Goal: Task Accomplishment & Management: Manage account settings

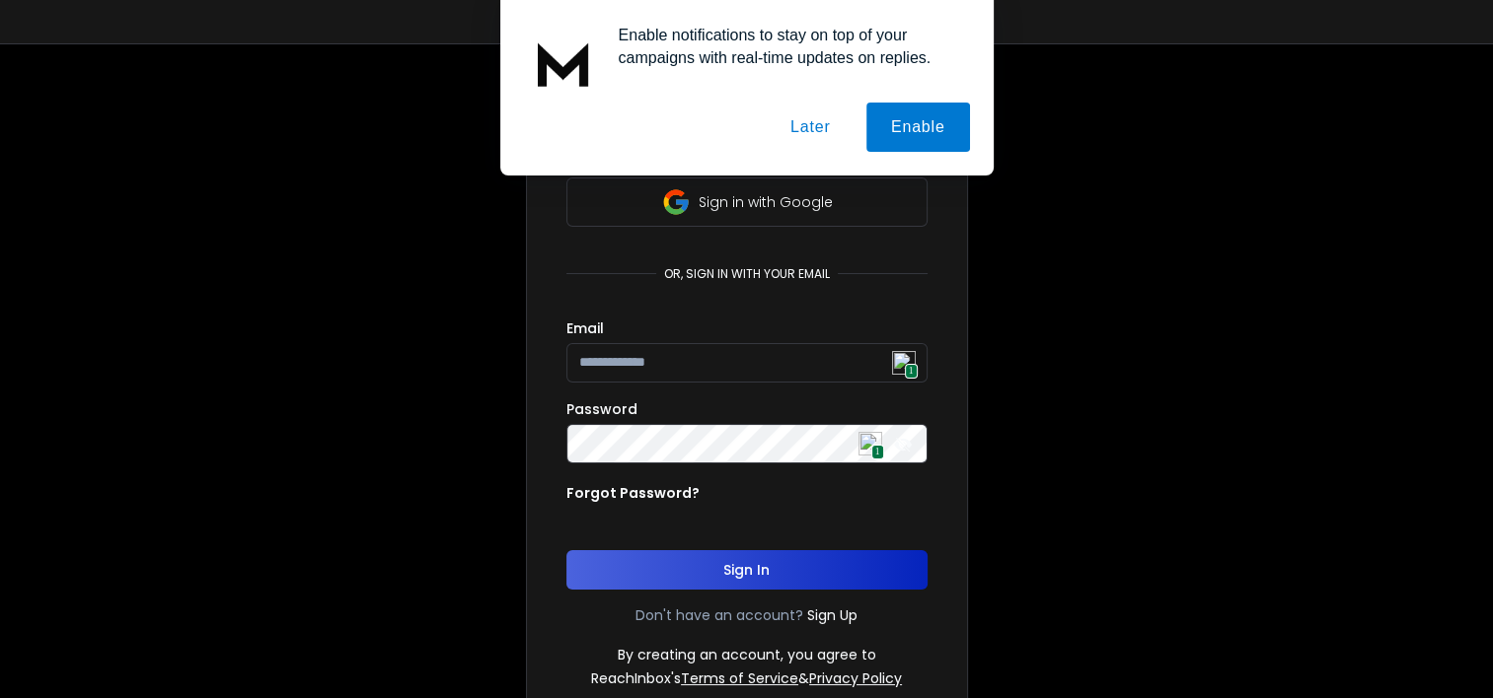
type input "**********"
click at [825, 136] on button "Later" at bounding box center [809, 127] width 89 height 49
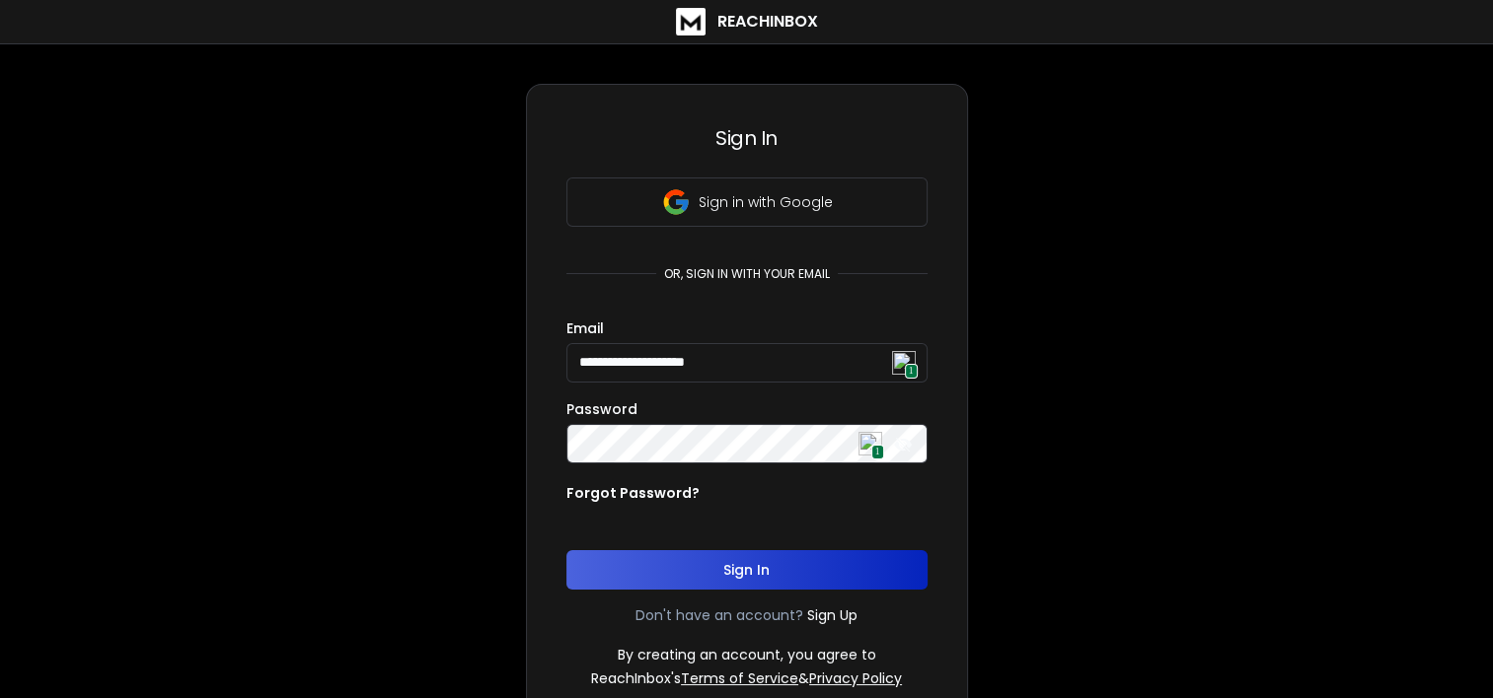
click at [803, 561] on button "Sign In" at bounding box center [746, 569] width 361 height 39
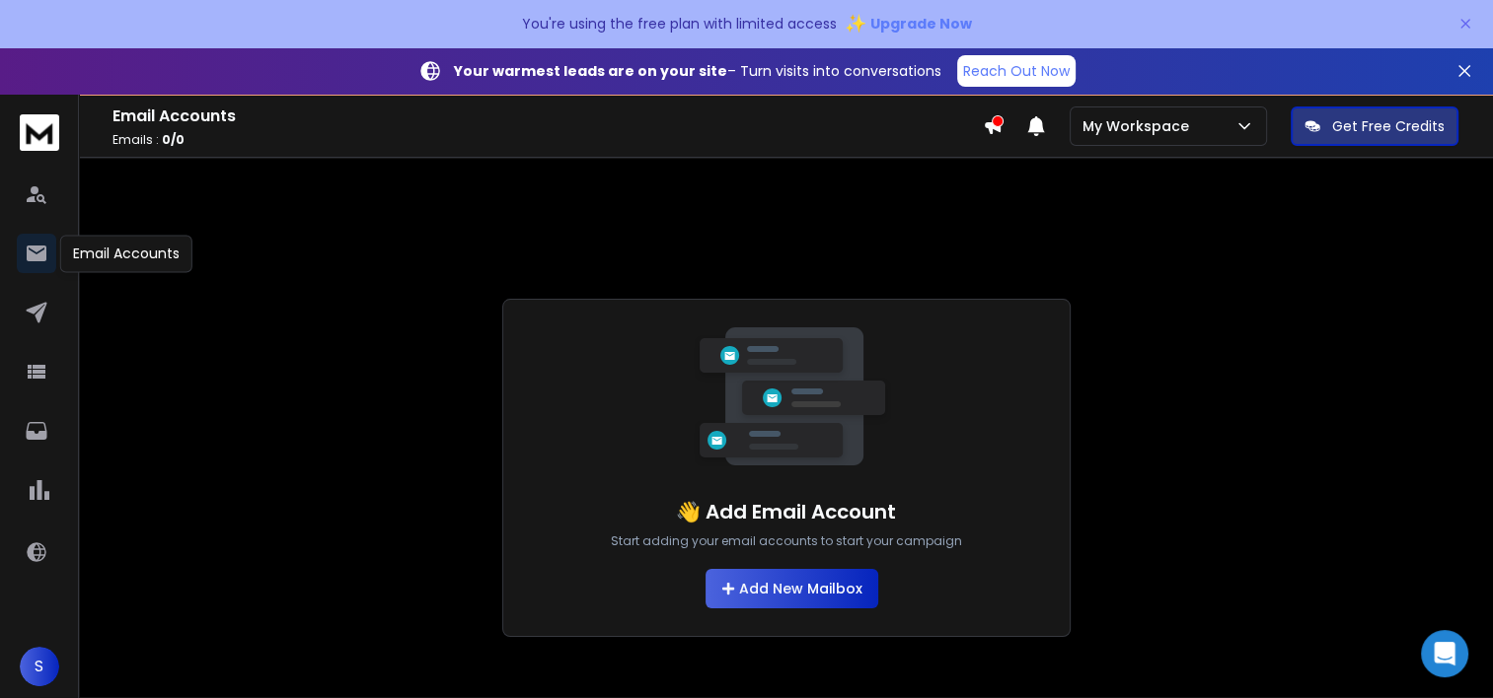
click at [43, 242] on icon at bounding box center [37, 254] width 24 height 24
click at [1463, 20] on icon "Close notification" at bounding box center [1465, 24] width 16 height 16
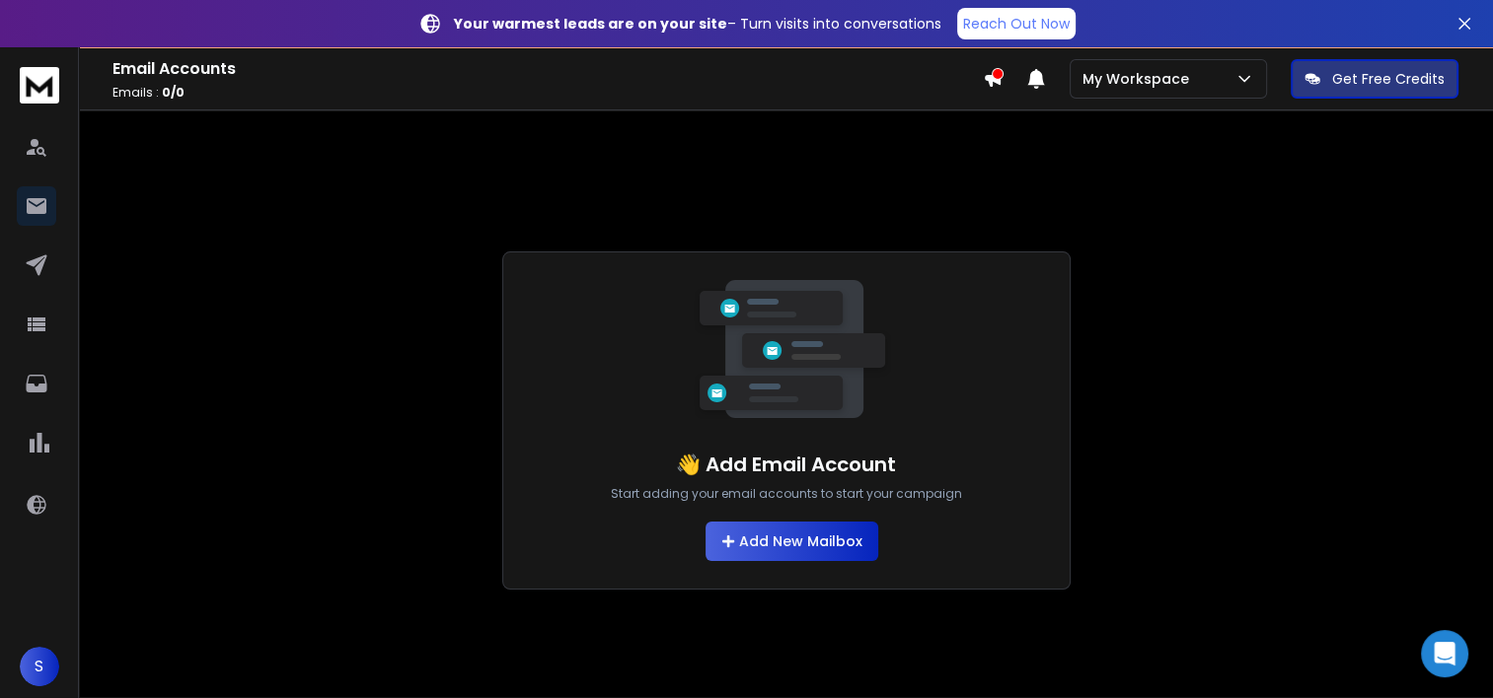
click at [1462, 22] on icon at bounding box center [1464, 24] width 12 height 12
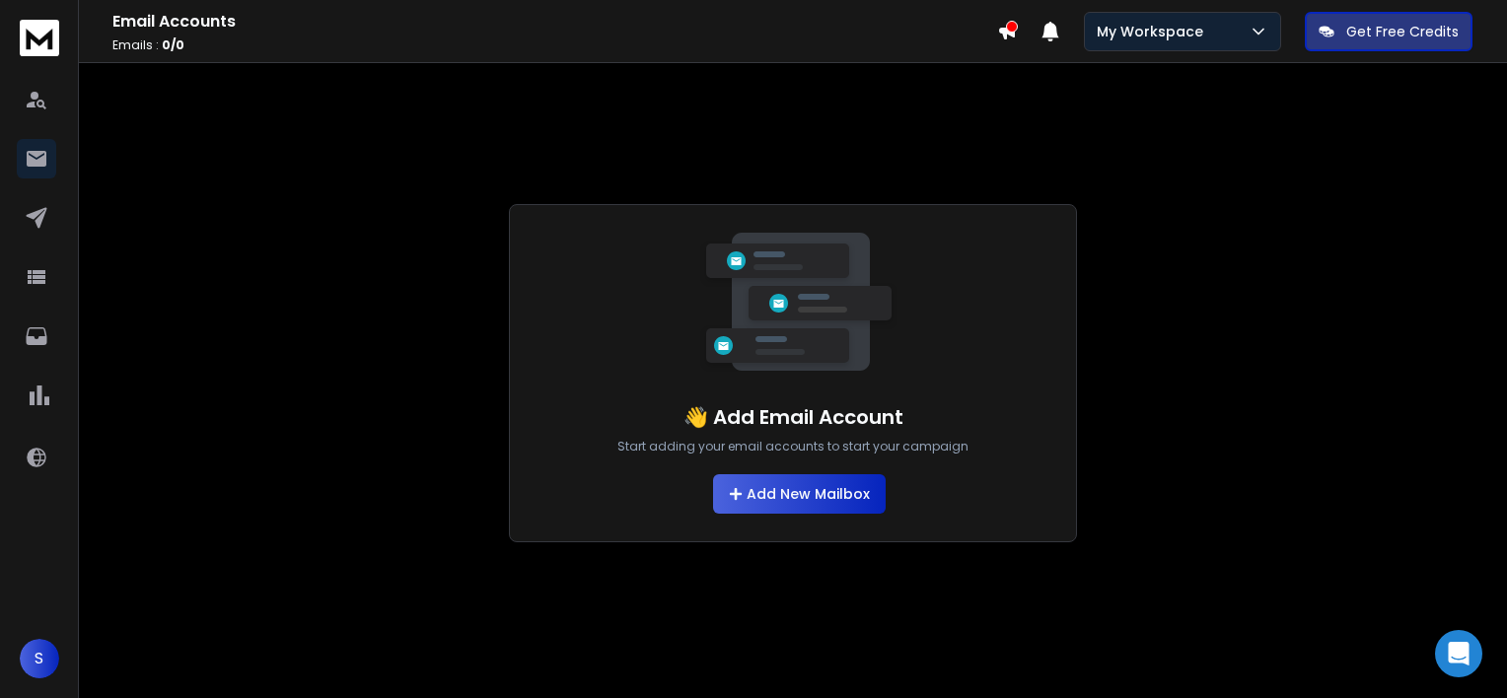
click at [1263, 28] on icon "button" at bounding box center [1259, 32] width 20 height 20
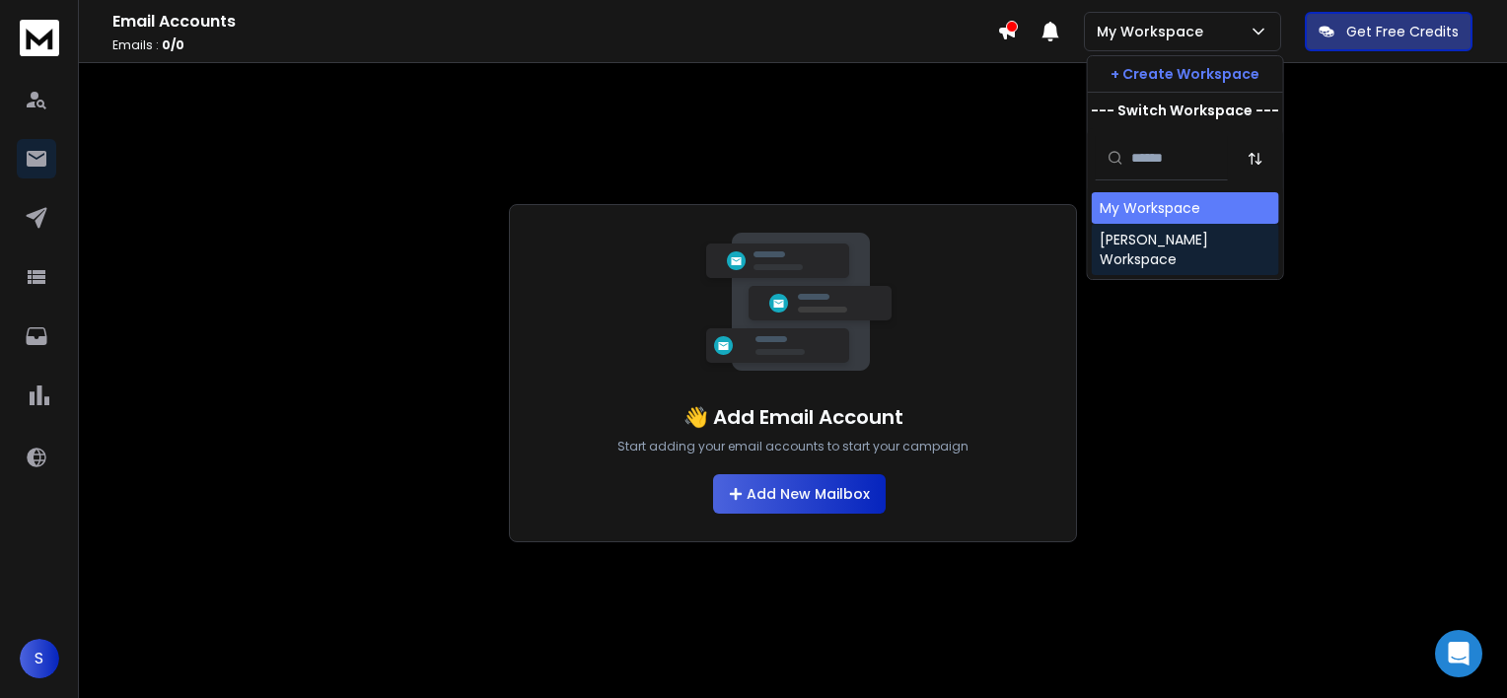
click at [1180, 233] on div "Simon's Workspace" at bounding box center [1186, 249] width 172 height 39
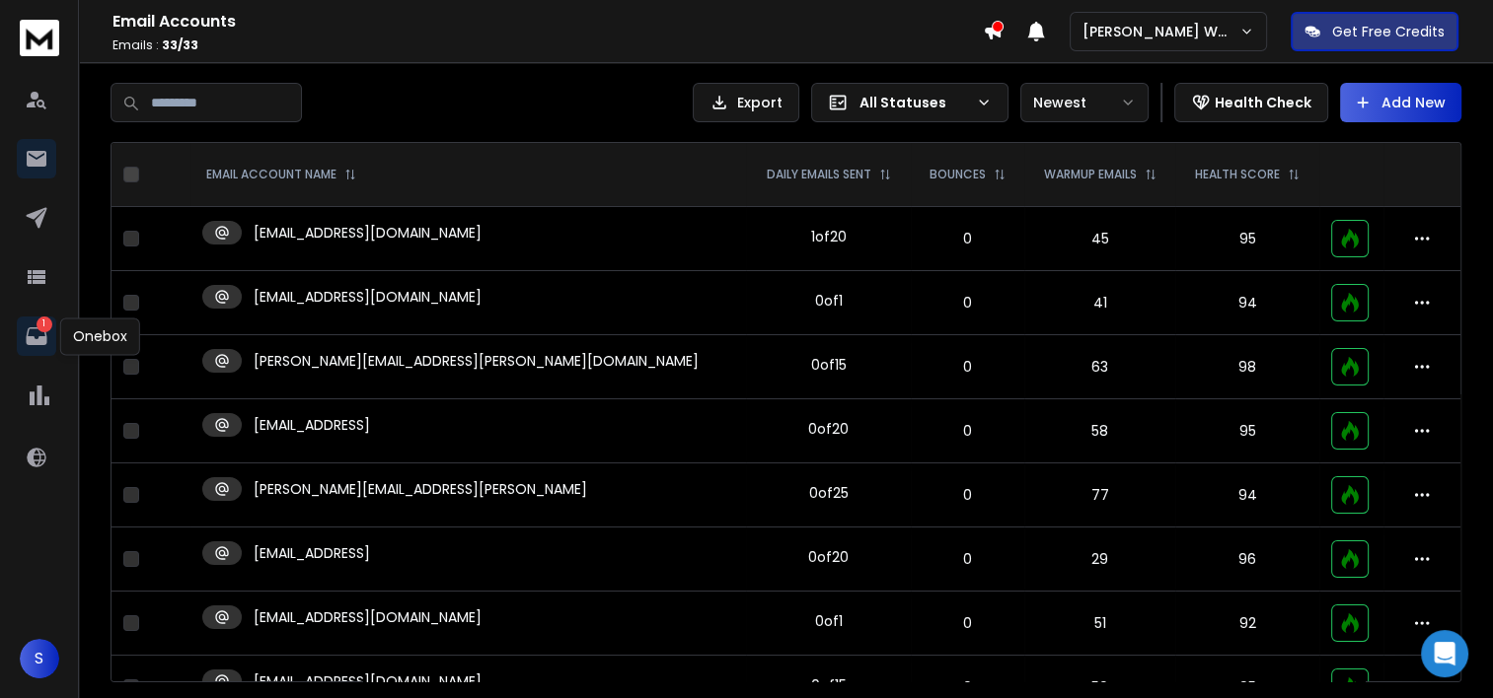
click at [28, 335] on icon at bounding box center [37, 337] width 24 height 24
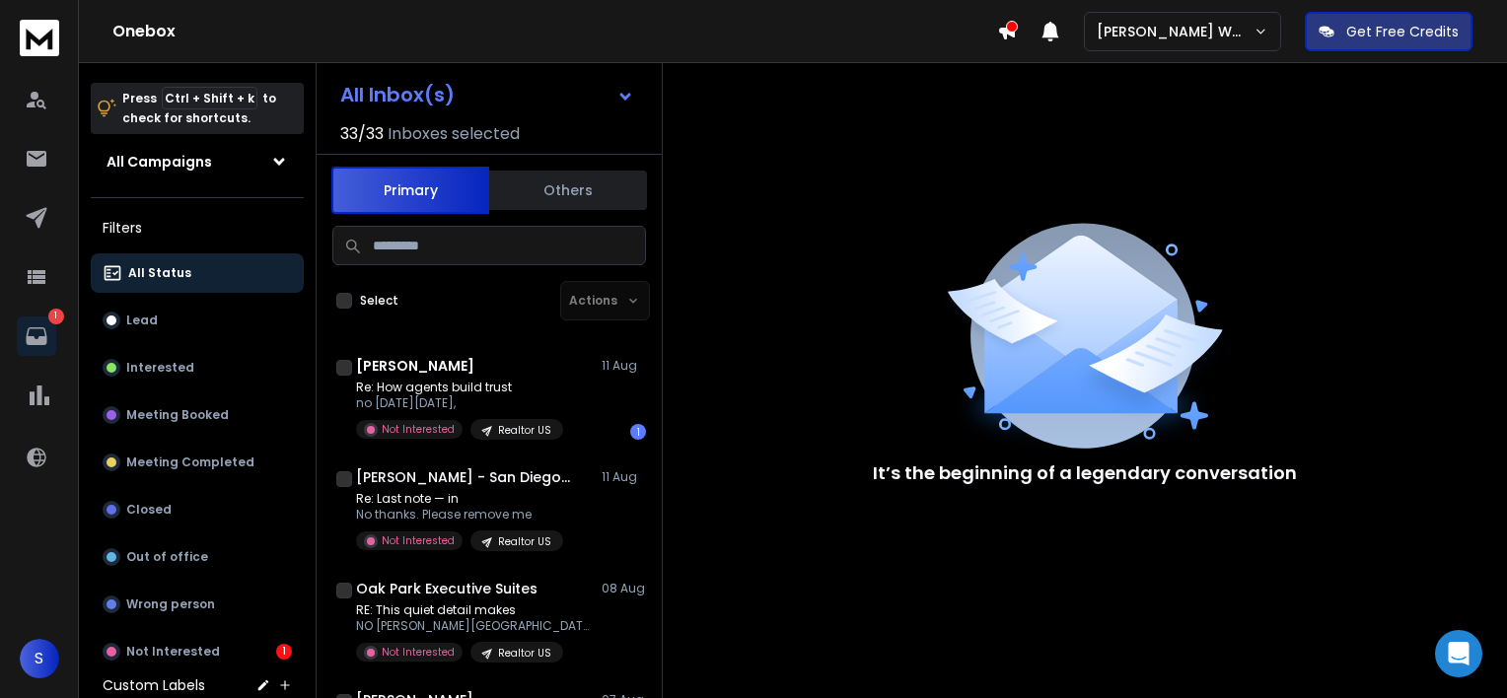
click at [160, 645] on p "Not Interested" at bounding box center [173, 652] width 94 height 16
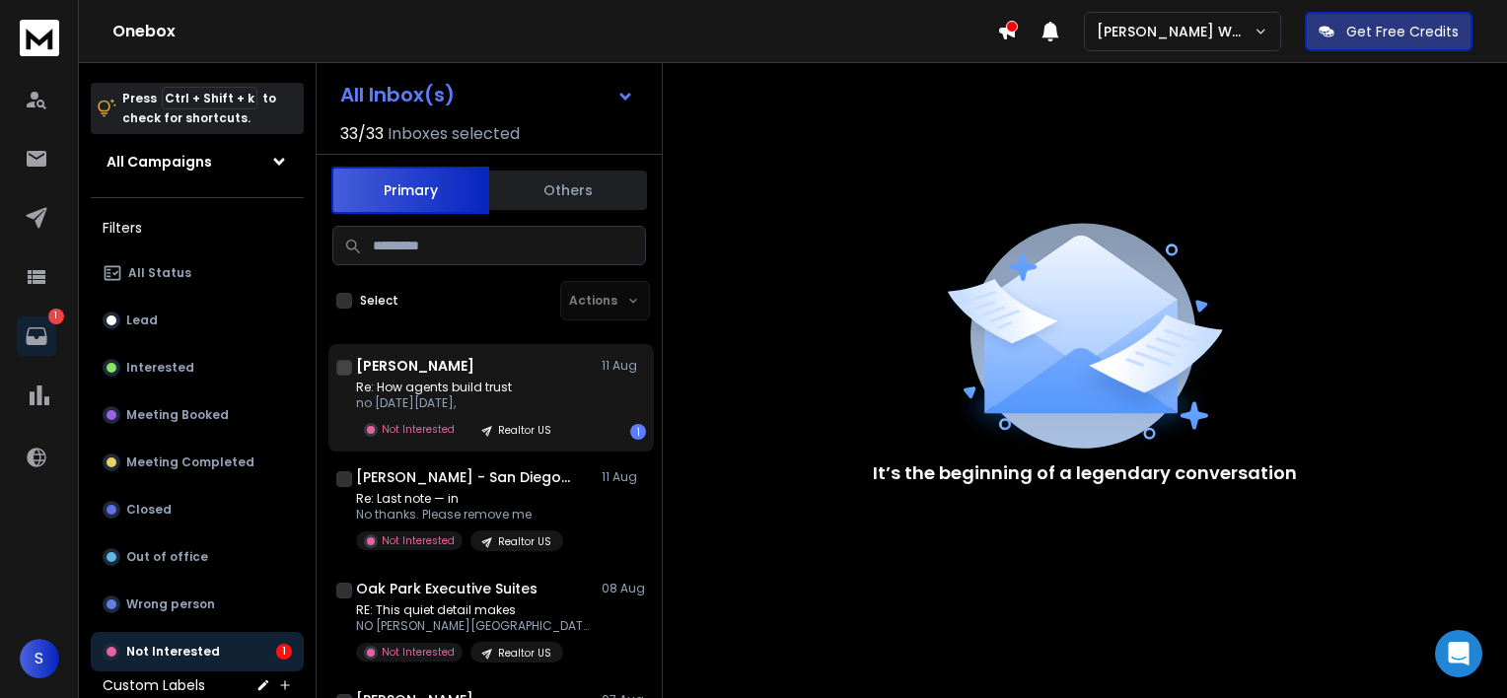
click at [476, 395] on p "Re: How agents build trust" at bounding box center [459, 388] width 207 height 16
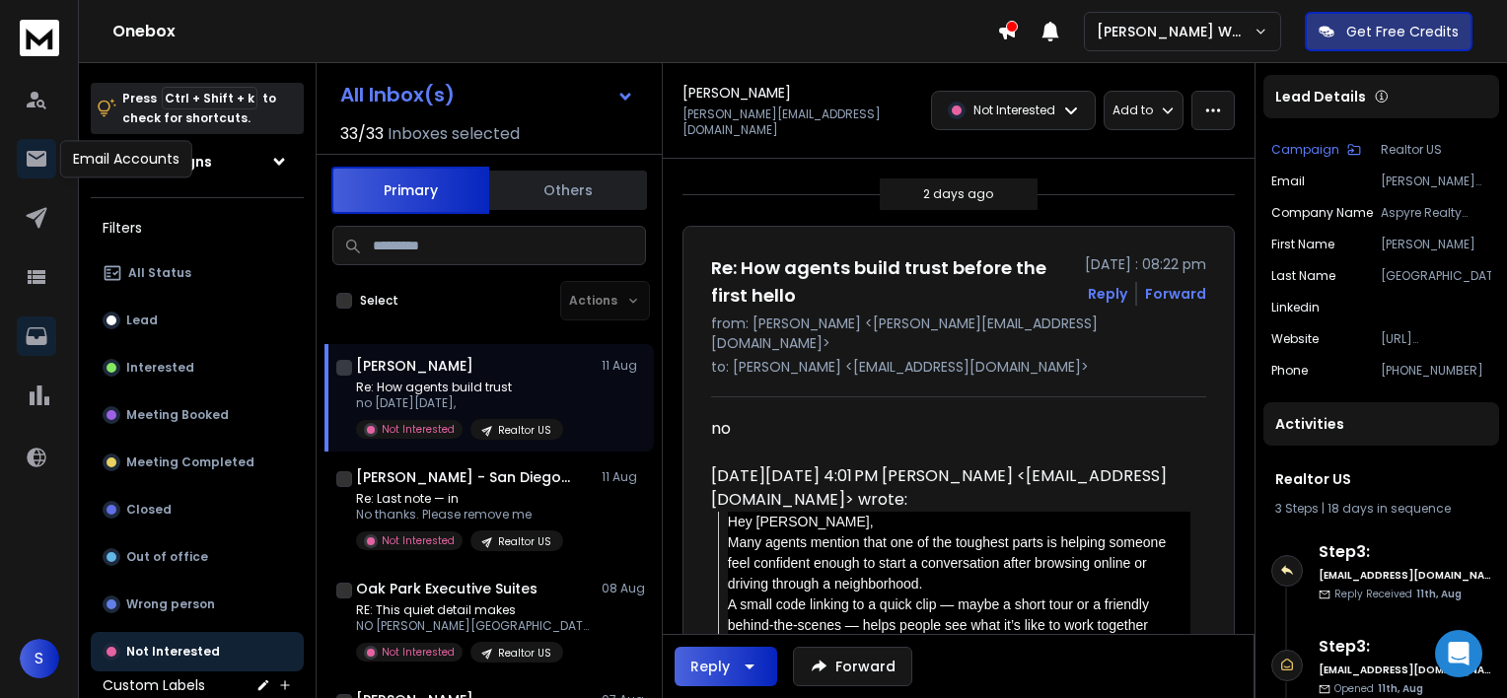
drag, startPoint x: 32, startPoint y: 160, endPoint x: 53, endPoint y: 161, distance: 21.7
click at [32, 159] on icon at bounding box center [37, 159] width 20 height 16
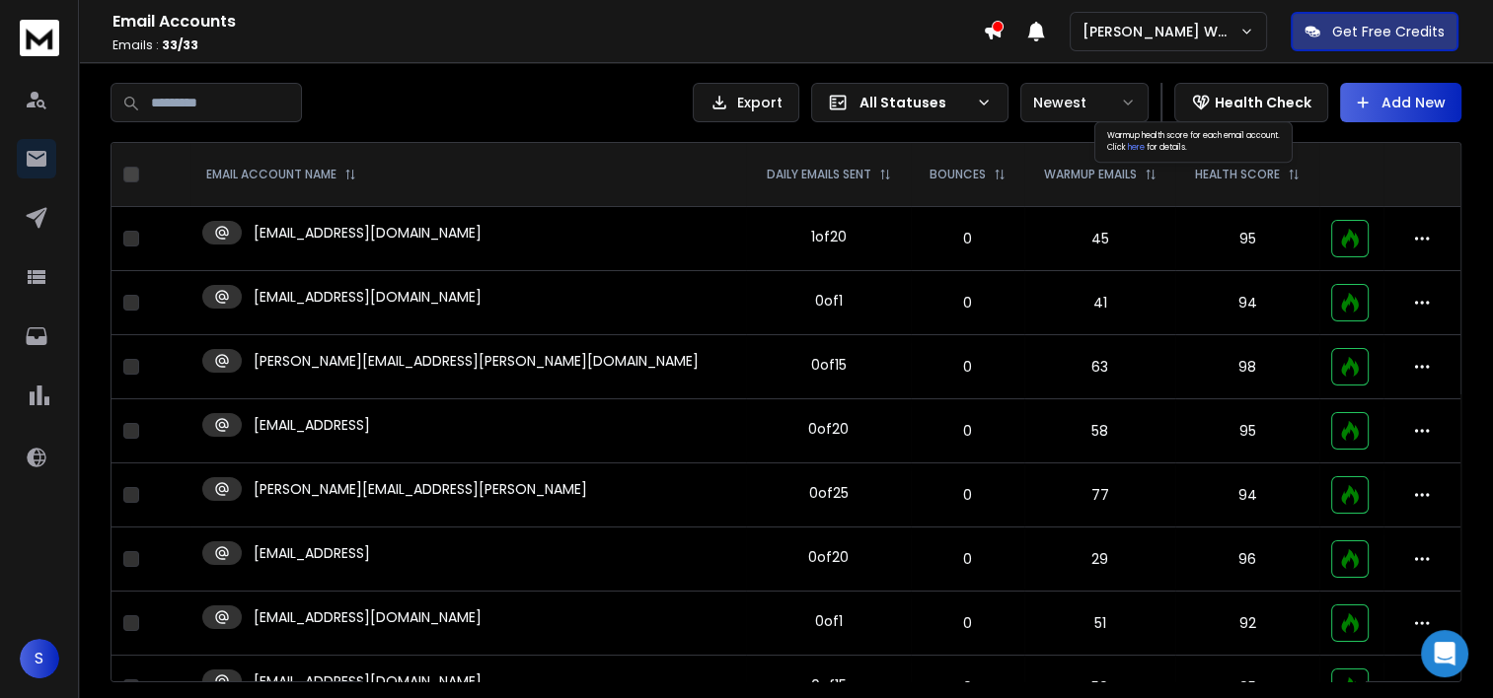
click at [1201, 173] on p "HEALTH SCORE" at bounding box center [1237, 175] width 85 height 16
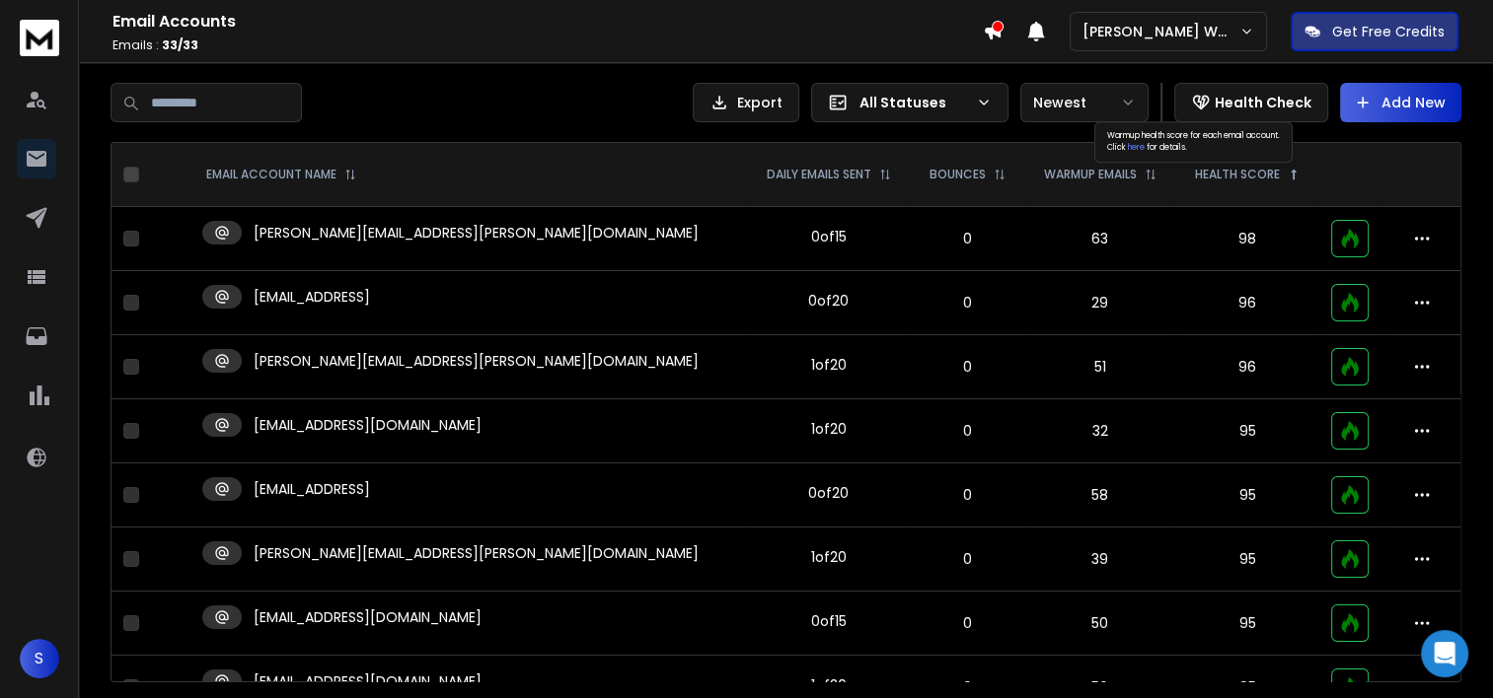
click at [1195, 167] on p "HEALTH SCORE" at bounding box center [1237, 175] width 85 height 16
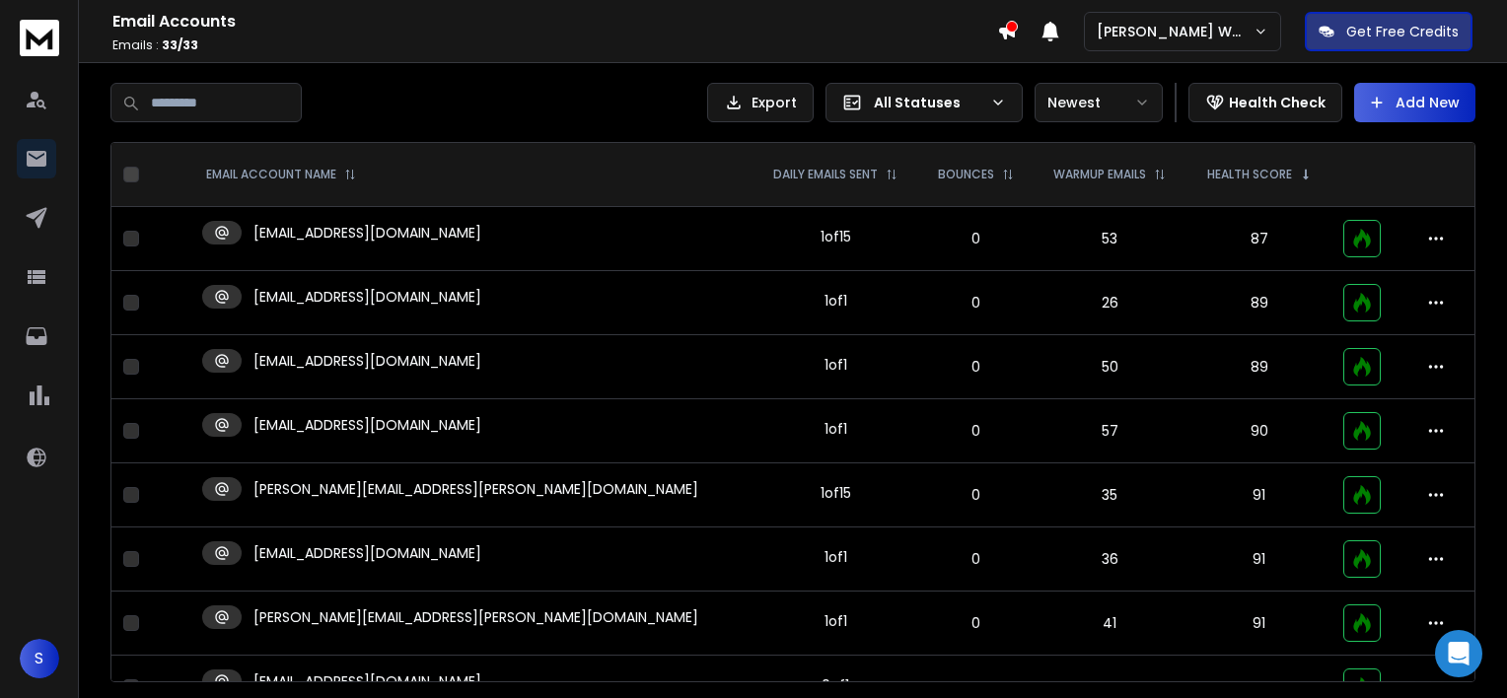
click at [1427, 237] on icon at bounding box center [1436, 239] width 18 height 18
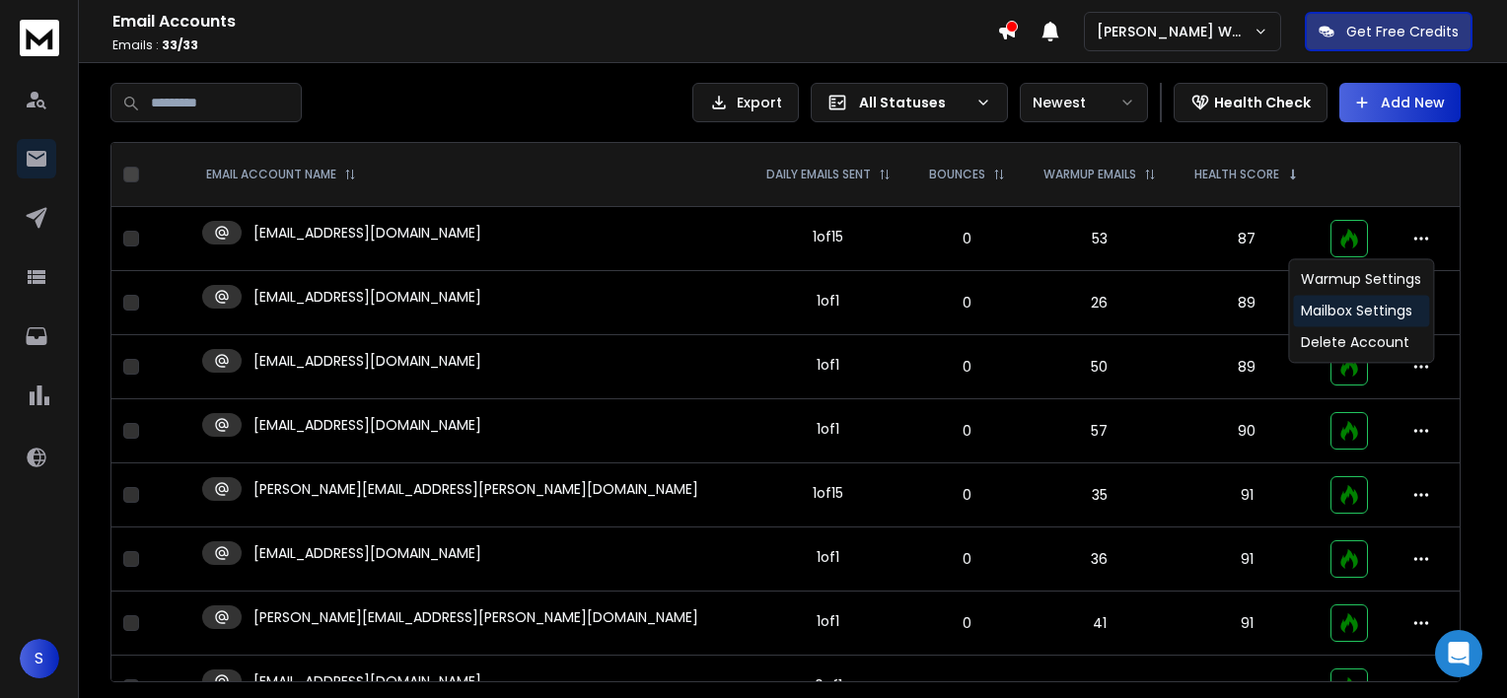
click at [1367, 312] on div "Mailbox Settings" at bounding box center [1361, 311] width 136 height 32
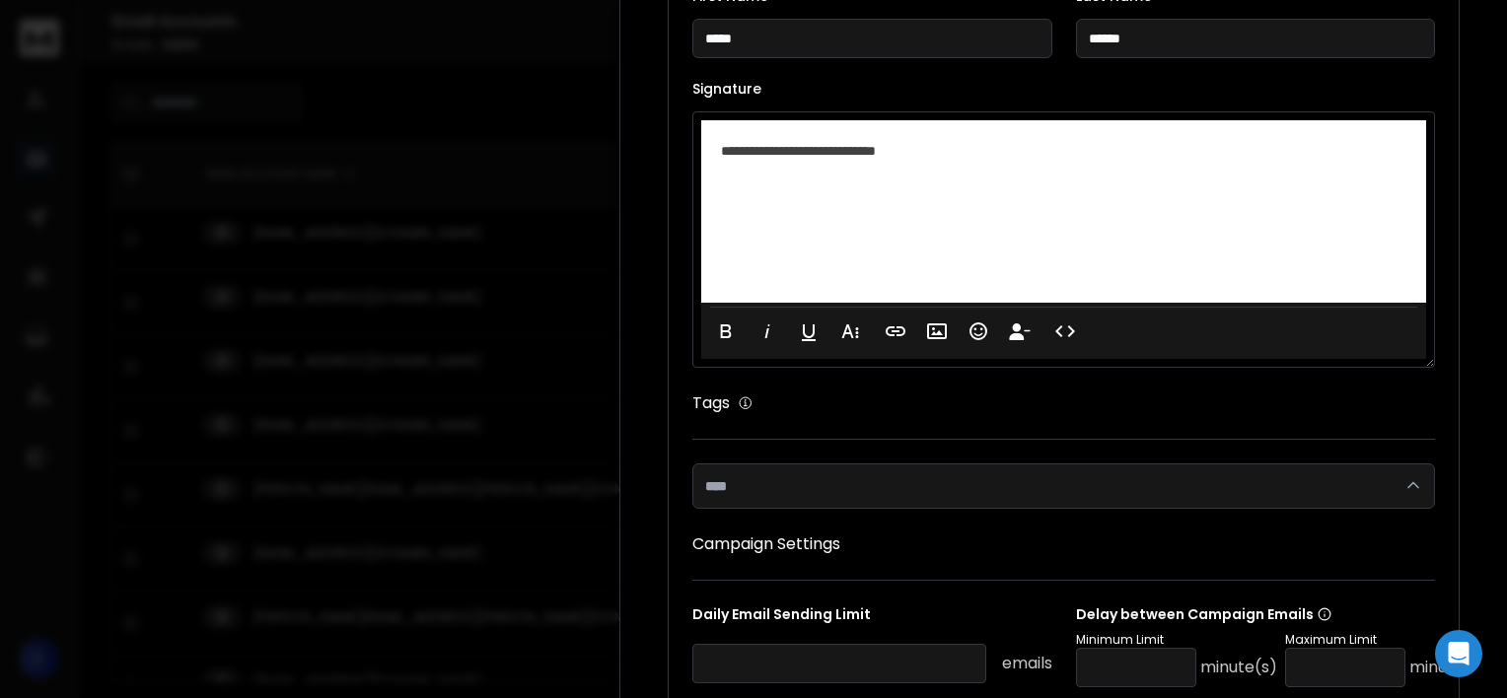
scroll to position [296, 0]
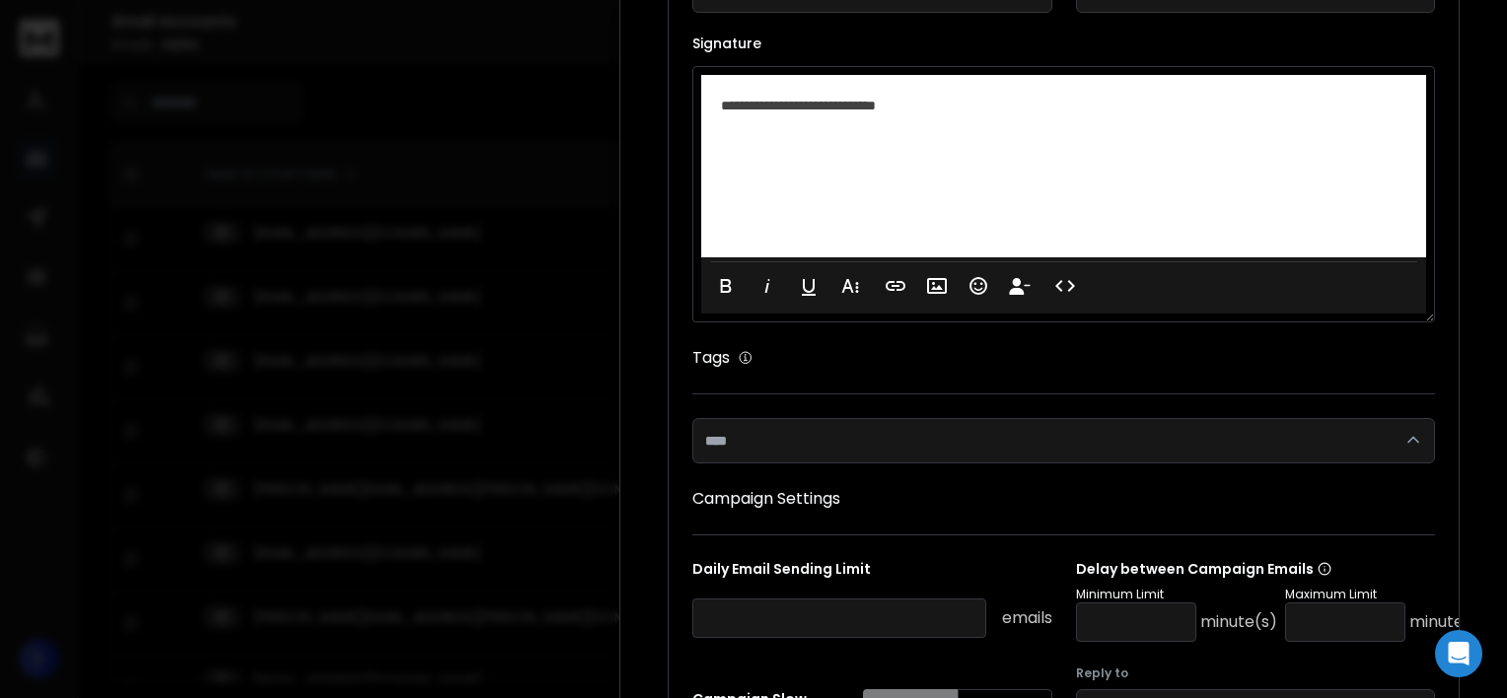
drag, startPoint x: 716, startPoint y: 613, endPoint x: 630, endPoint y: 585, distance: 90.2
click at [633, 589] on div "**********" at bounding box center [1063, 349] width 888 height 698
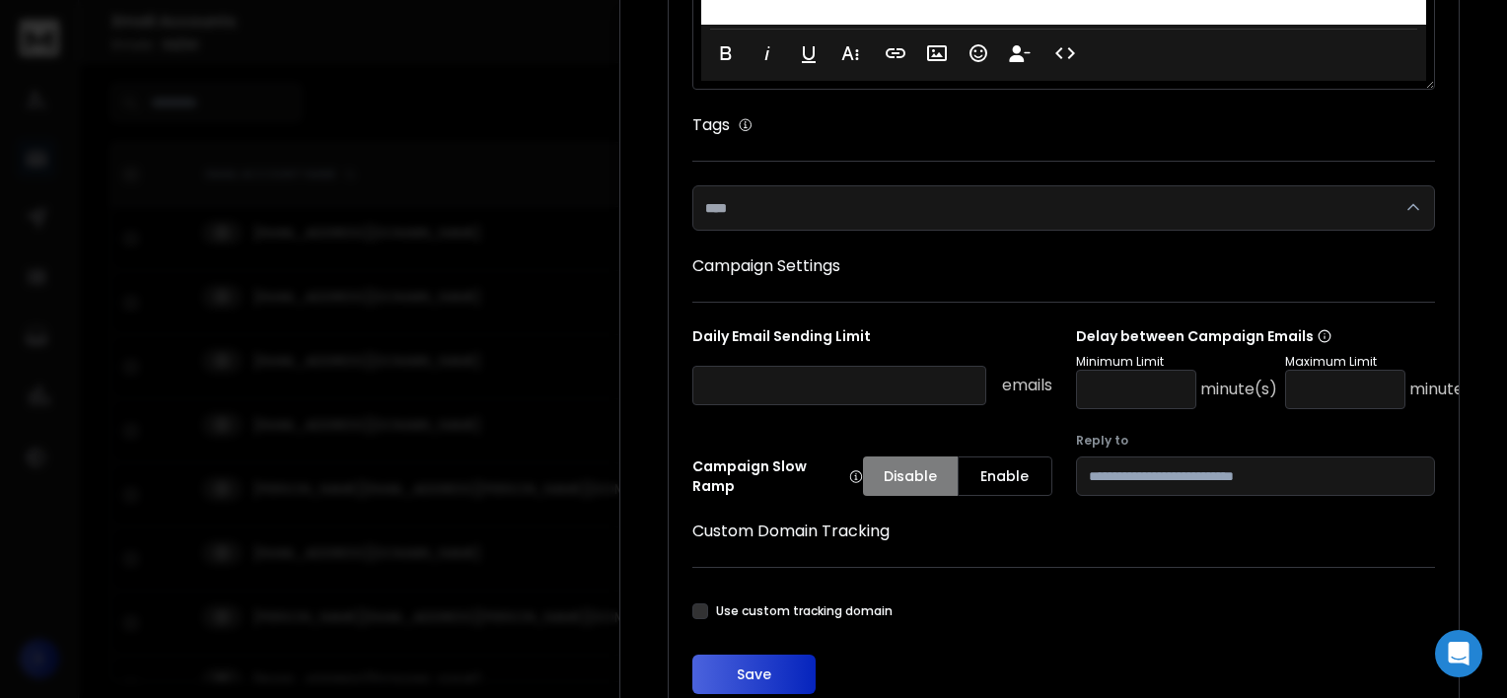
scroll to position [592, 0]
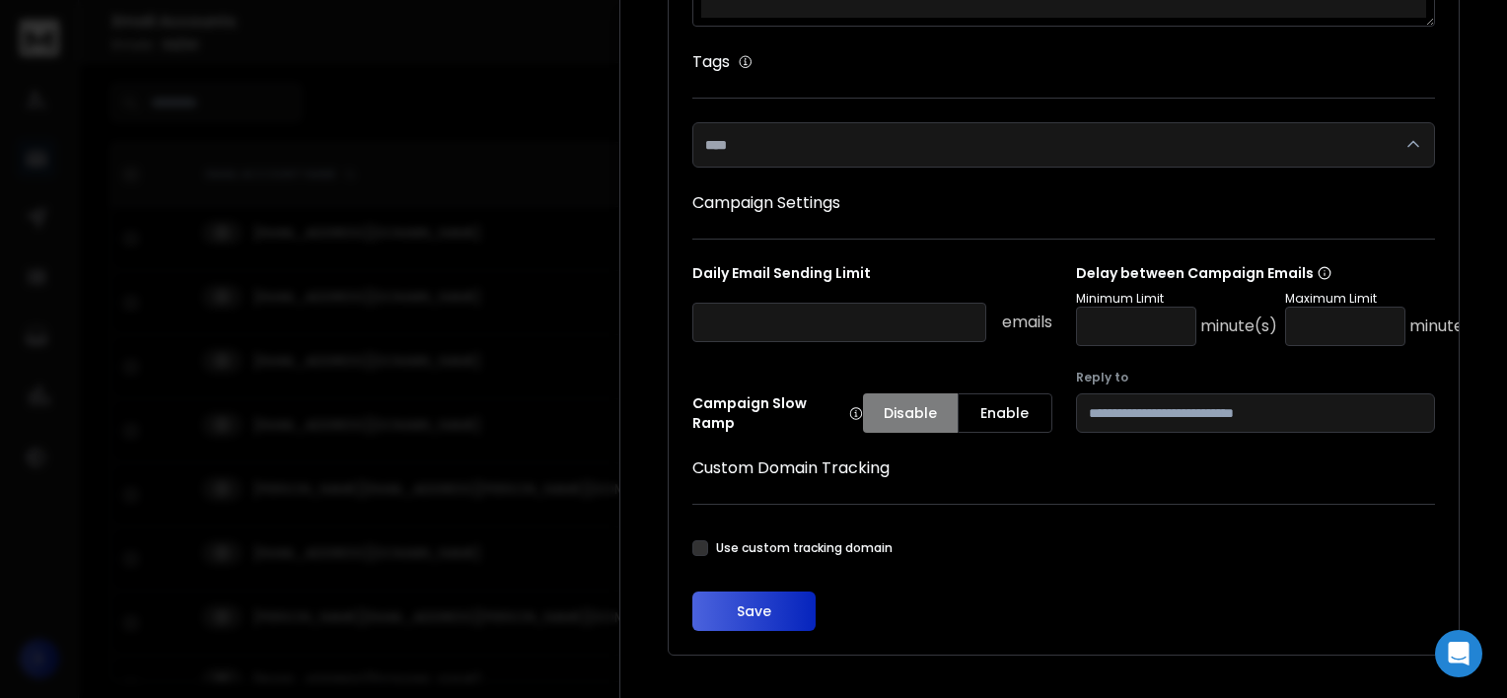
type input "*"
click at [787, 617] on button "Save" at bounding box center [753, 611] width 123 height 39
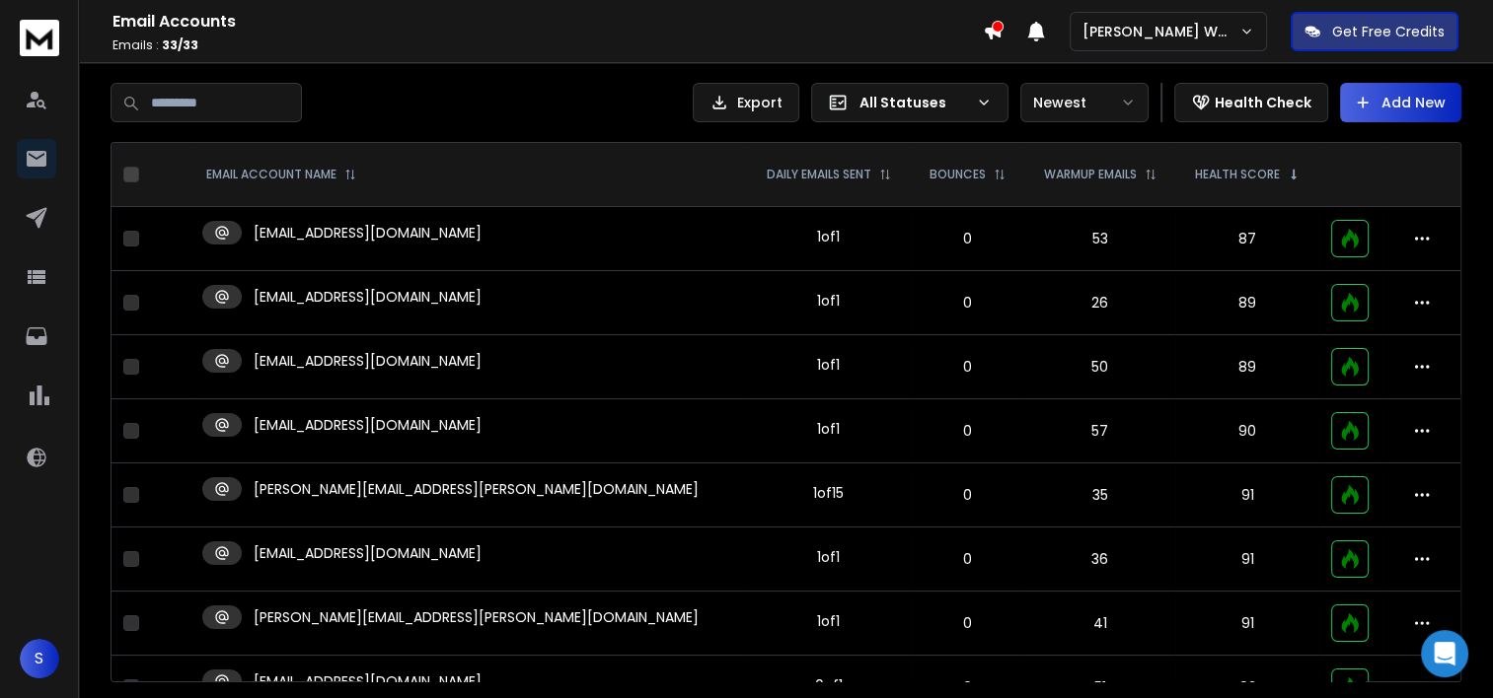
click at [1413, 489] on icon at bounding box center [1422, 495] width 18 height 18
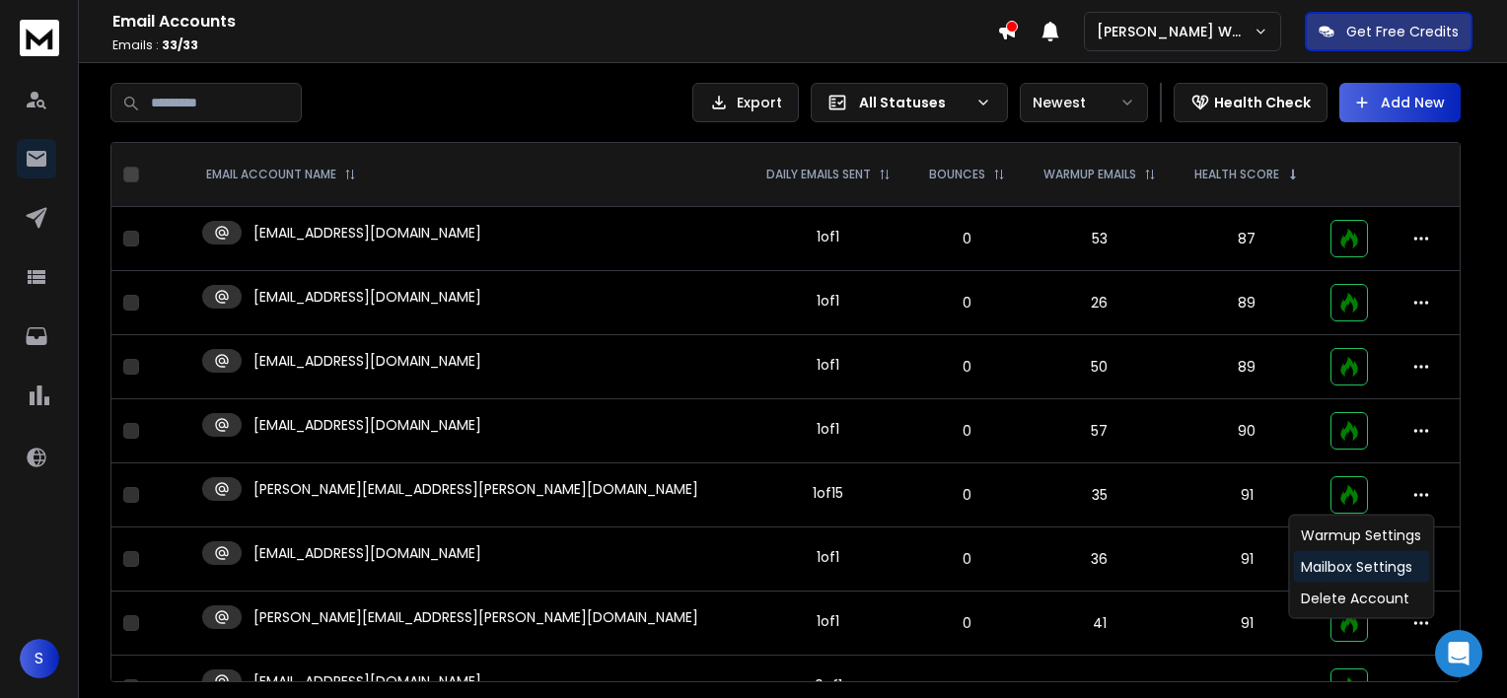
click at [1380, 561] on div "Mailbox Settings" at bounding box center [1361, 567] width 136 height 32
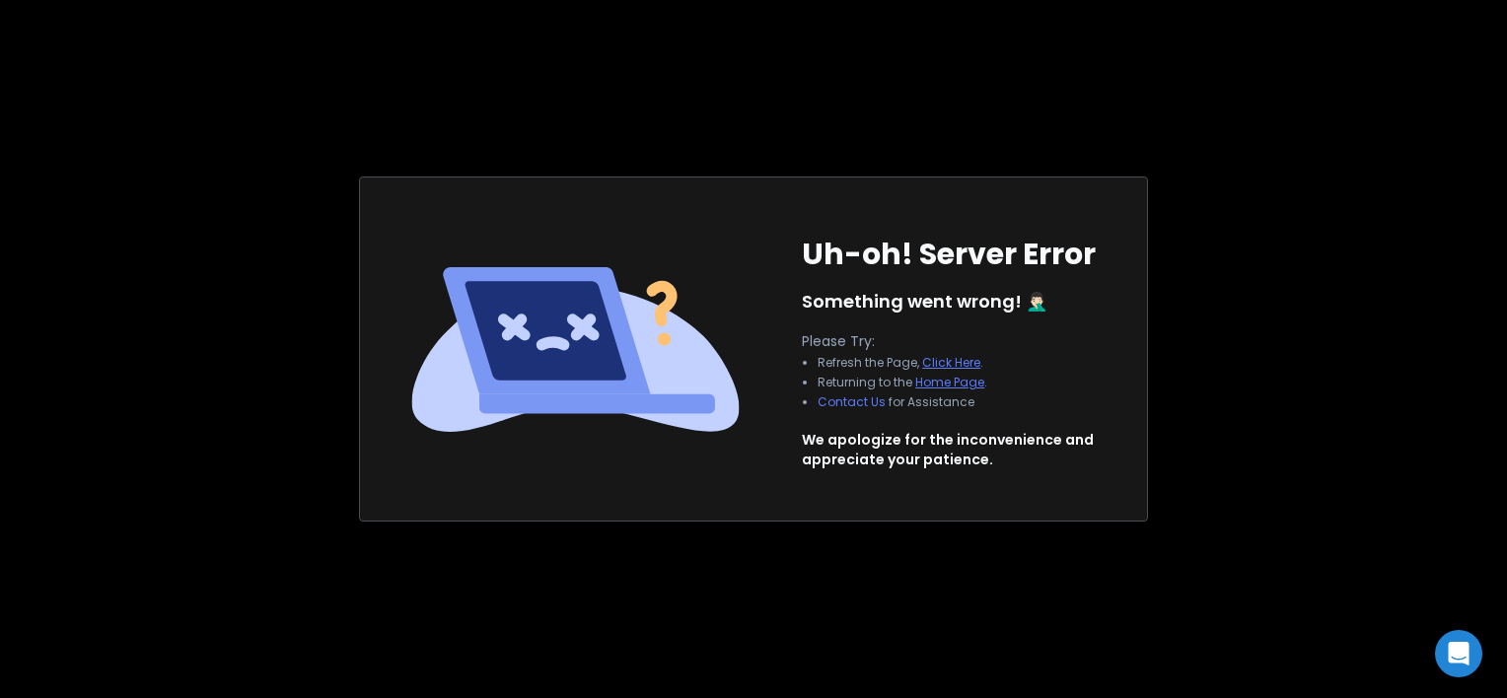
click at [966, 384] on link "Home Page" at bounding box center [949, 382] width 69 height 17
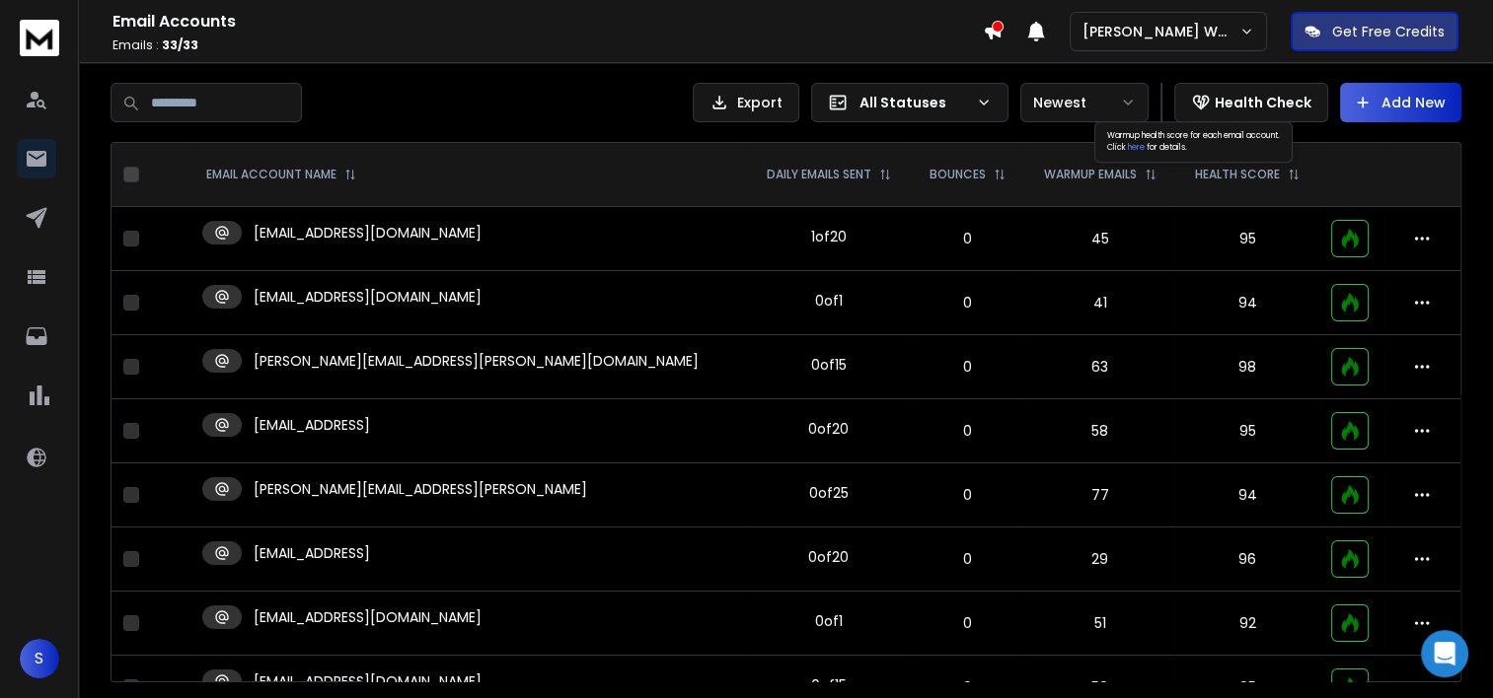
click at [1195, 175] on p "HEALTH SCORE" at bounding box center [1237, 175] width 85 height 16
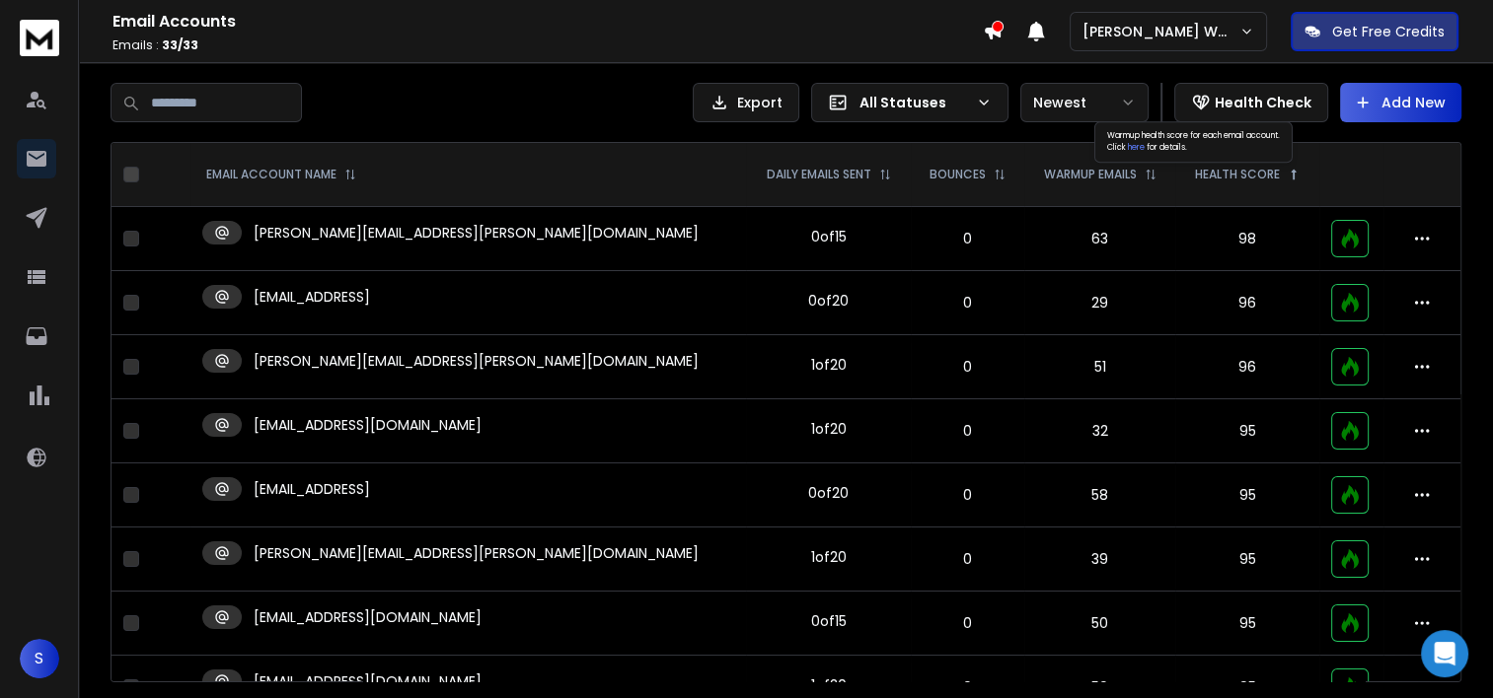
click at [1195, 175] on p "HEALTH SCORE" at bounding box center [1237, 175] width 85 height 16
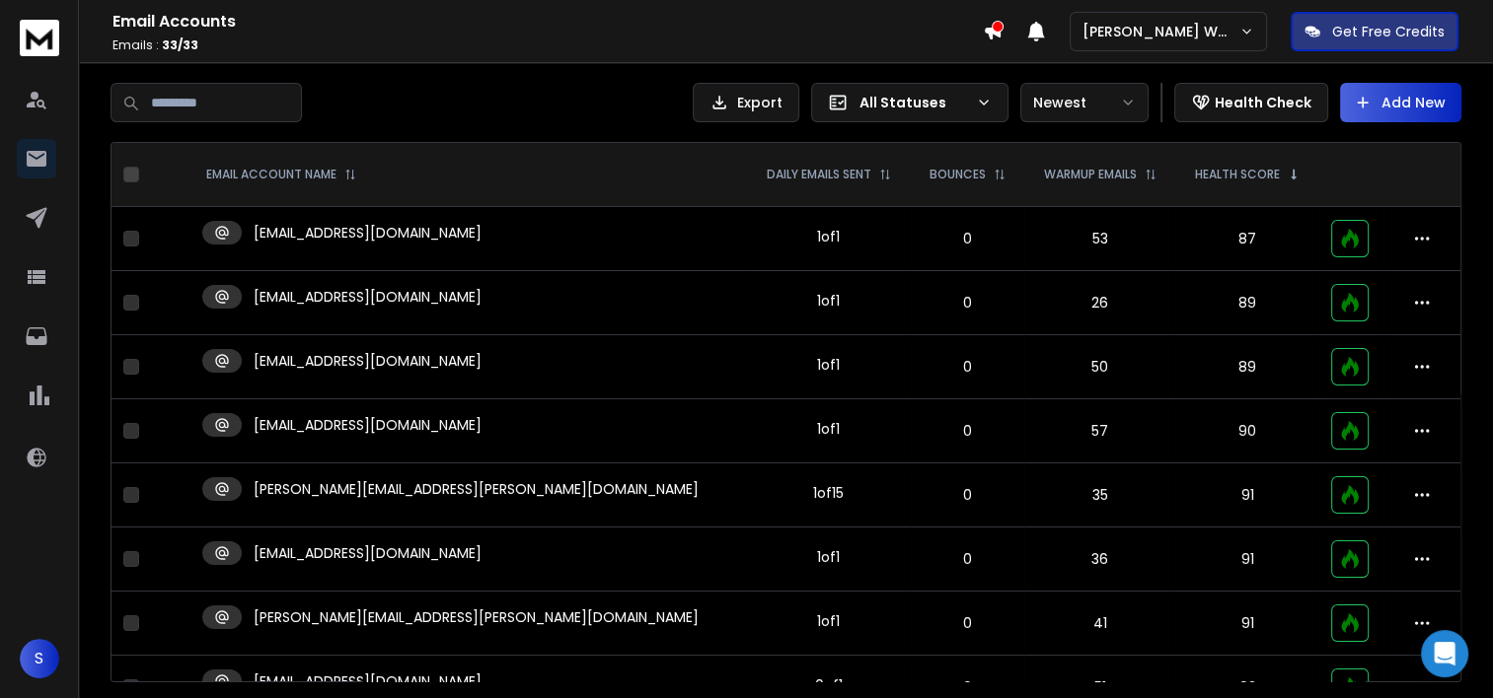
click at [1413, 486] on icon at bounding box center [1422, 495] width 18 height 18
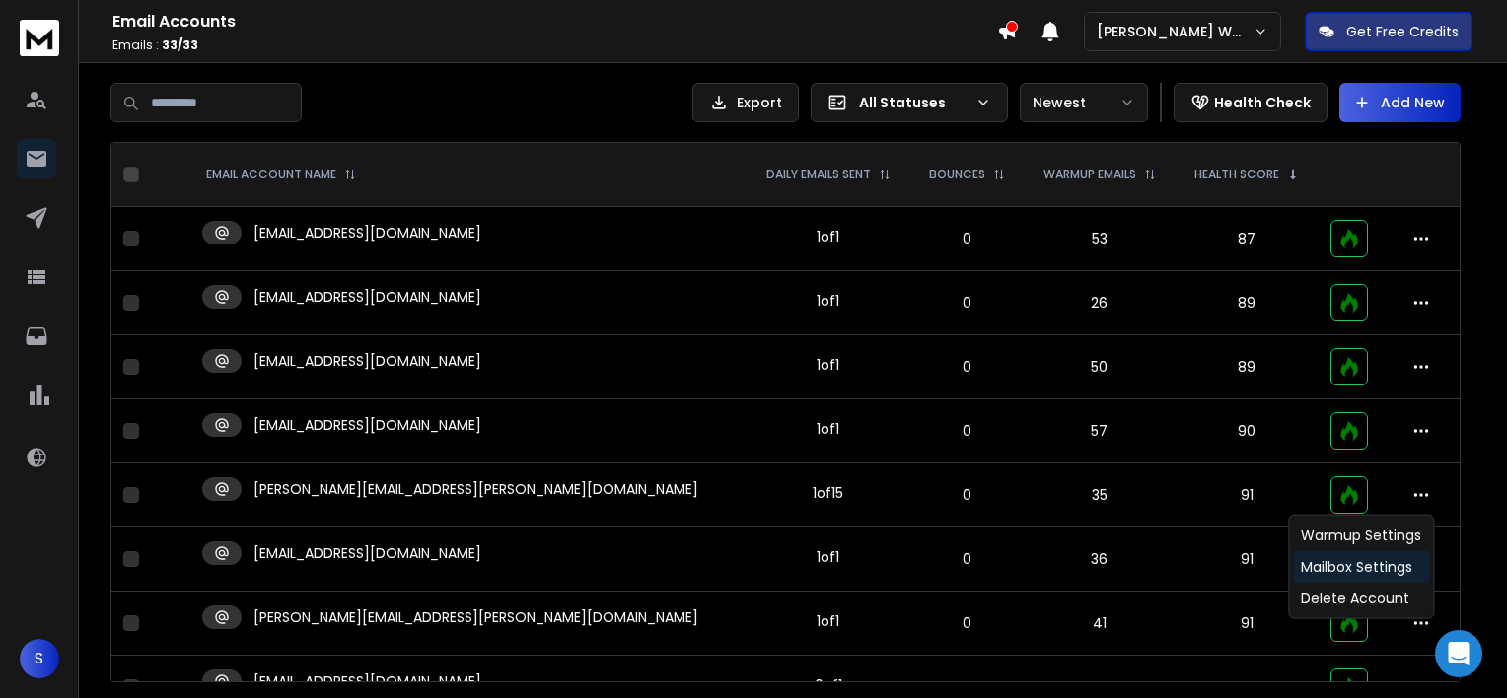
click at [1369, 564] on div "Mailbox Settings" at bounding box center [1361, 567] width 136 height 32
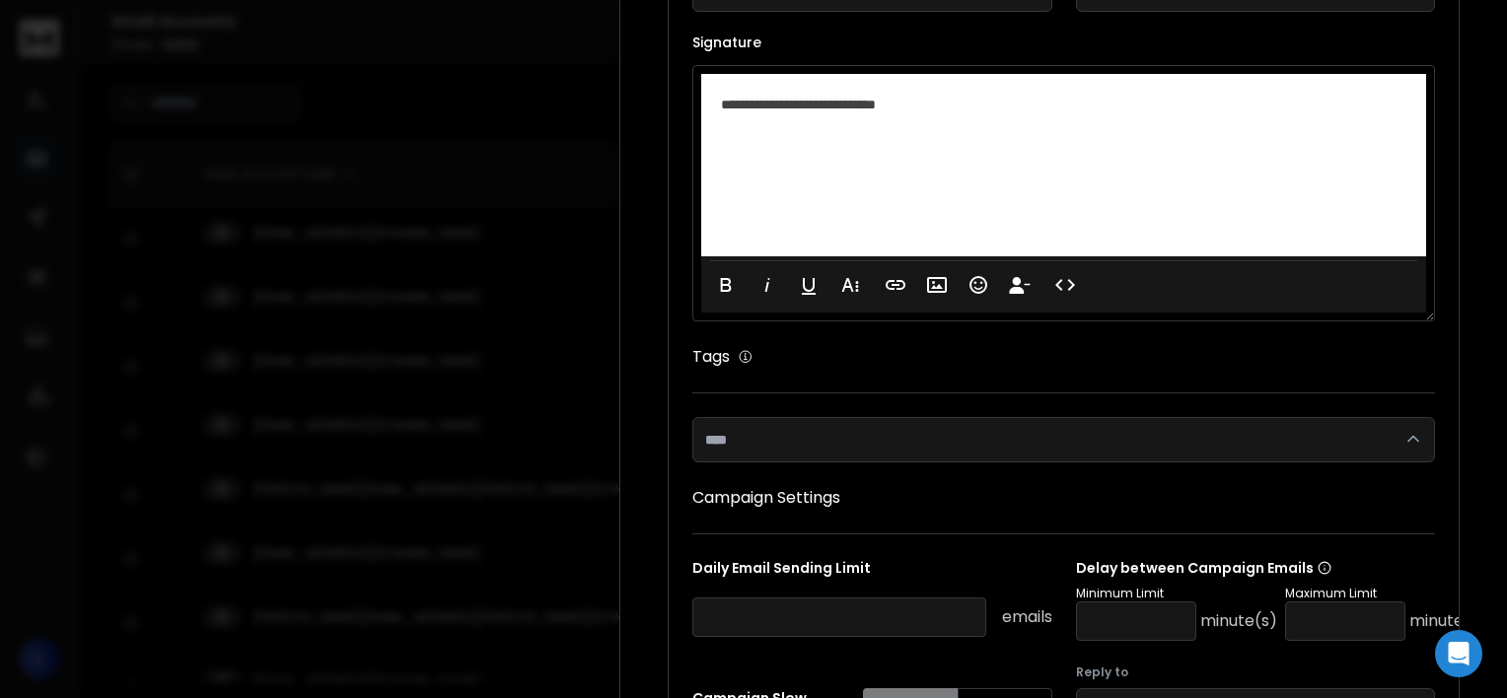
scroll to position [395, 0]
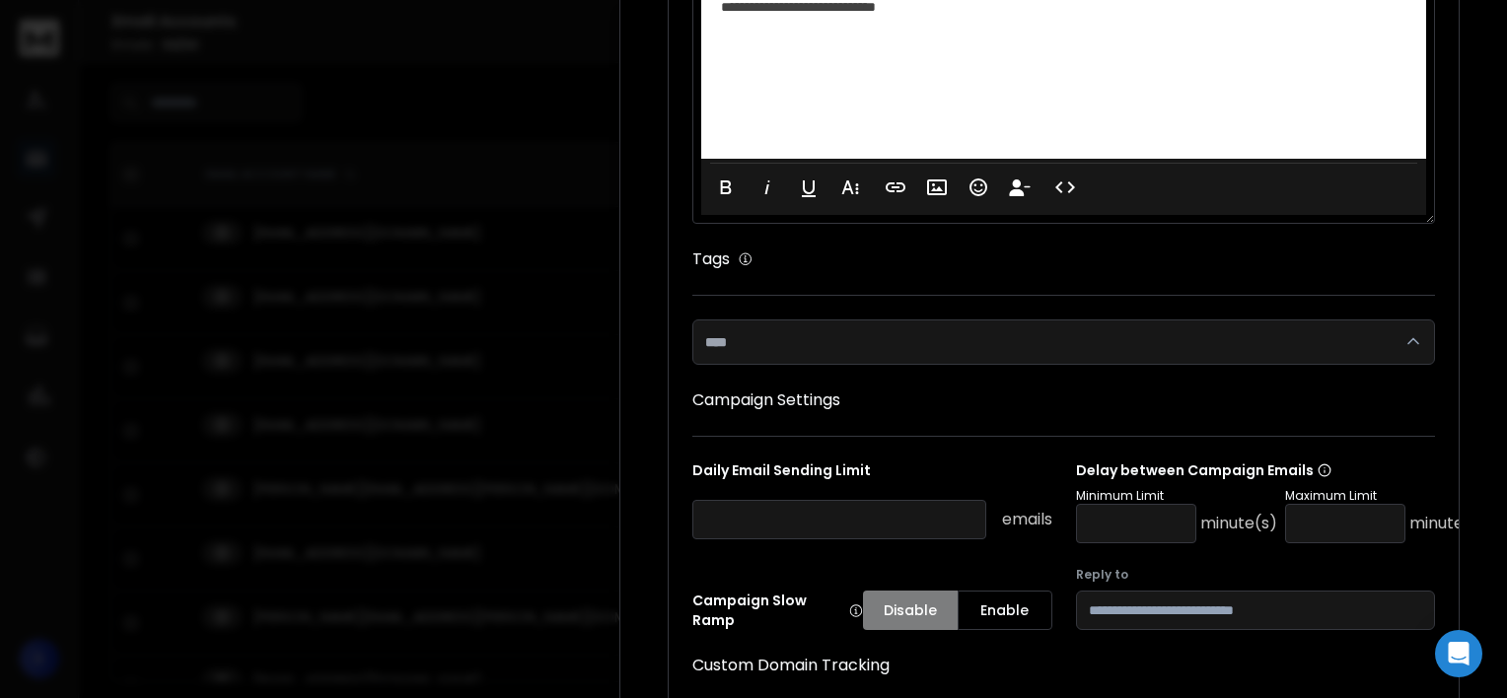
drag, startPoint x: 713, startPoint y: 522, endPoint x: 635, endPoint y: 494, distance: 82.7
click at [644, 497] on div "**********" at bounding box center [1063, 257] width 839 height 1256
click at [744, 528] on input "**" at bounding box center [839, 519] width 294 height 39
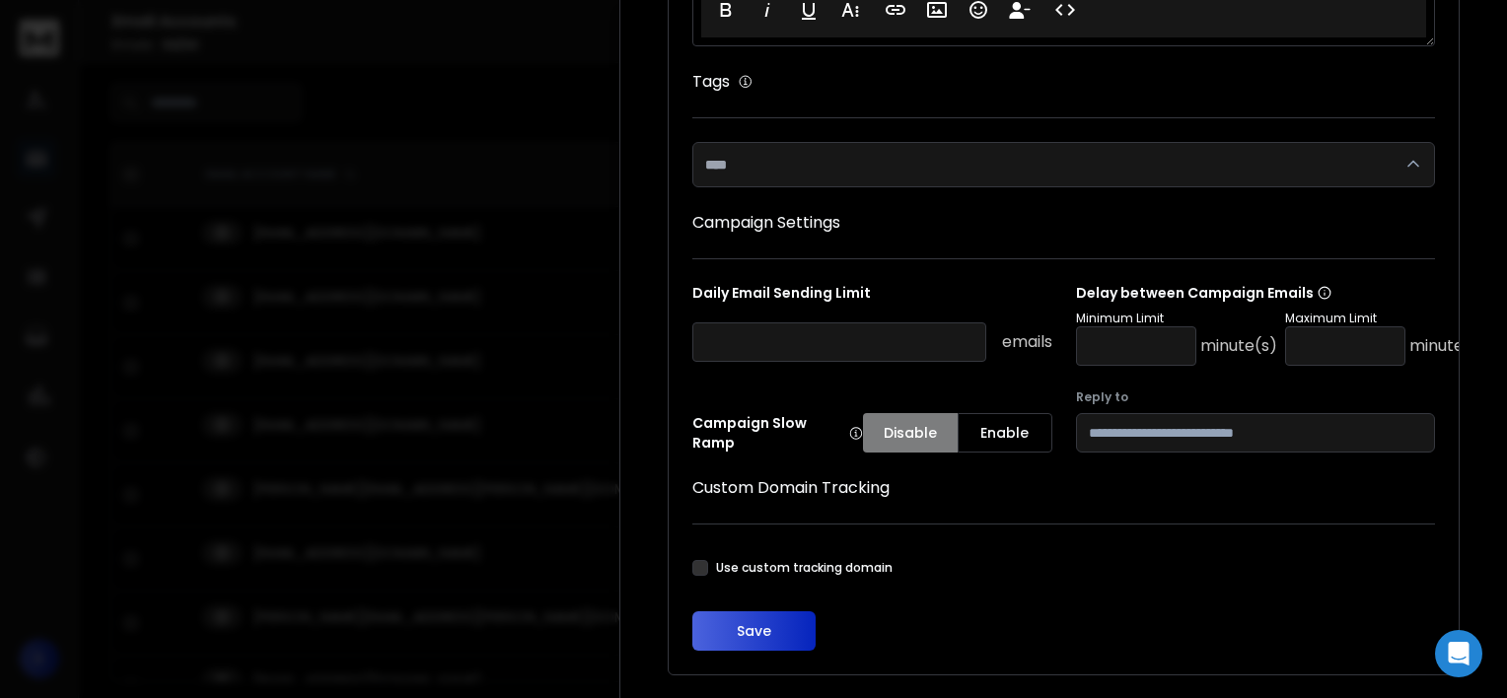
scroll to position [592, 0]
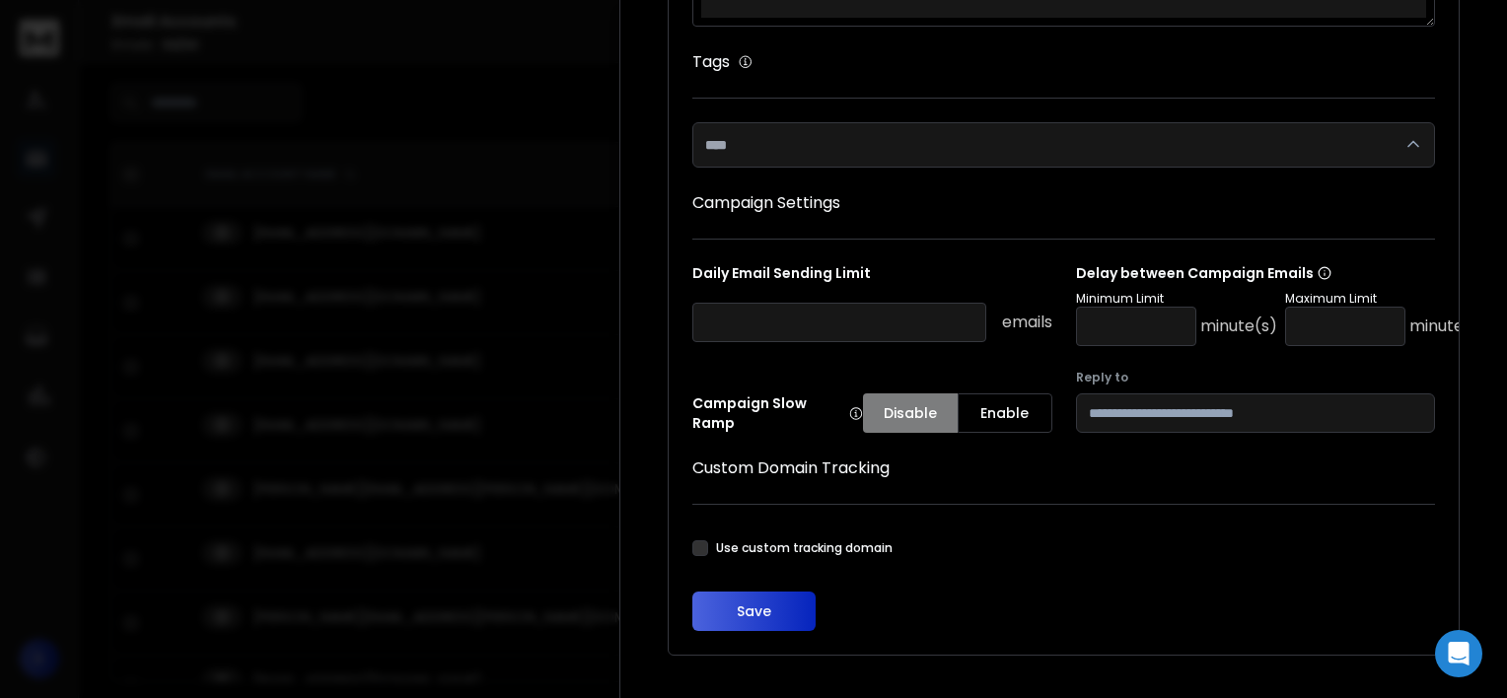
type input "*"
click at [782, 620] on button "Save" at bounding box center [753, 611] width 123 height 39
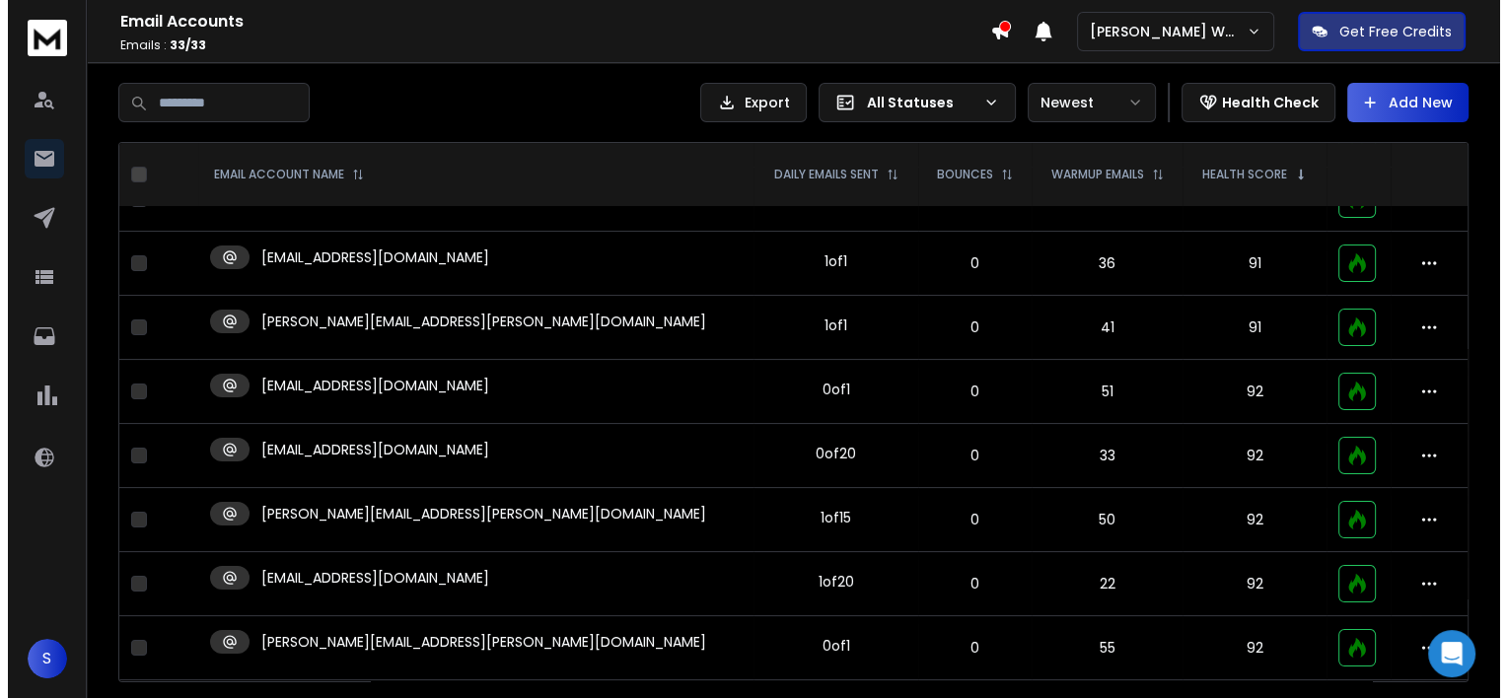
scroll to position [395, 0]
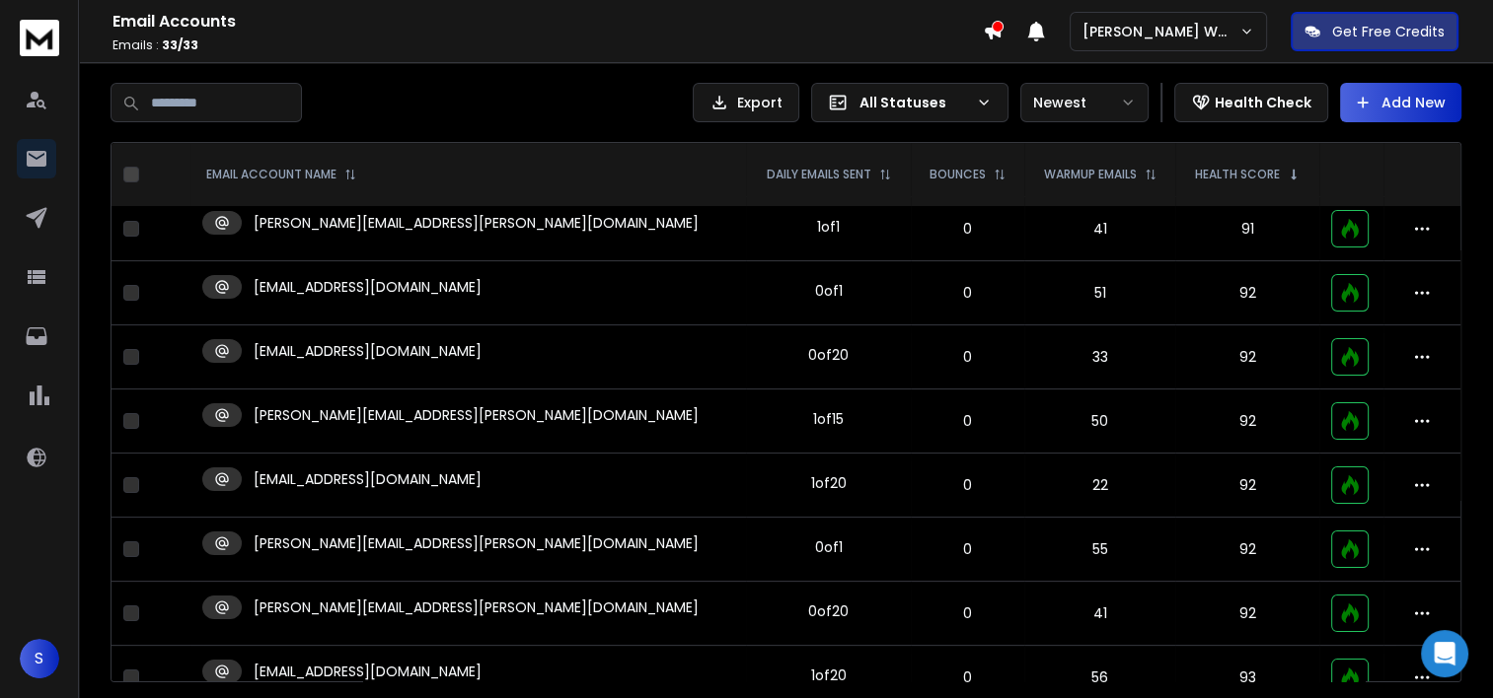
click at [1413, 546] on icon at bounding box center [1422, 550] width 18 height 18
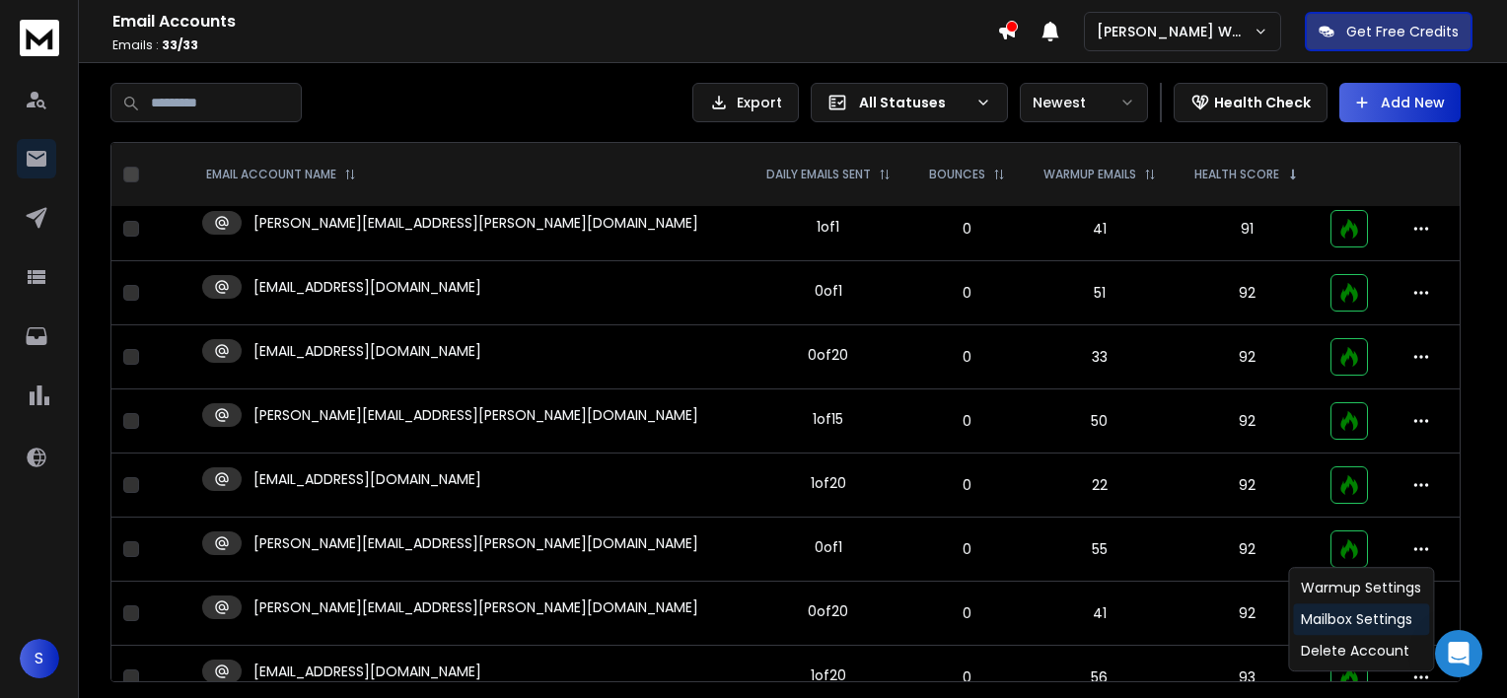
click at [1376, 623] on div "Mailbox Settings" at bounding box center [1361, 620] width 136 height 32
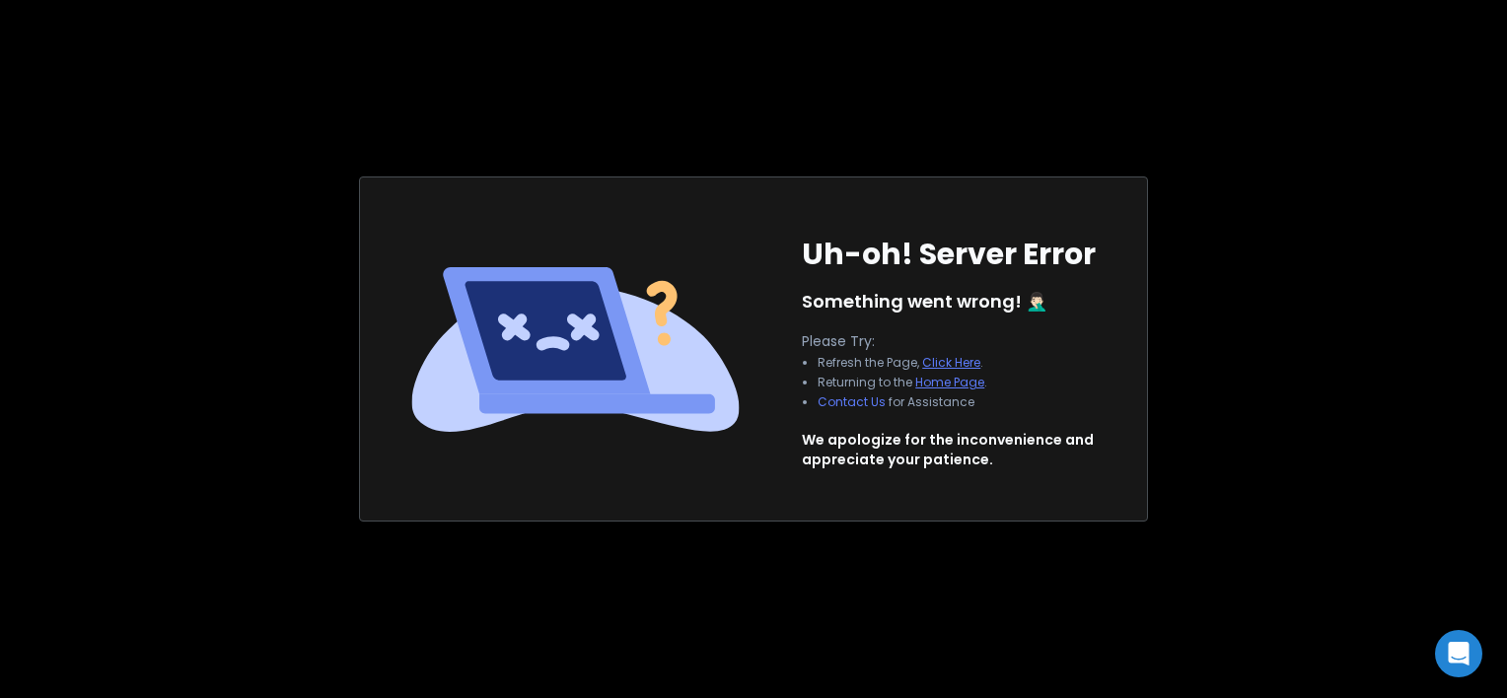
click at [962, 380] on link "Home Page" at bounding box center [949, 382] width 69 height 17
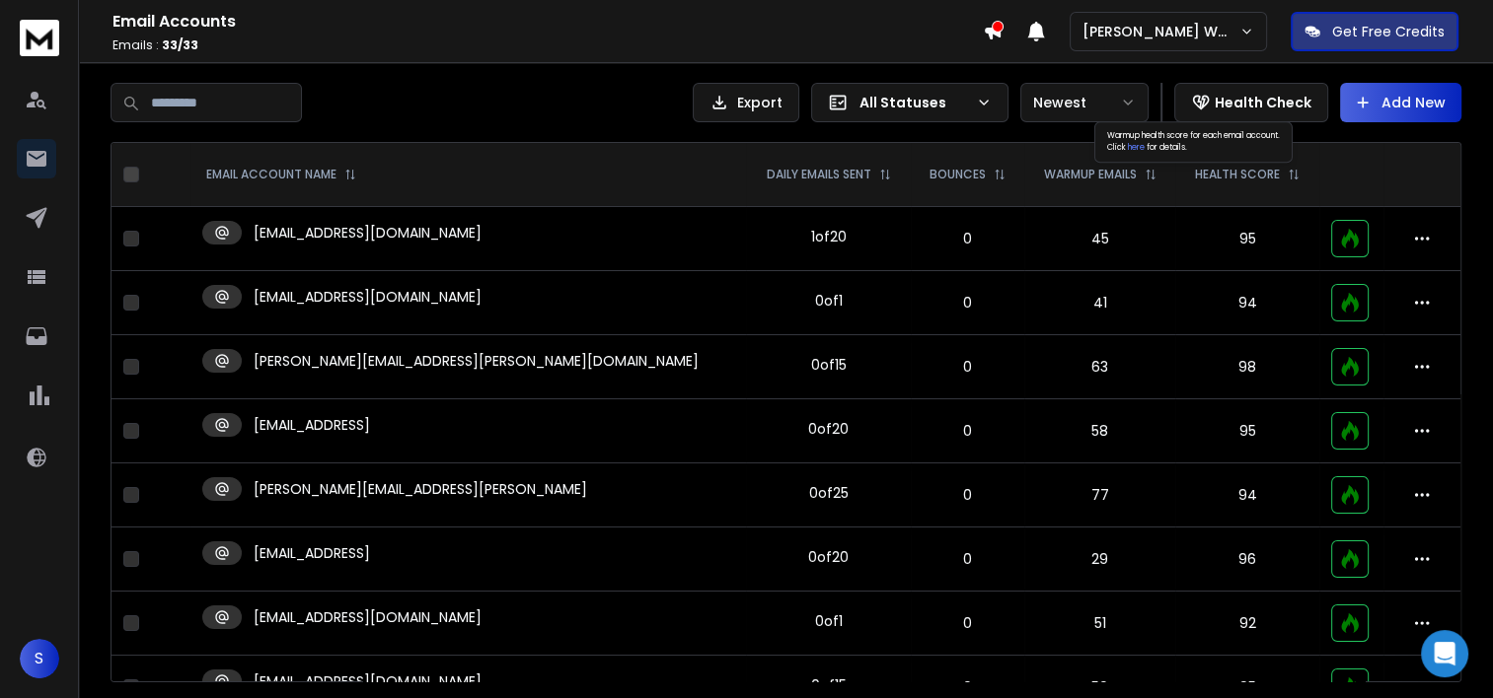
click at [1195, 174] on p "HEALTH SCORE" at bounding box center [1237, 175] width 85 height 16
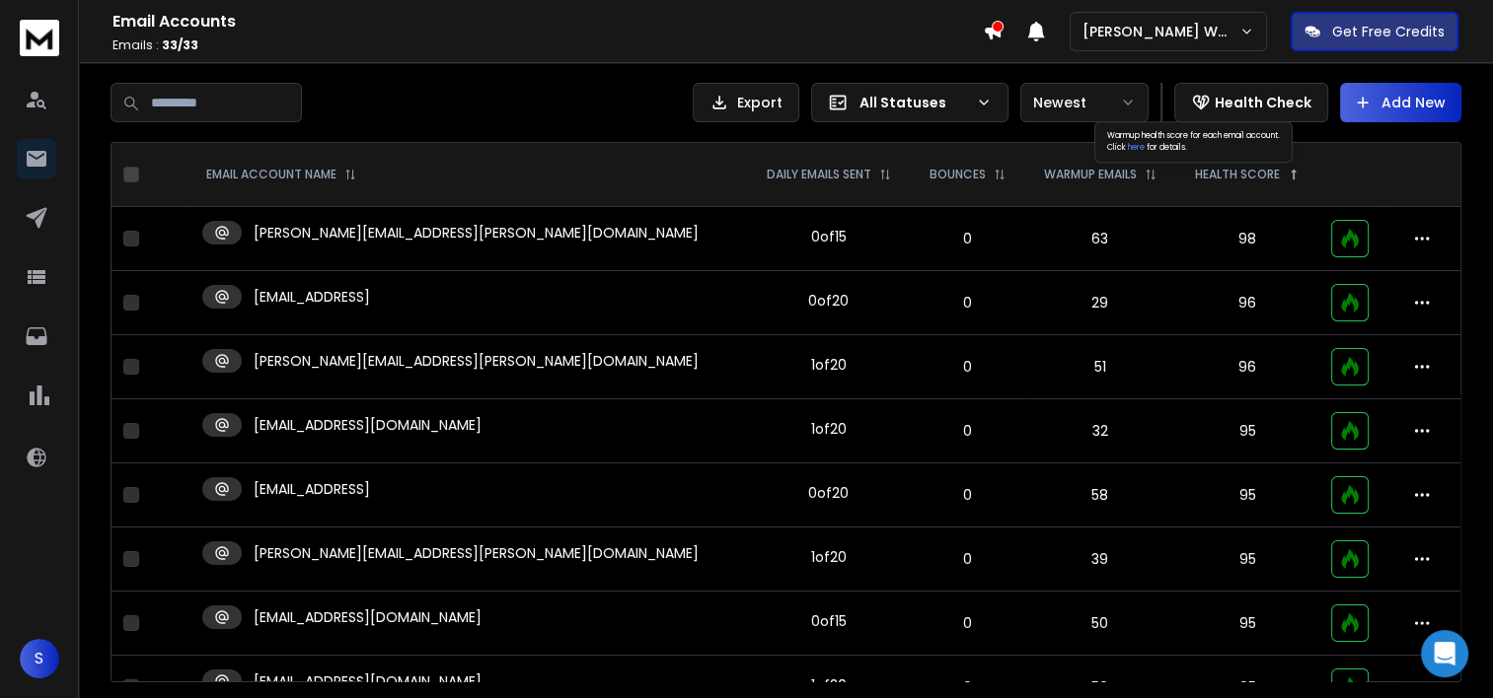
click at [1195, 178] on p "HEALTH SCORE" at bounding box center [1237, 175] width 85 height 16
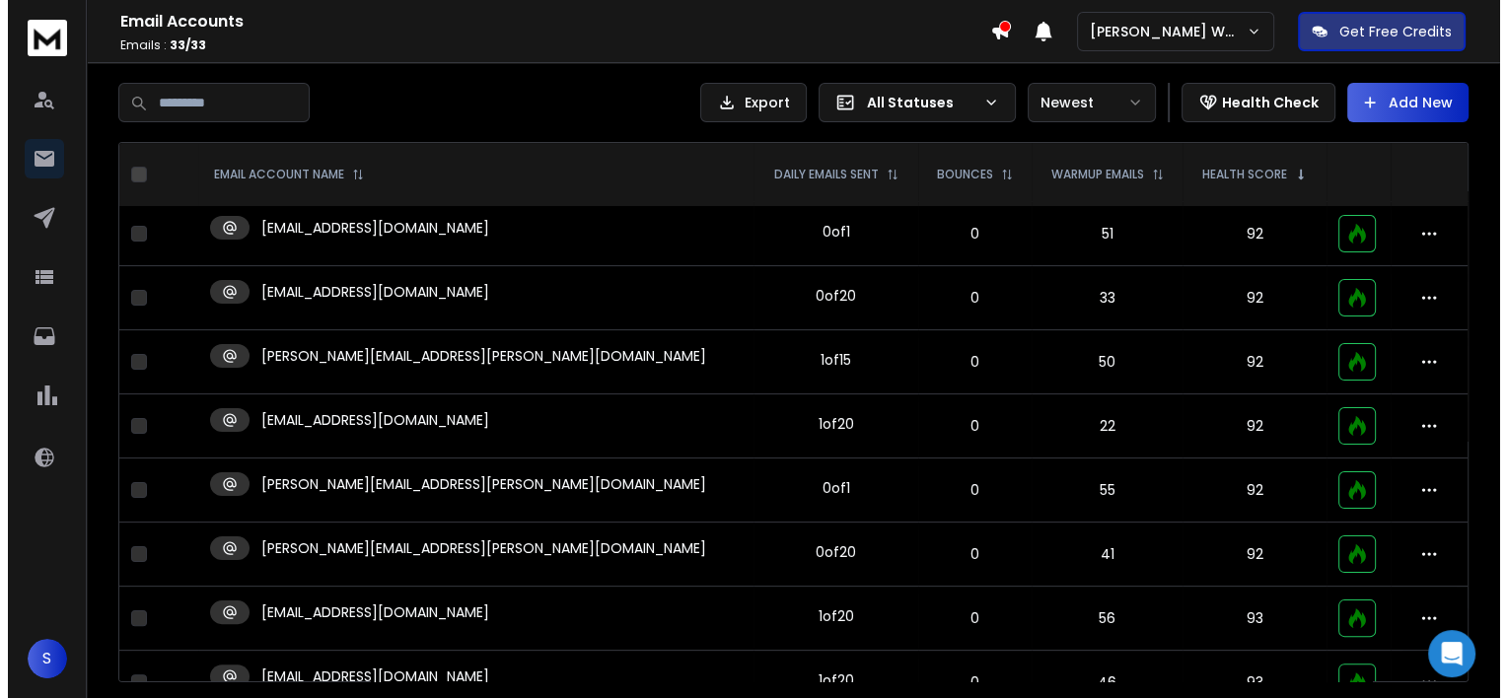
scroll to position [592, 0]
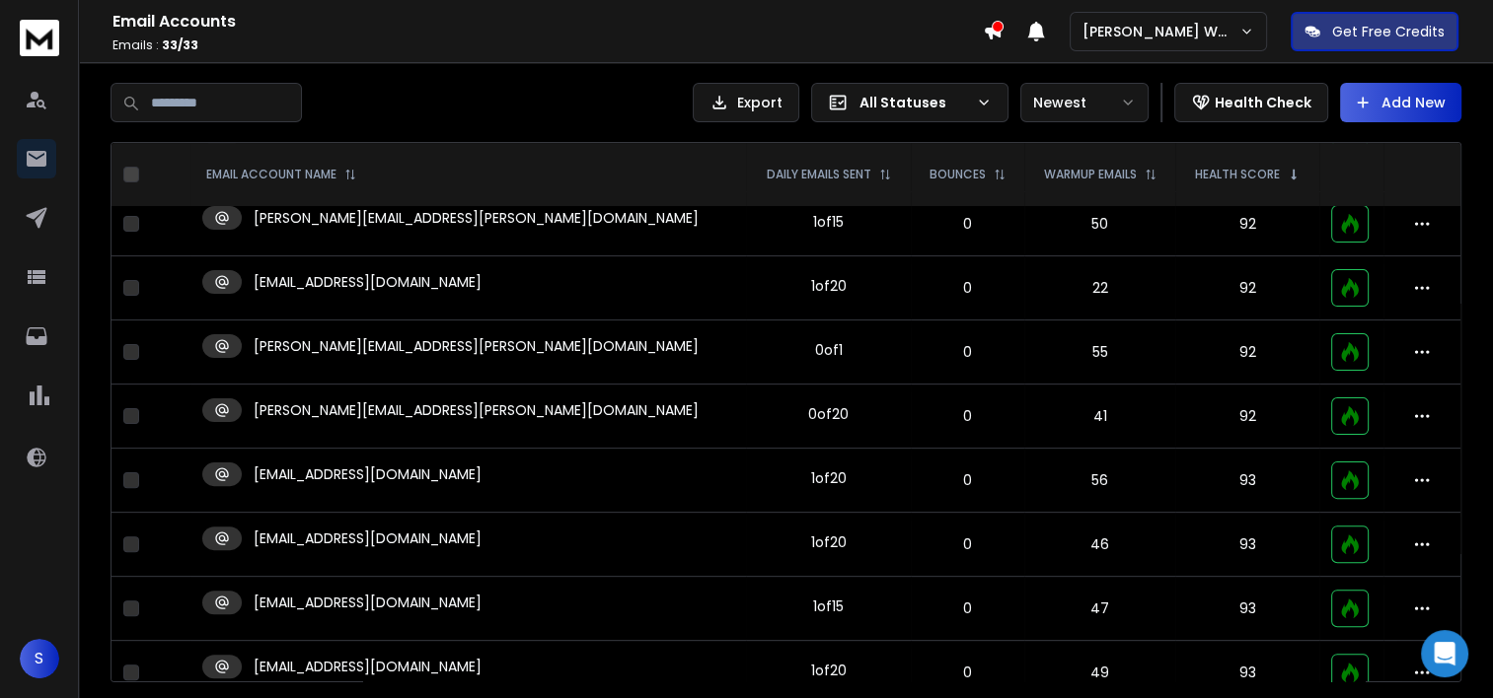
click at [1413, 346] on icon at bounding box center [1422, 352] width 18 height 18
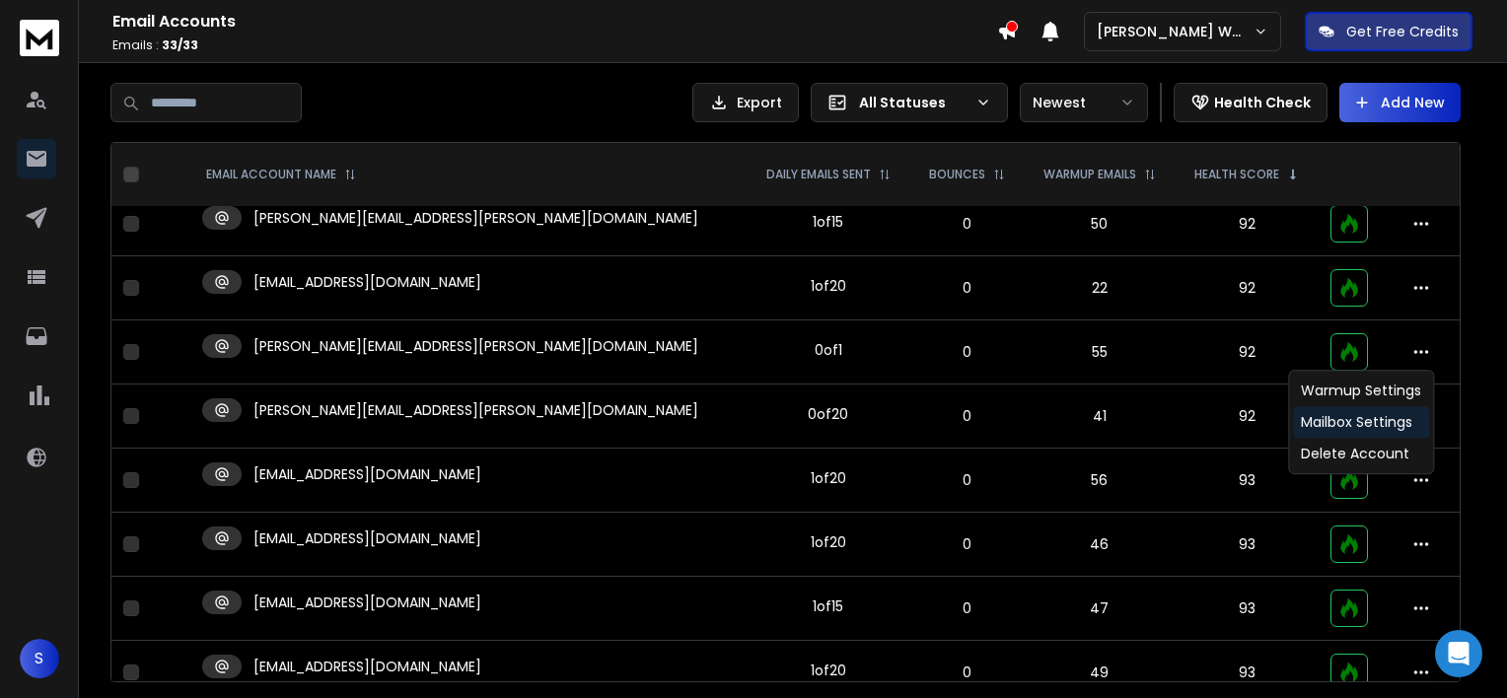
click at [1368, 417] on div "Mailbox Settings" at bounding box center [1361, 422] width 136 height 32
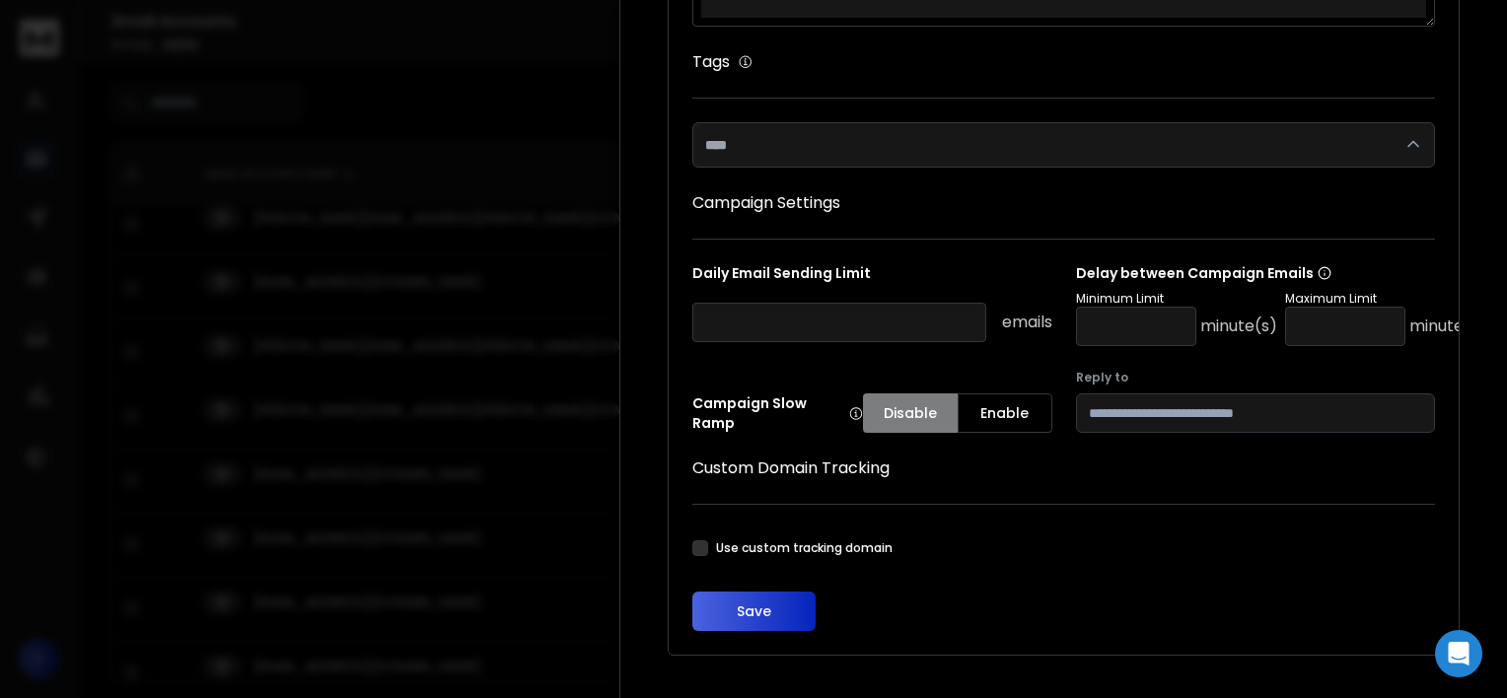
click at [775, 602] on button "Save" at bounding box center [753, 611] width 123 height 39
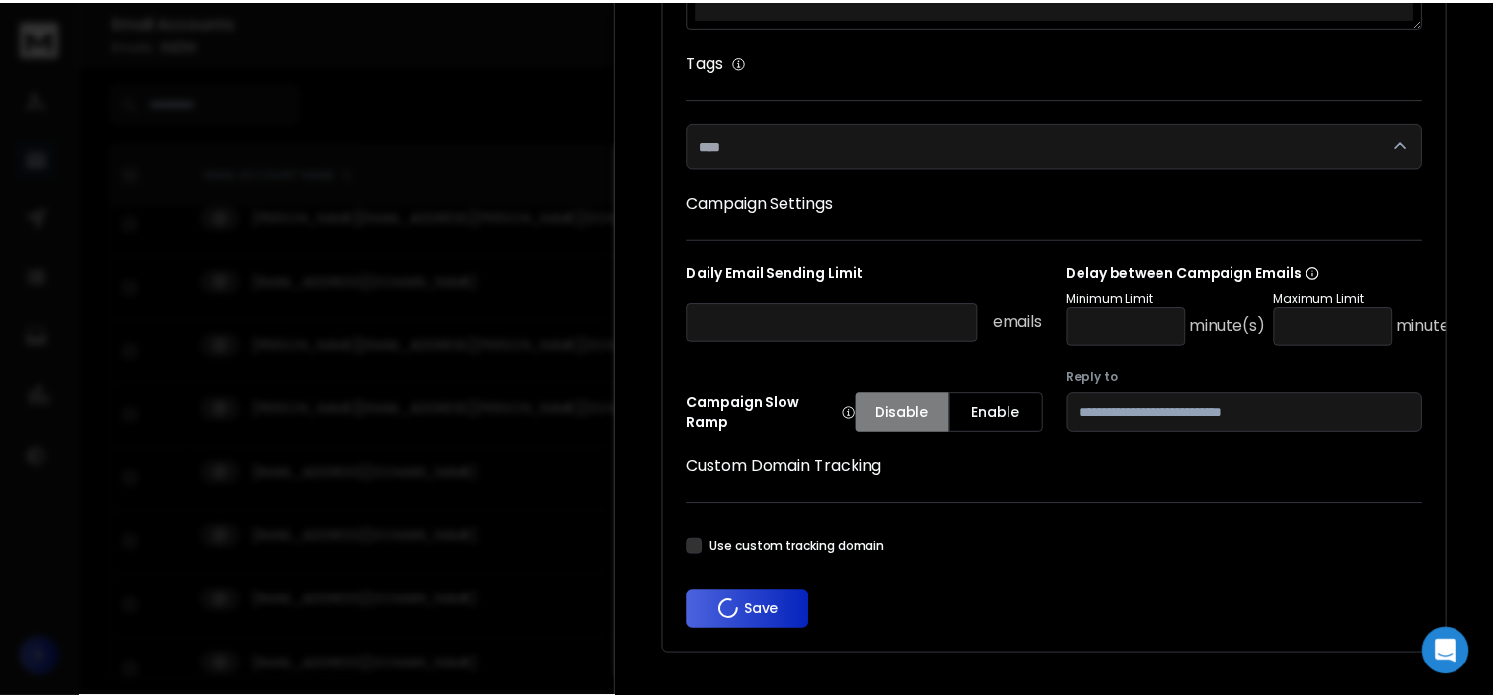
scroll to position [0, 0]
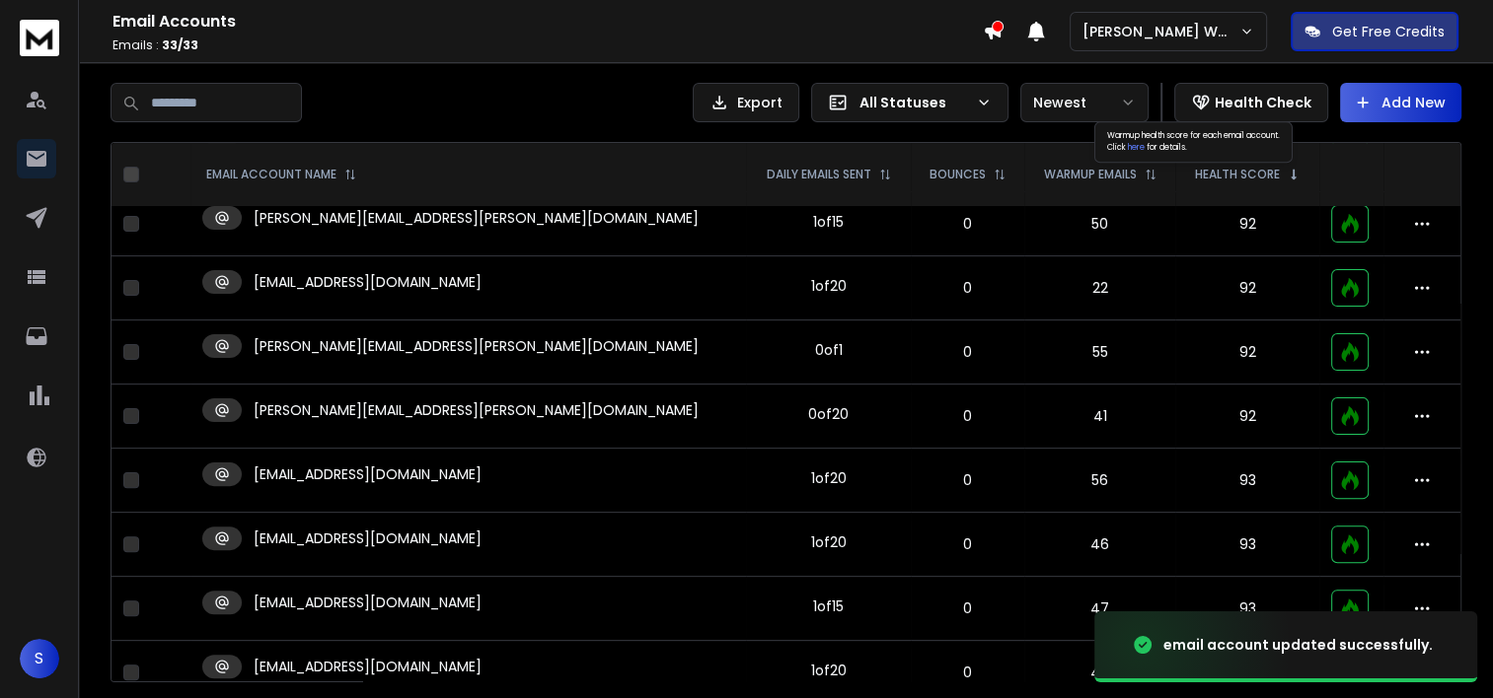
click at [1195, 181] on p "HEALTH SCORE" at bounding box center [1237, 175] width 85 height 16
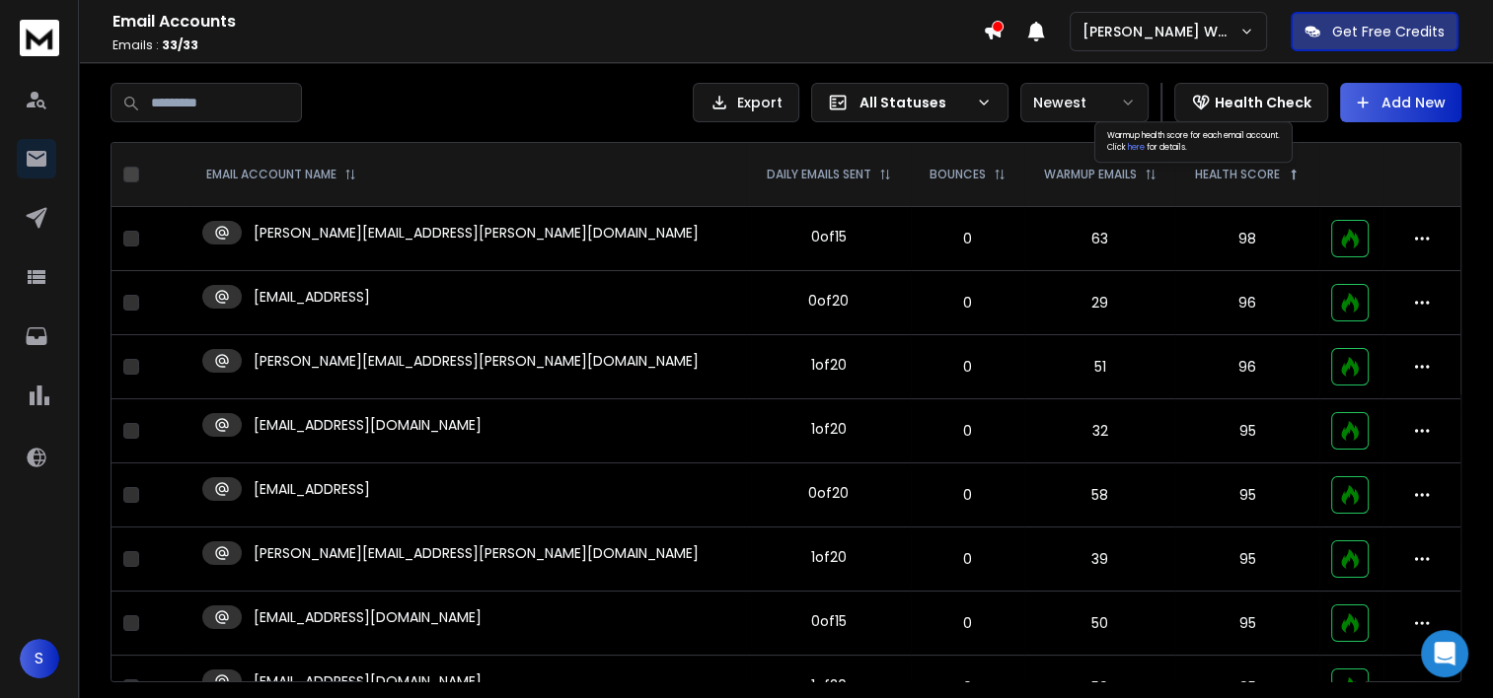
click at [1195, 179] on p "HEALTH SCORE" at bounding box center [1237, 175] width 85 height 16
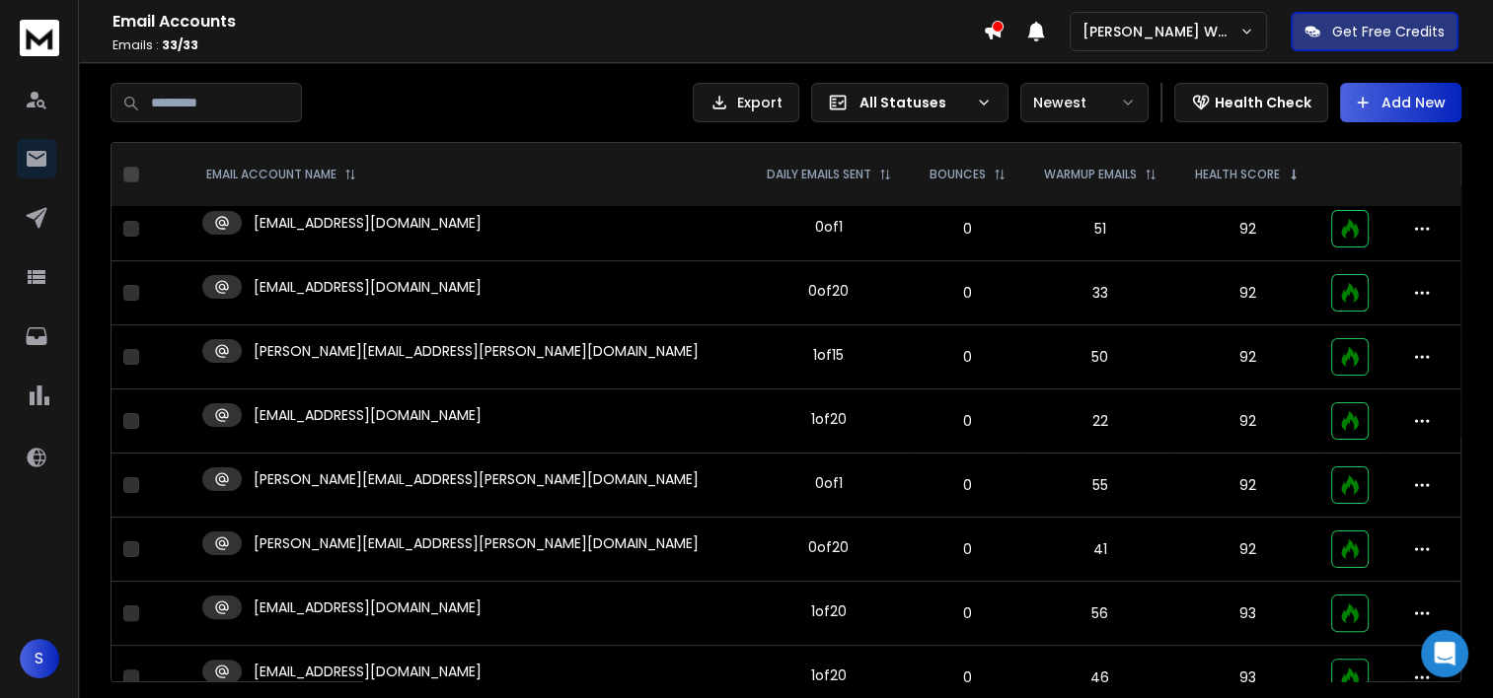
scroll to position [493, 0]
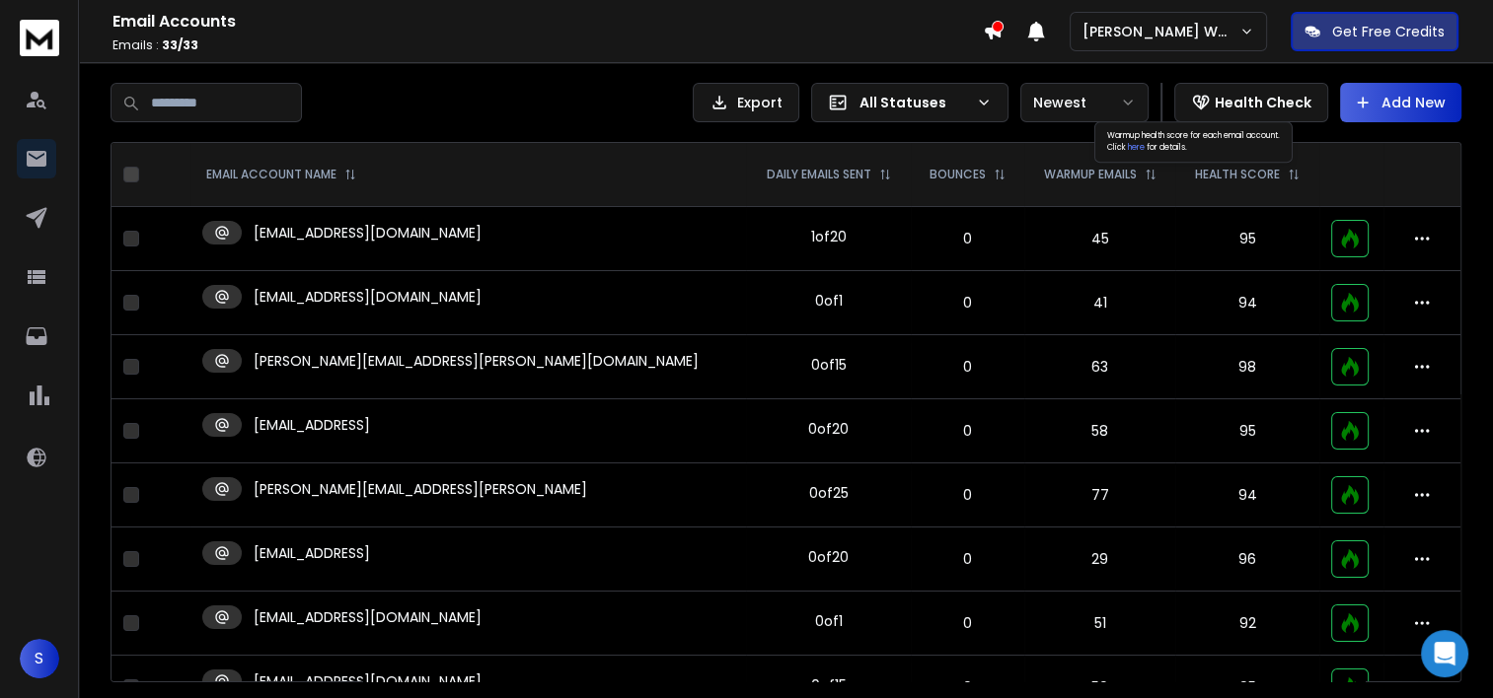
click at [1195, 171] on p "HEALTH SCORE" at bounding box center [1237, 175] width 85 height 16
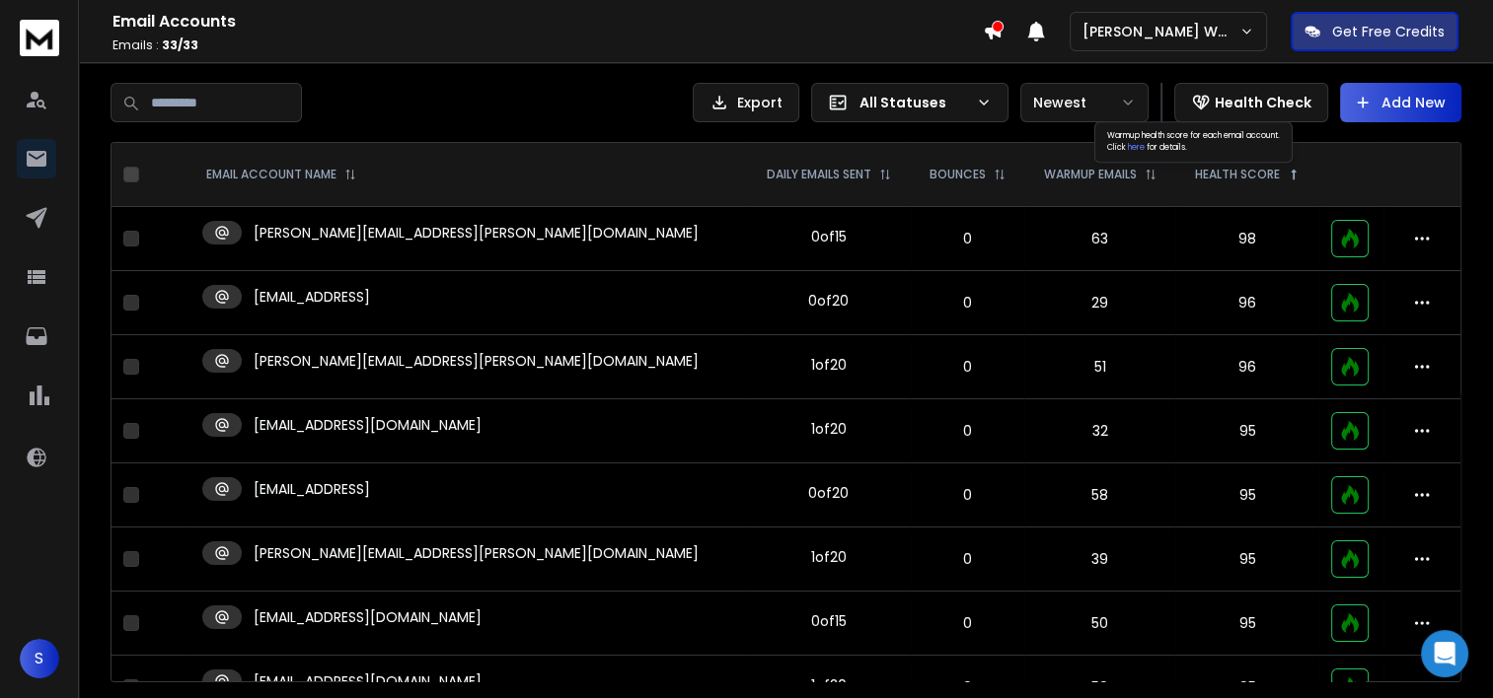
click at [1195, 169] on p "HEALTH SCORE" at bounding box center [1237, 175] width 85 height 16
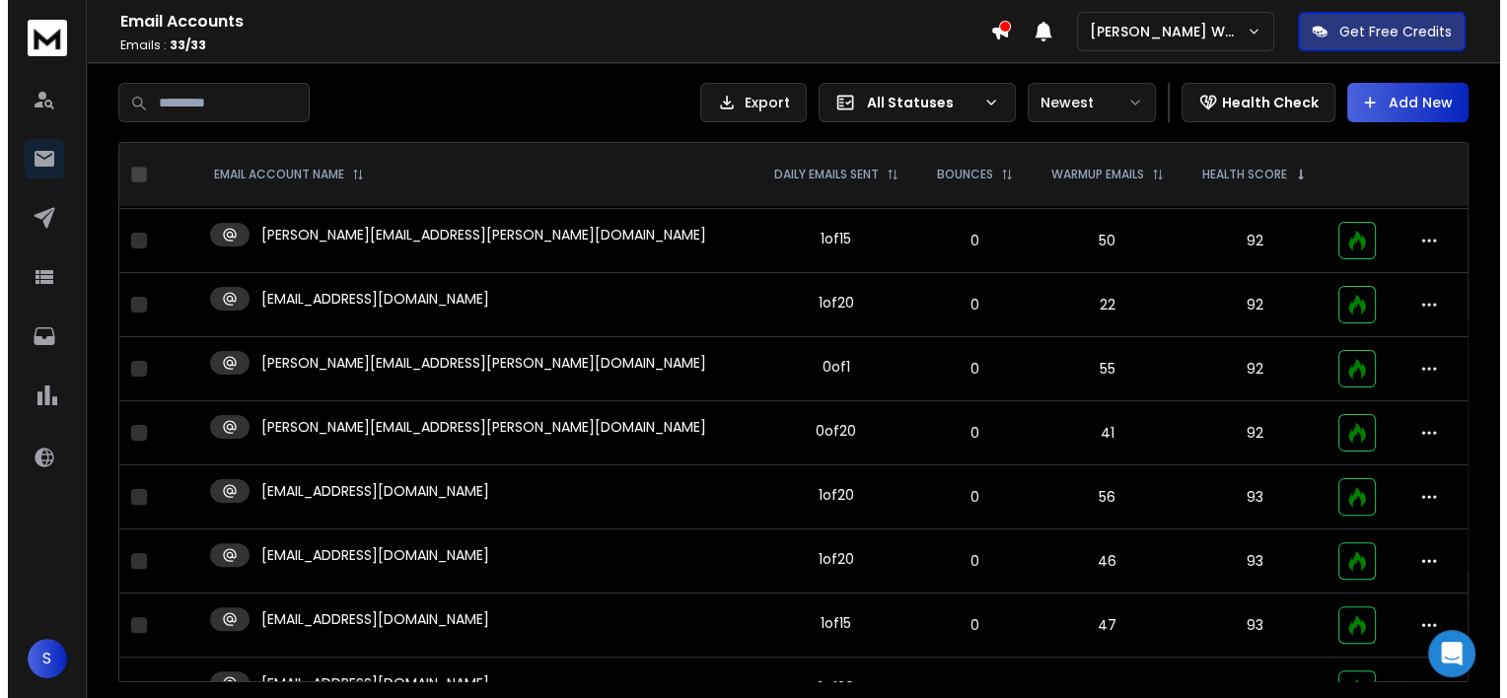
scroll to position [592, 0]
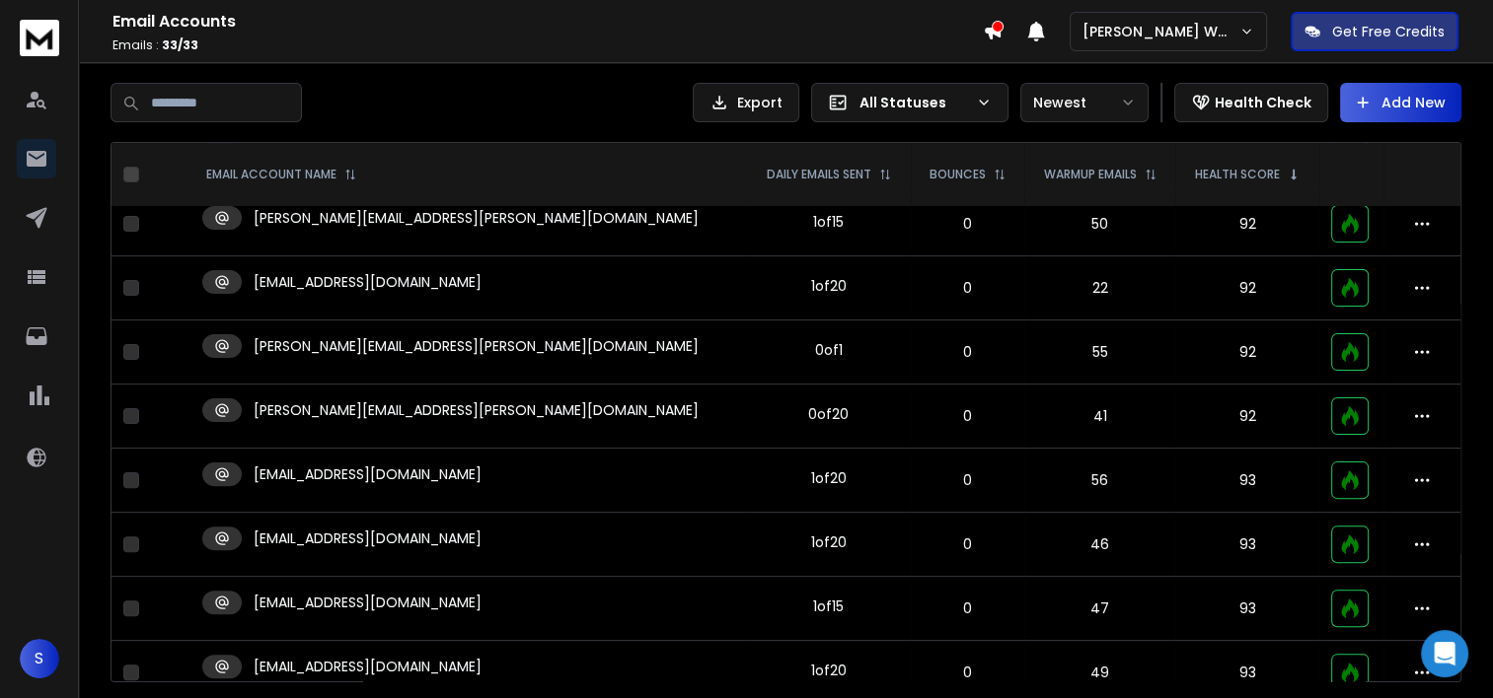
click at [1413, 343] on icon at bounding box center [1422, 352] width 18 height 18
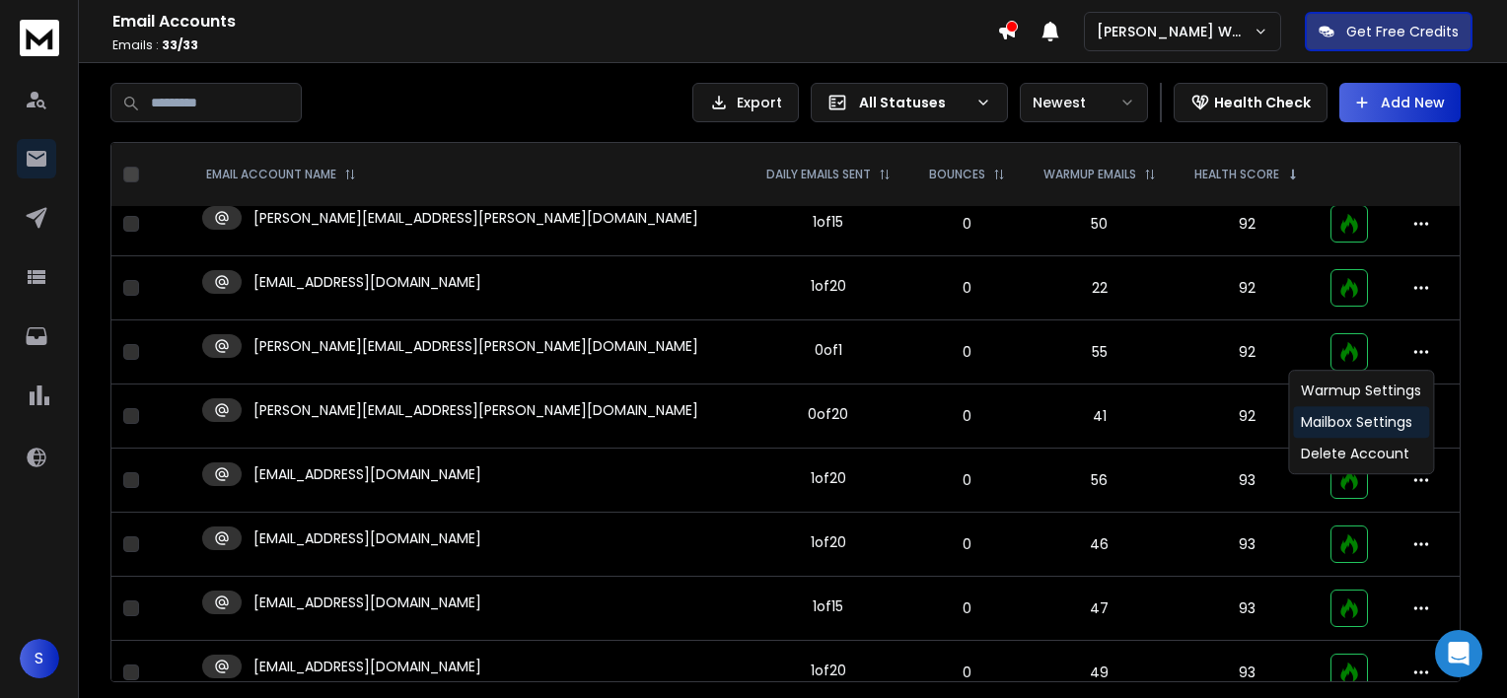
click at [1381, 424] on div "Mailbox Settings" at bounding box center [1361, 422] width 136 height 32
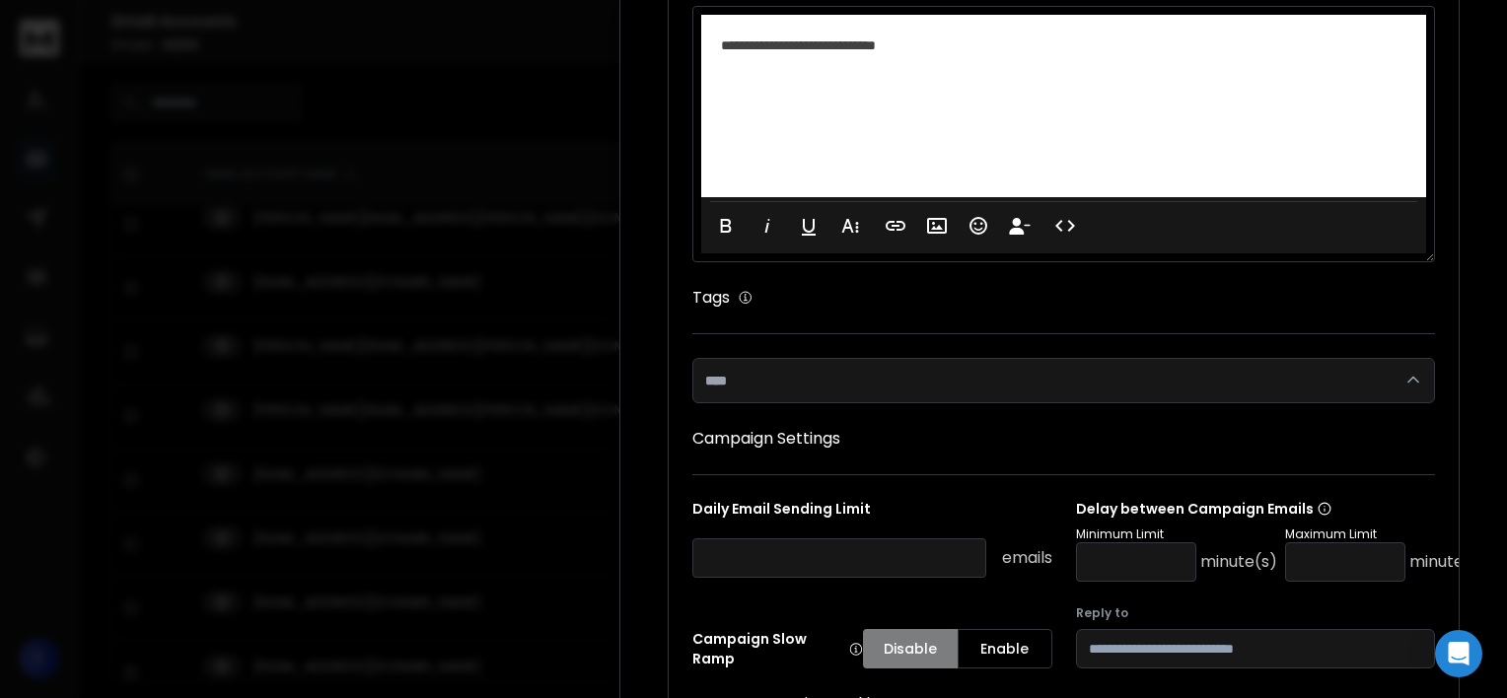
scroll to position [493, 0]
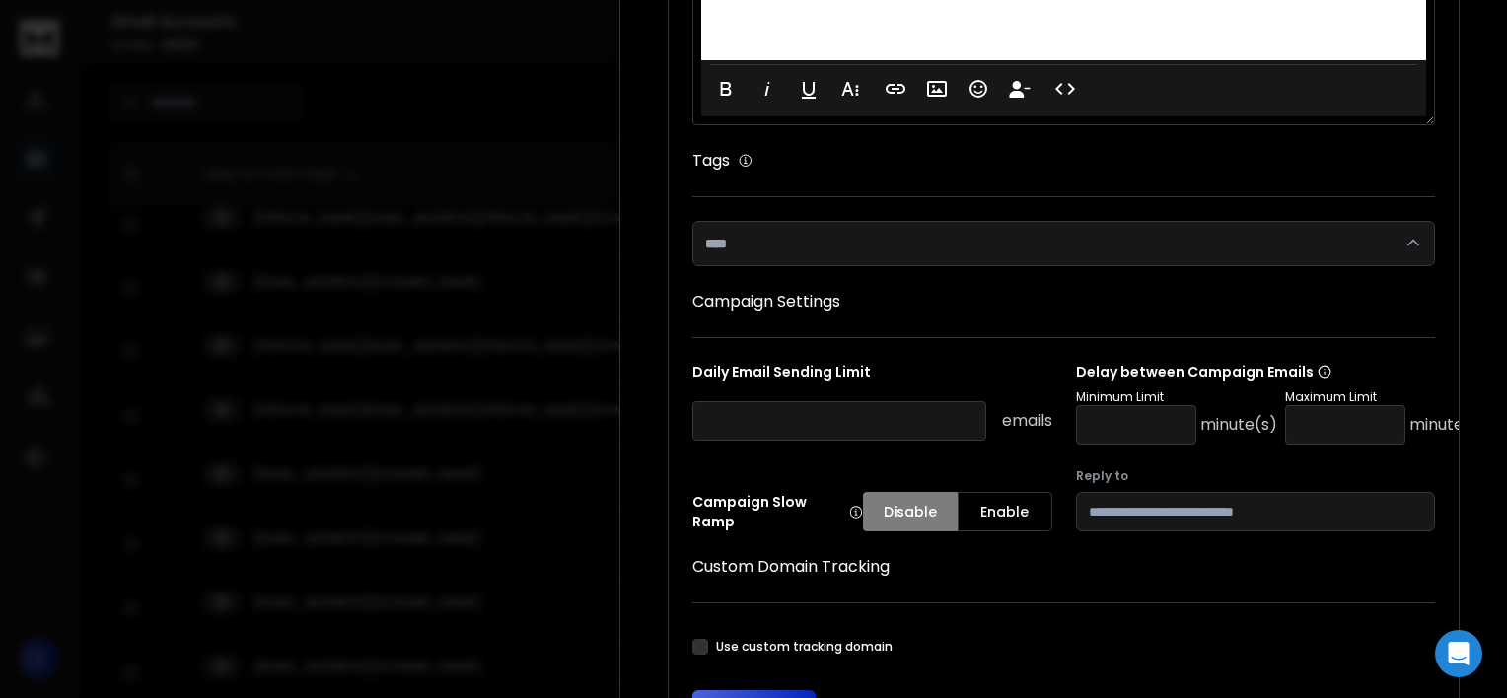
click at [722, 413] on input "*" at bounding box center [839, 420] width 294 height 39
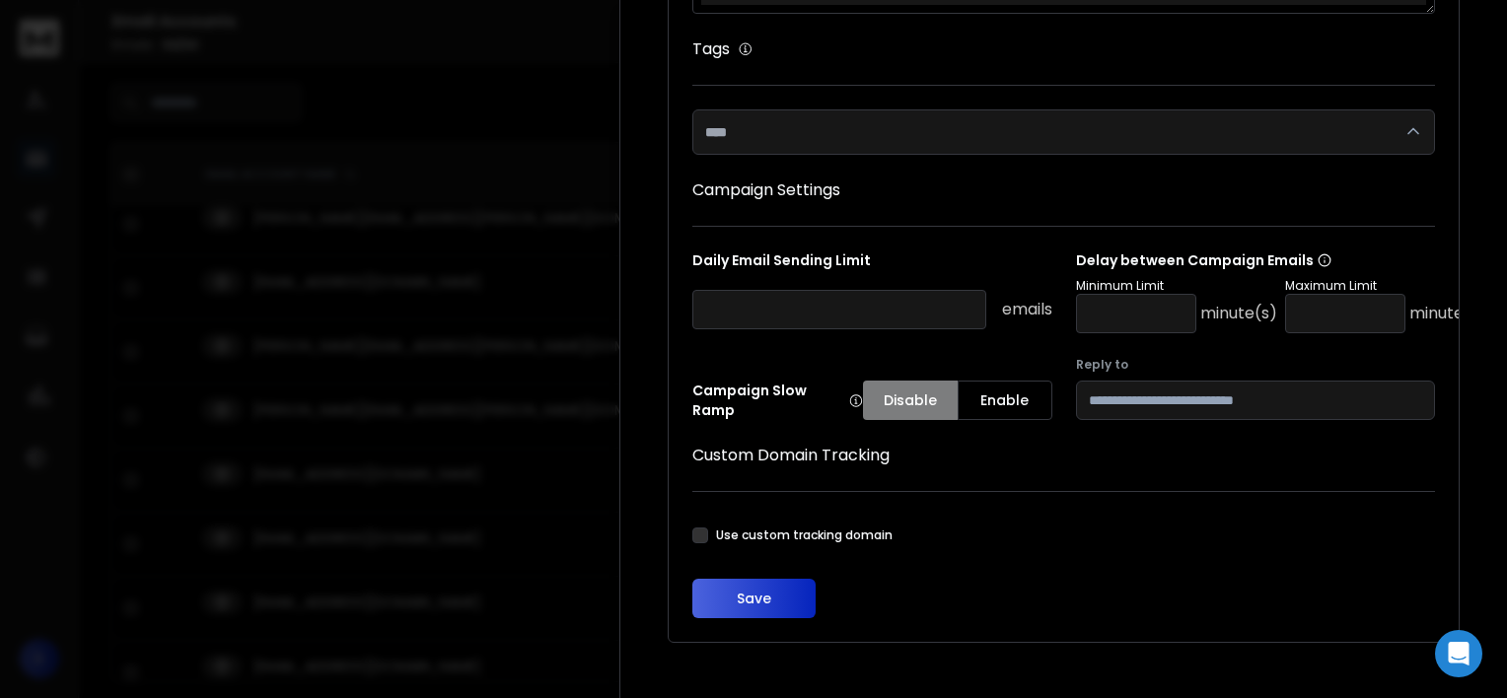
scroll to position [619, 0]
type input "**"
click at [781, 579] on button "Save" at bounding box center [753, 598] width 123 height 39
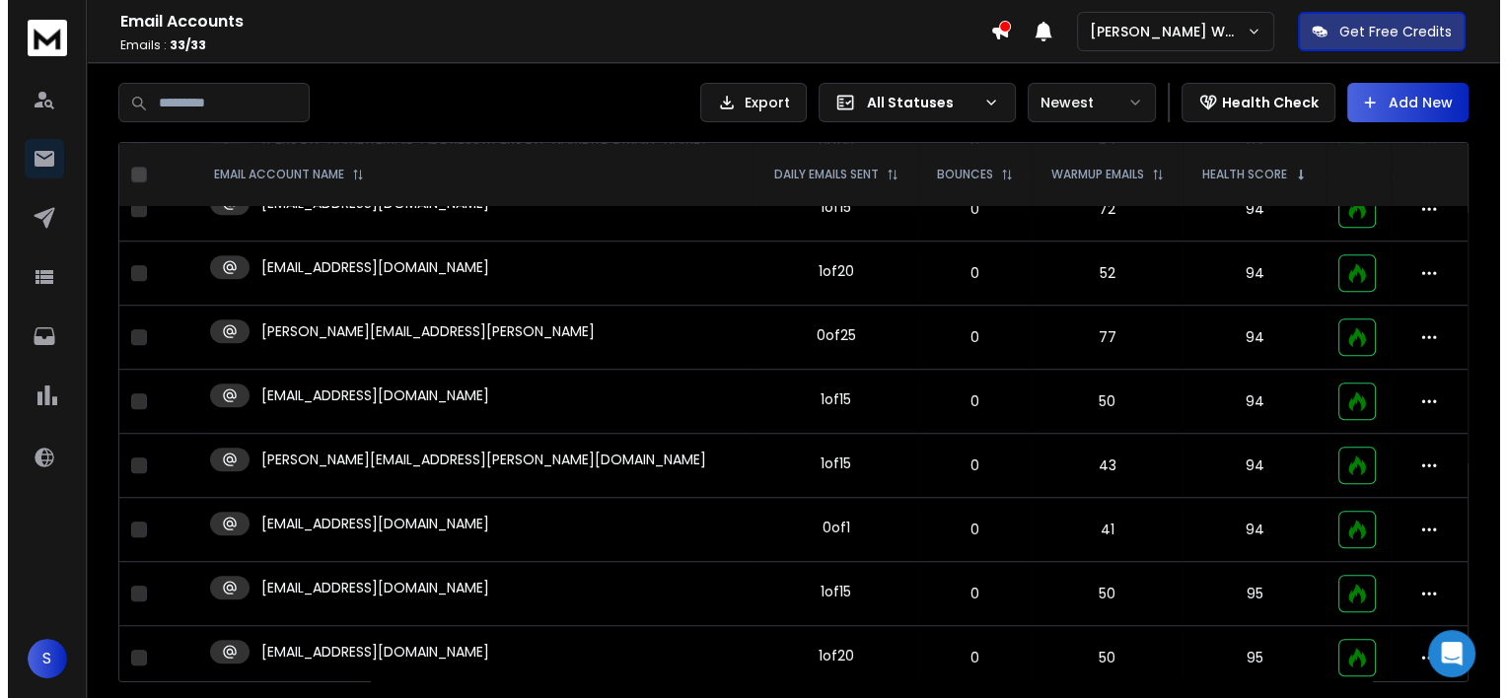
scroll to position [1282, 0]
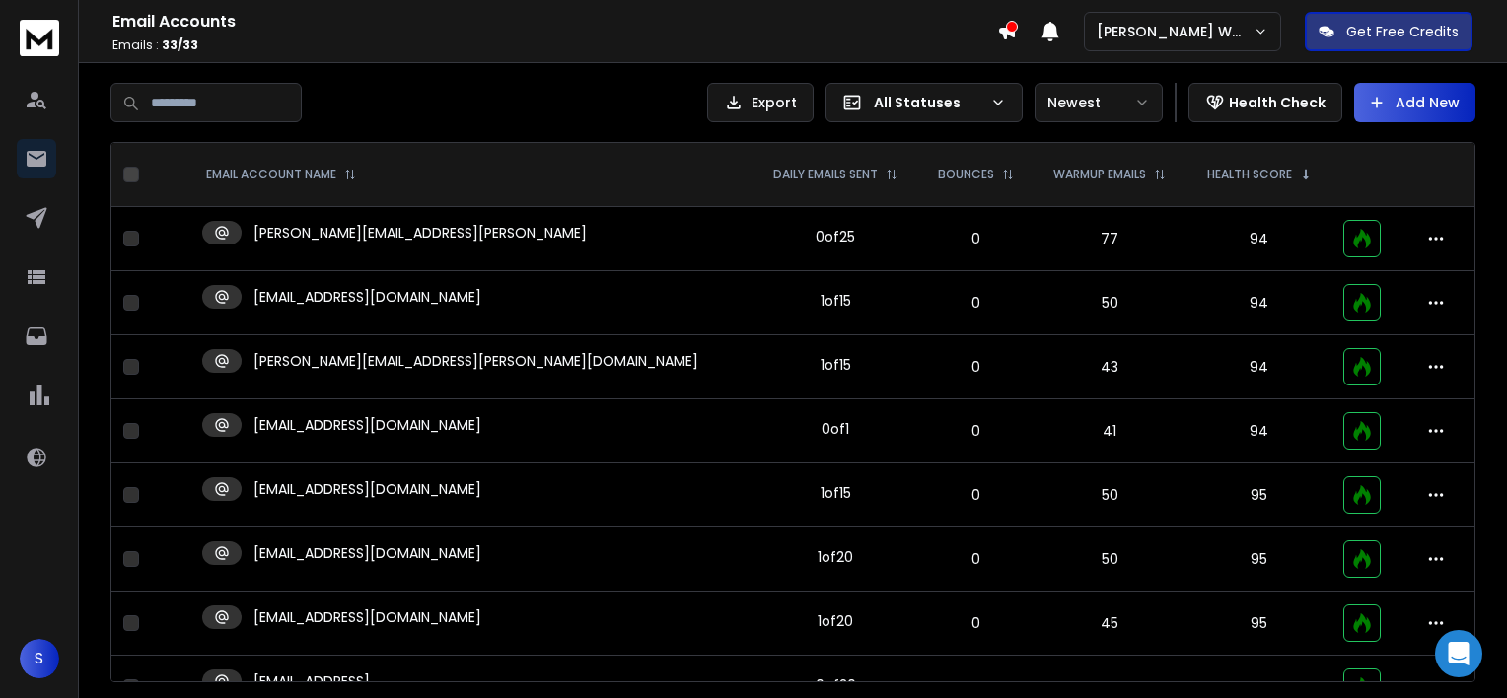
click at [1427, 422] on icon at bounding box center [1436, 431] width 18 height 18
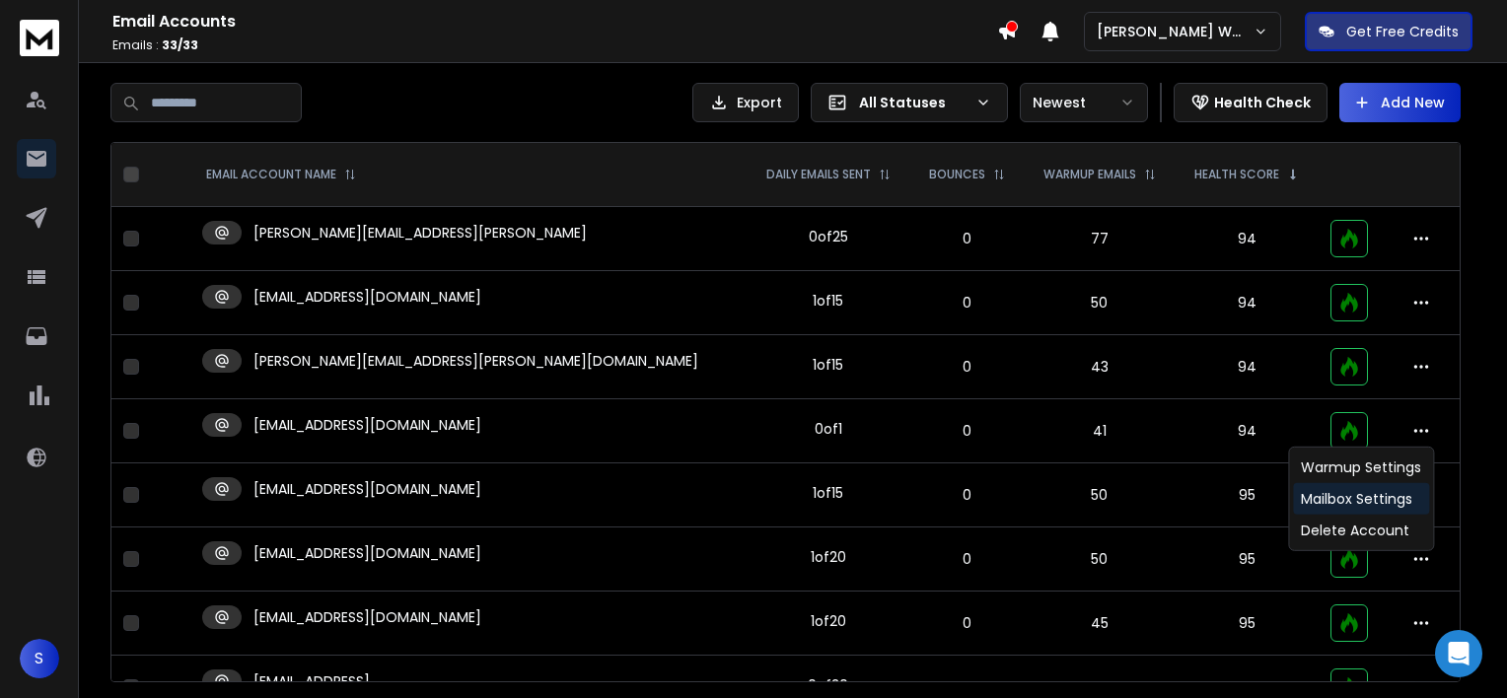
click at [1377, 489] on div "Mailbox Settings" at bounding box center [1361, 499] width 136 height 32
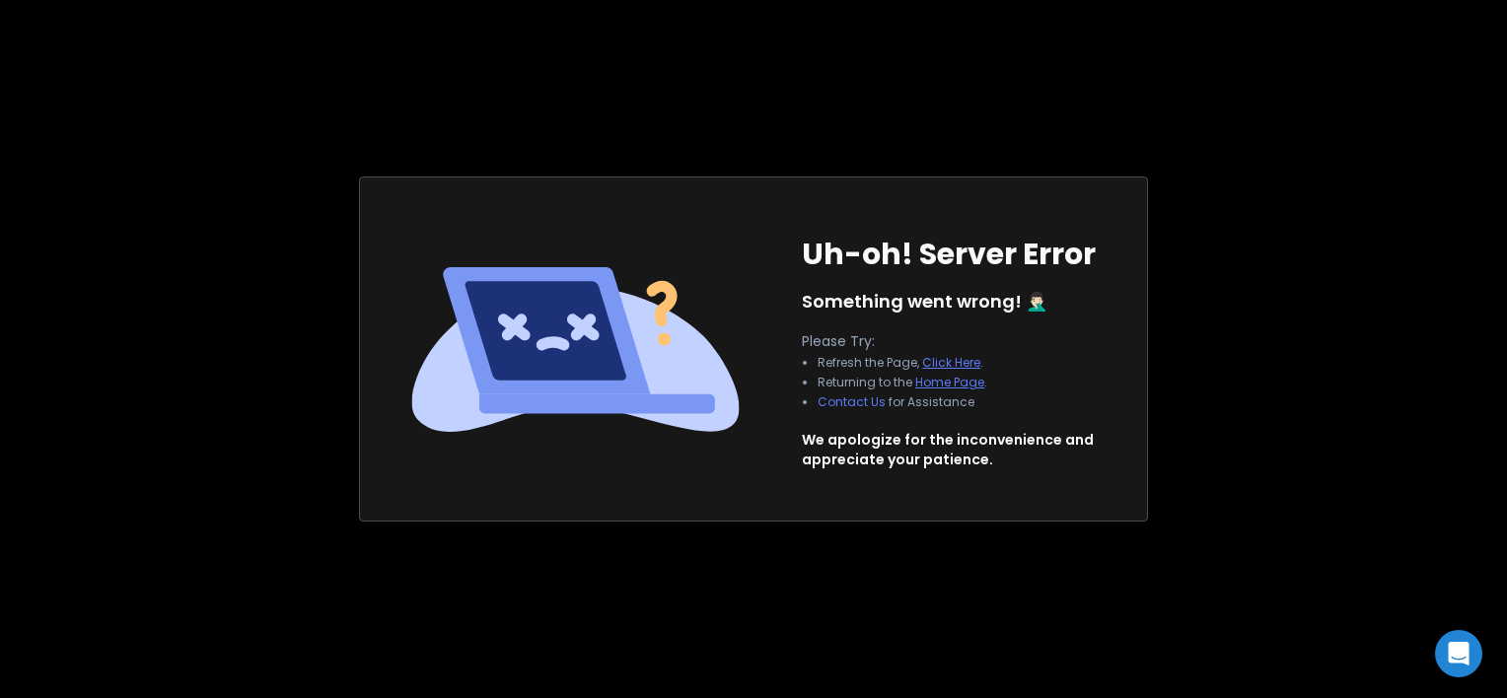
click at [959, 386] on link "Home Page" at bounding box center [949, 382] width 69 height 17
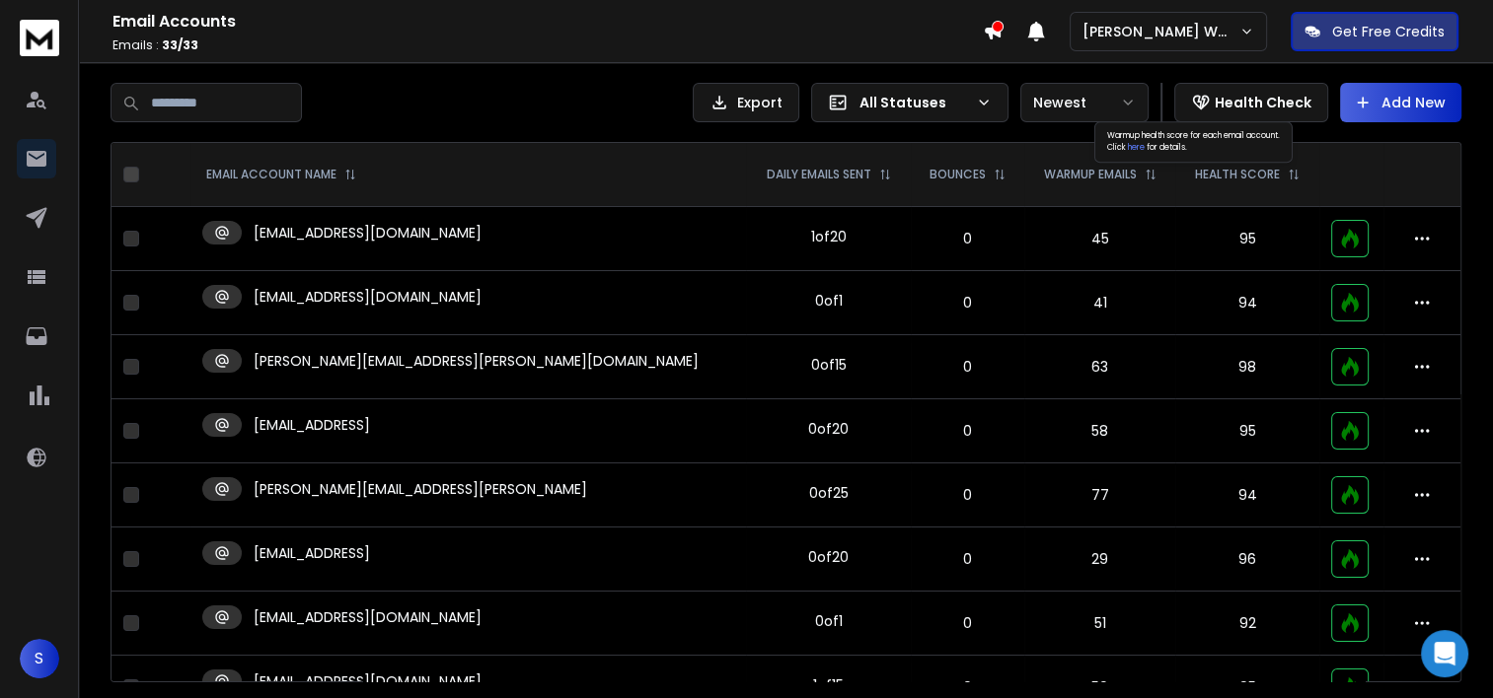
click at [1195, 175] on p "HEALTH SCORE" at bounding box center [1237, 175] width 85 height 16
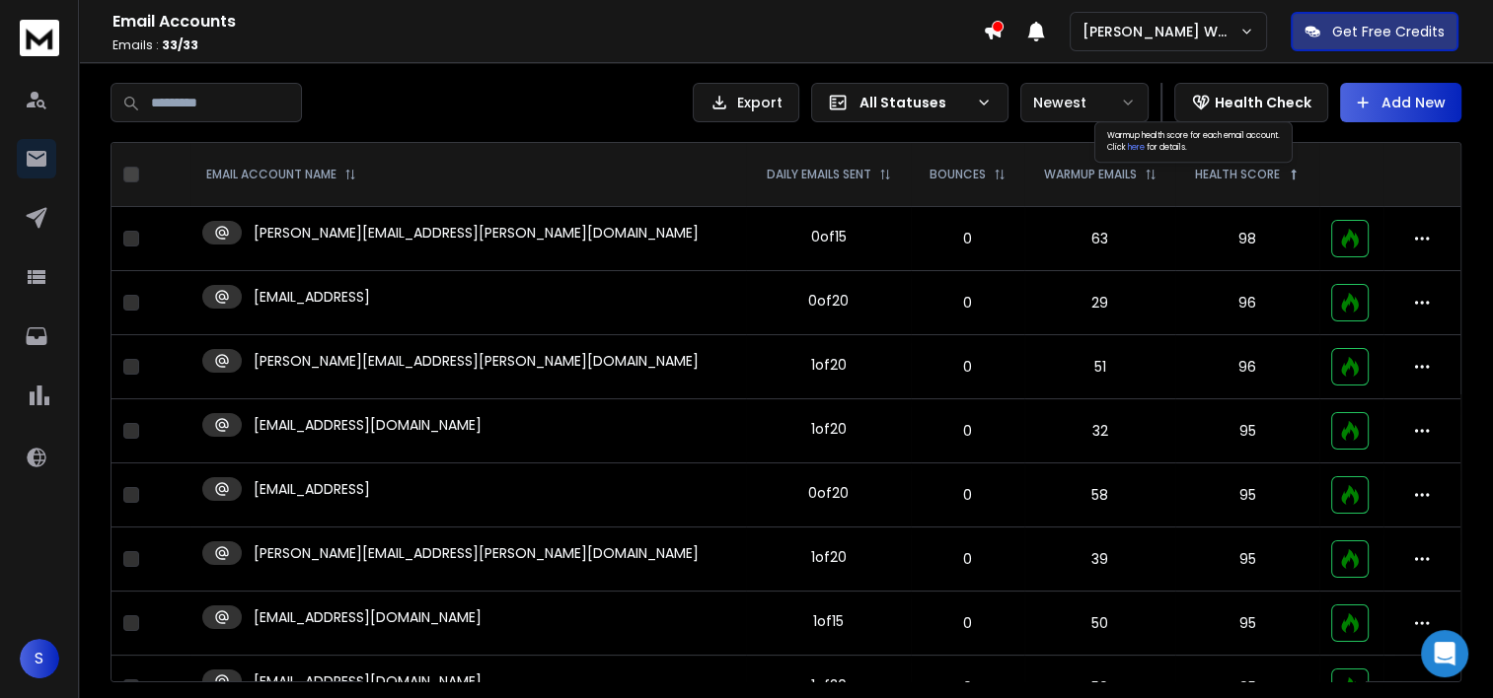
click at [1195, 180] on p "HEALTH SCORE" at bounding box center [1237, 175] width 85 height 16
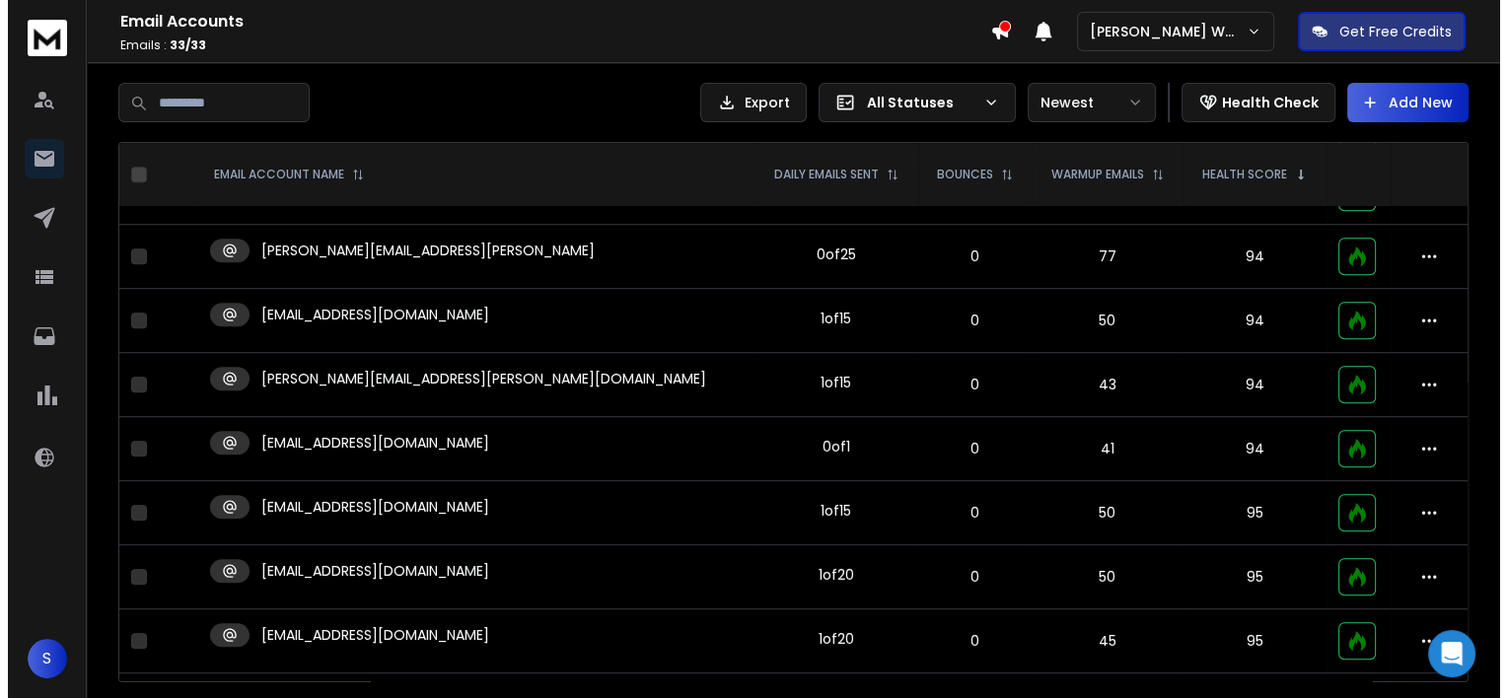
scroll to position [1282, 0]
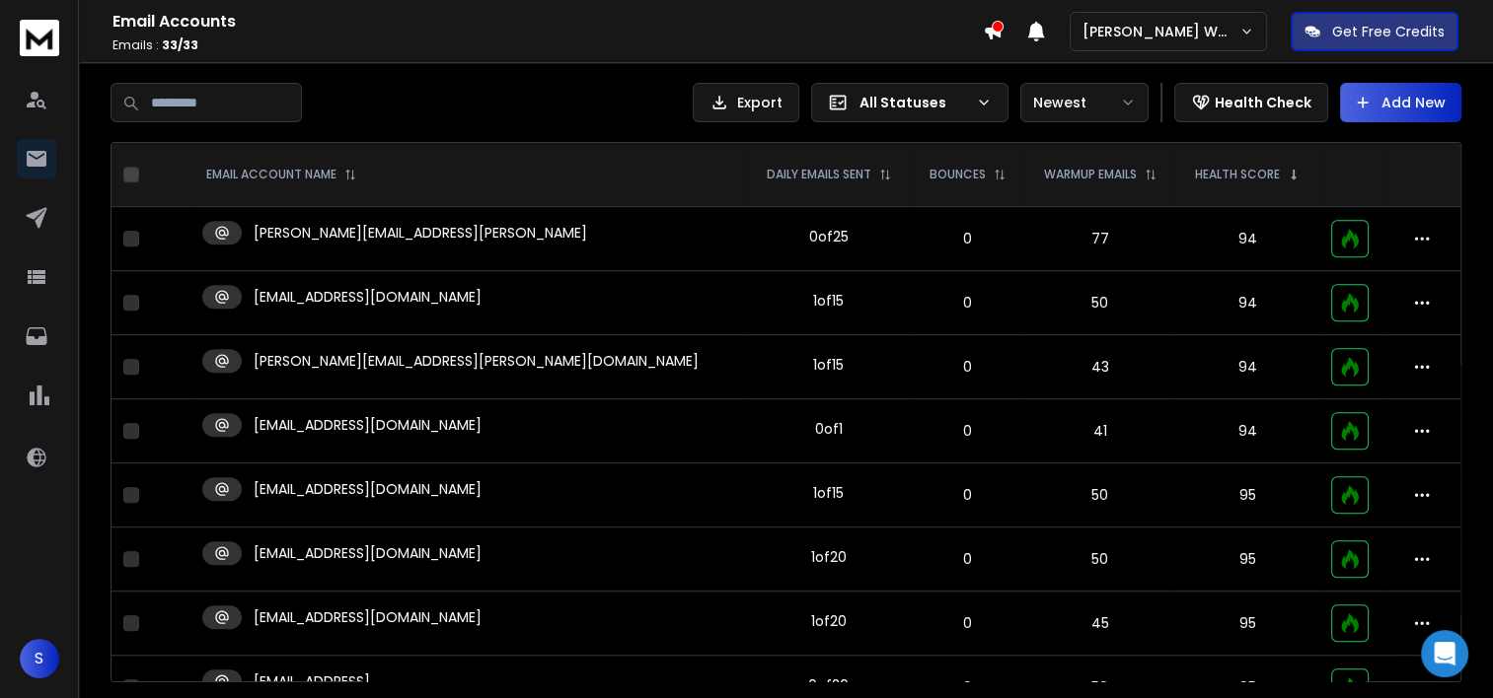
click at [1413, 428] on icon at bounding box center [1422, 431] width 18 height 18
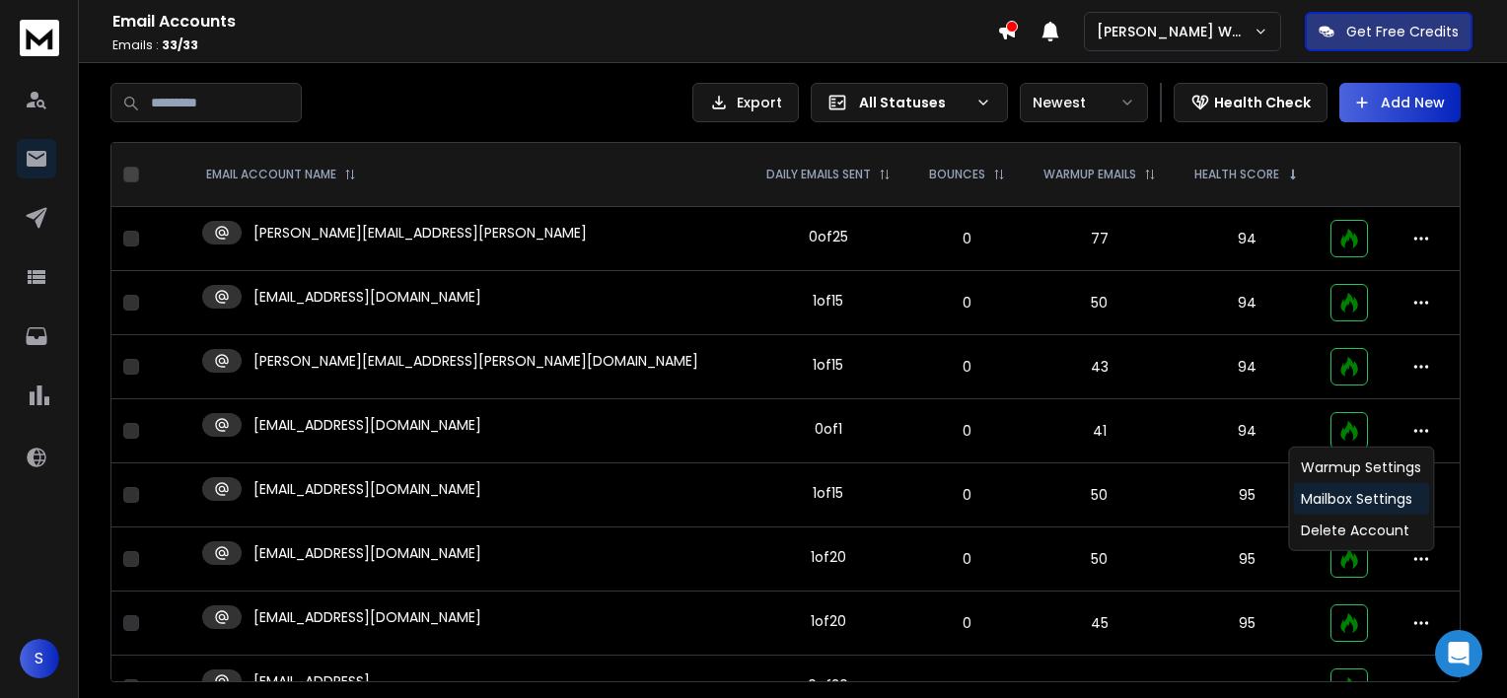
click at [1378, 502] on div "Mailbox Settings" at bounding box center [1361, 499] width 136 height 32
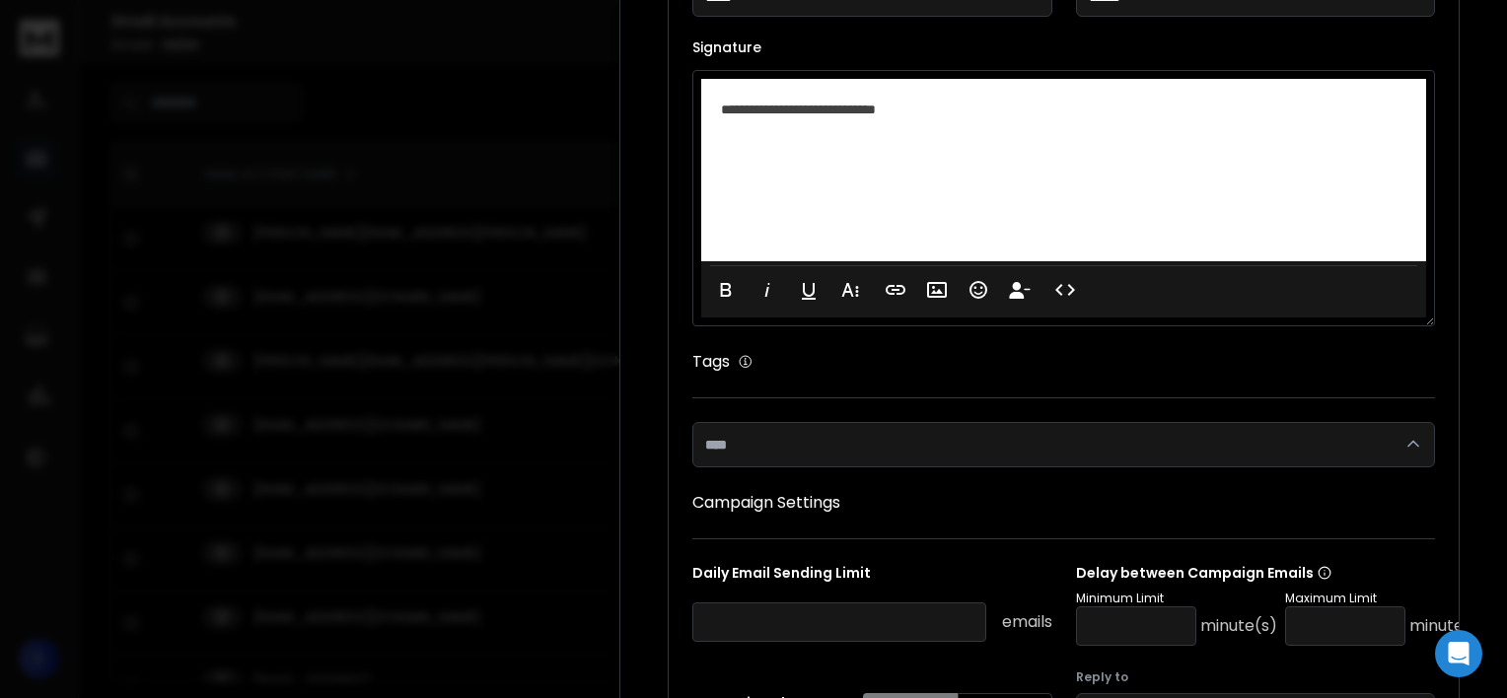
scroll to position [296, 0]
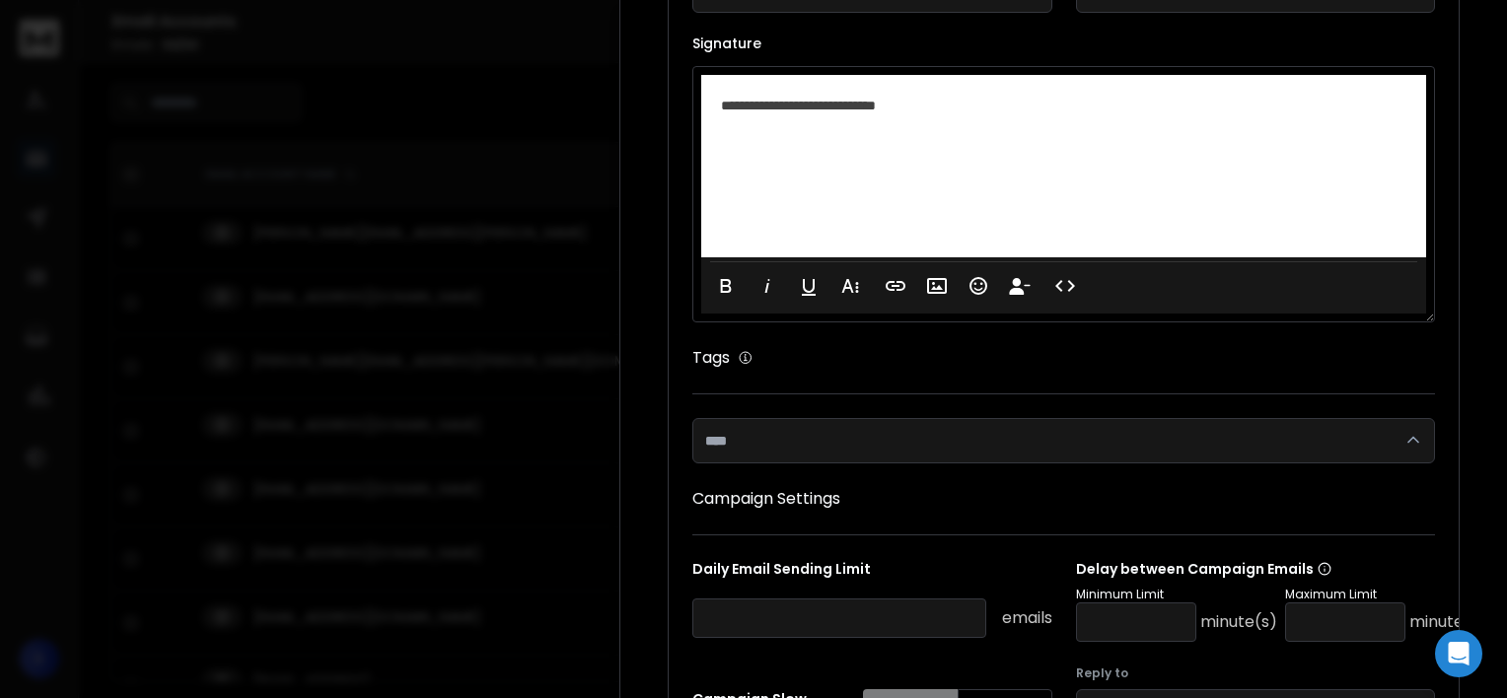
click at [731, 610] on input "*" at bounding box center [839, 618] width 294 height 39
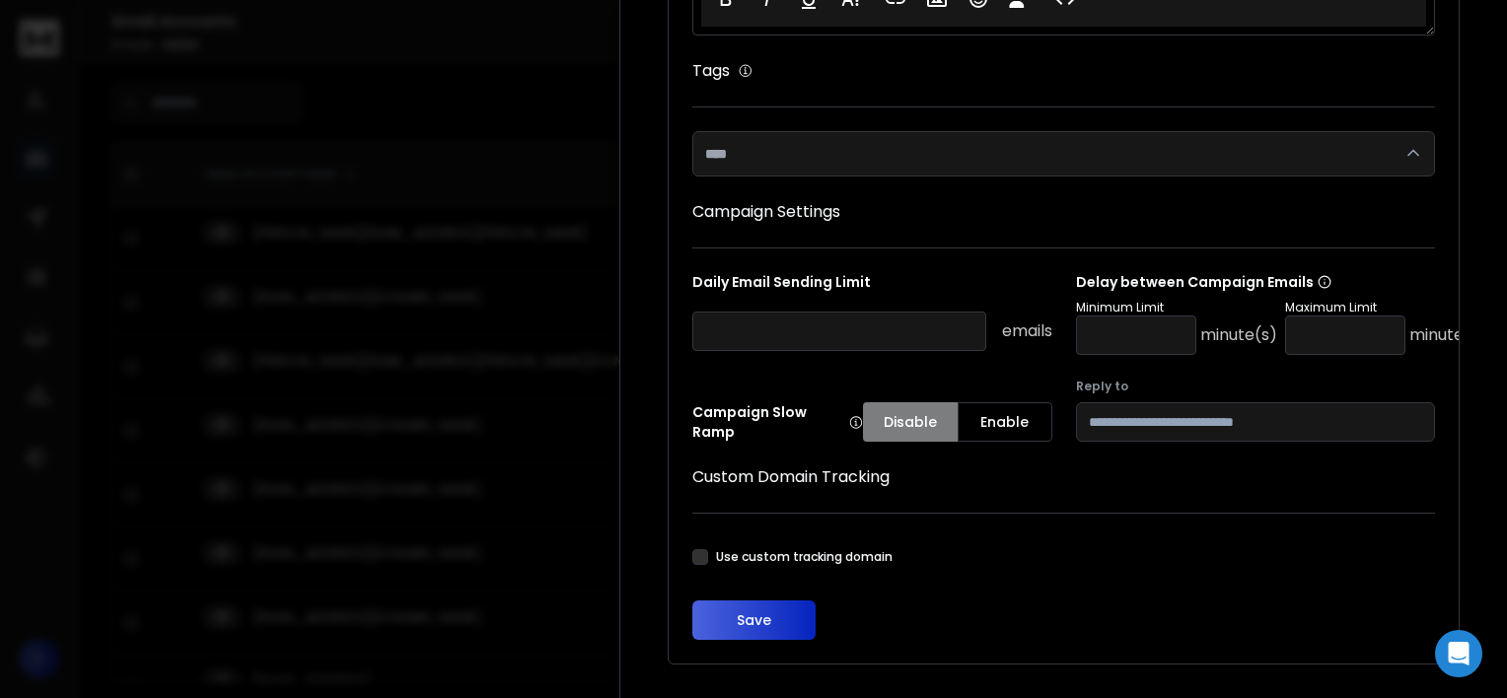
scroll to position [592, 0]
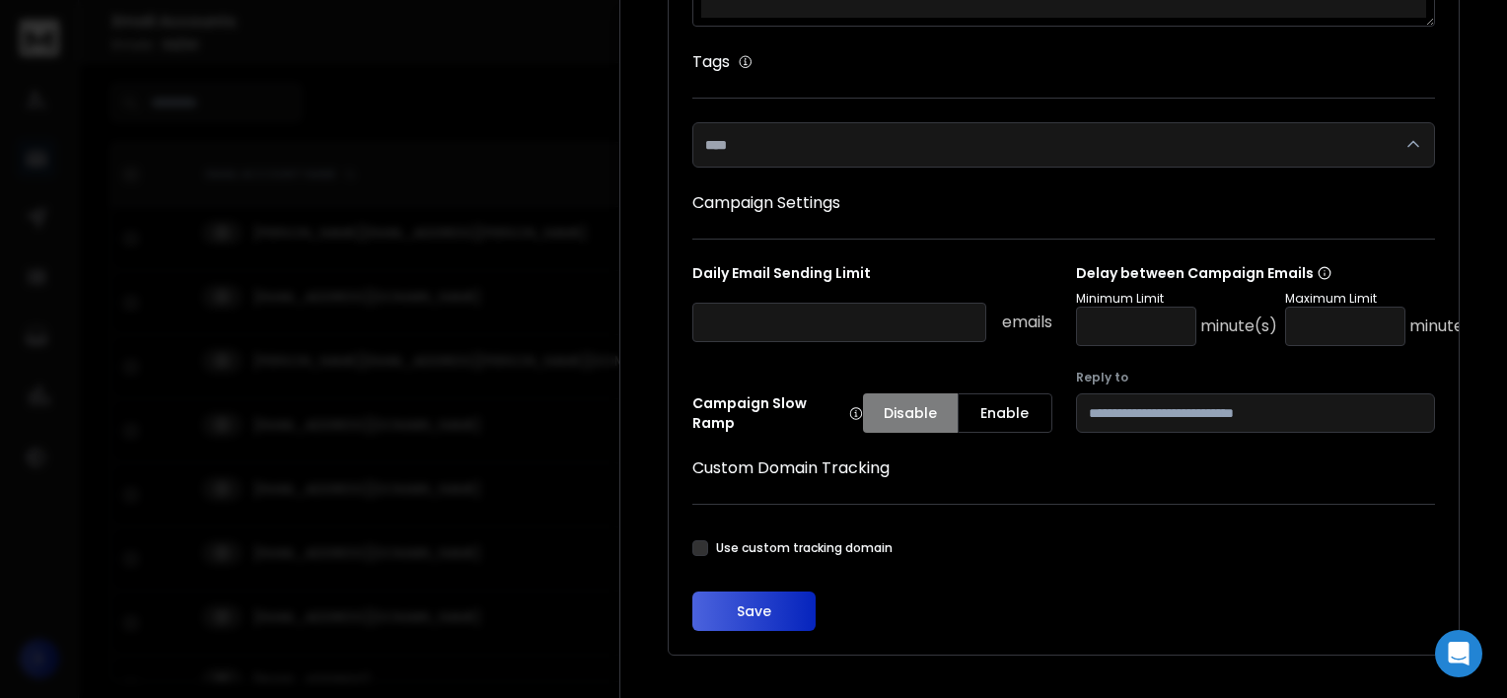
type input "**"
click at [786, 608] on button "Save" at bounding box center [753, 611] width 123 height 39
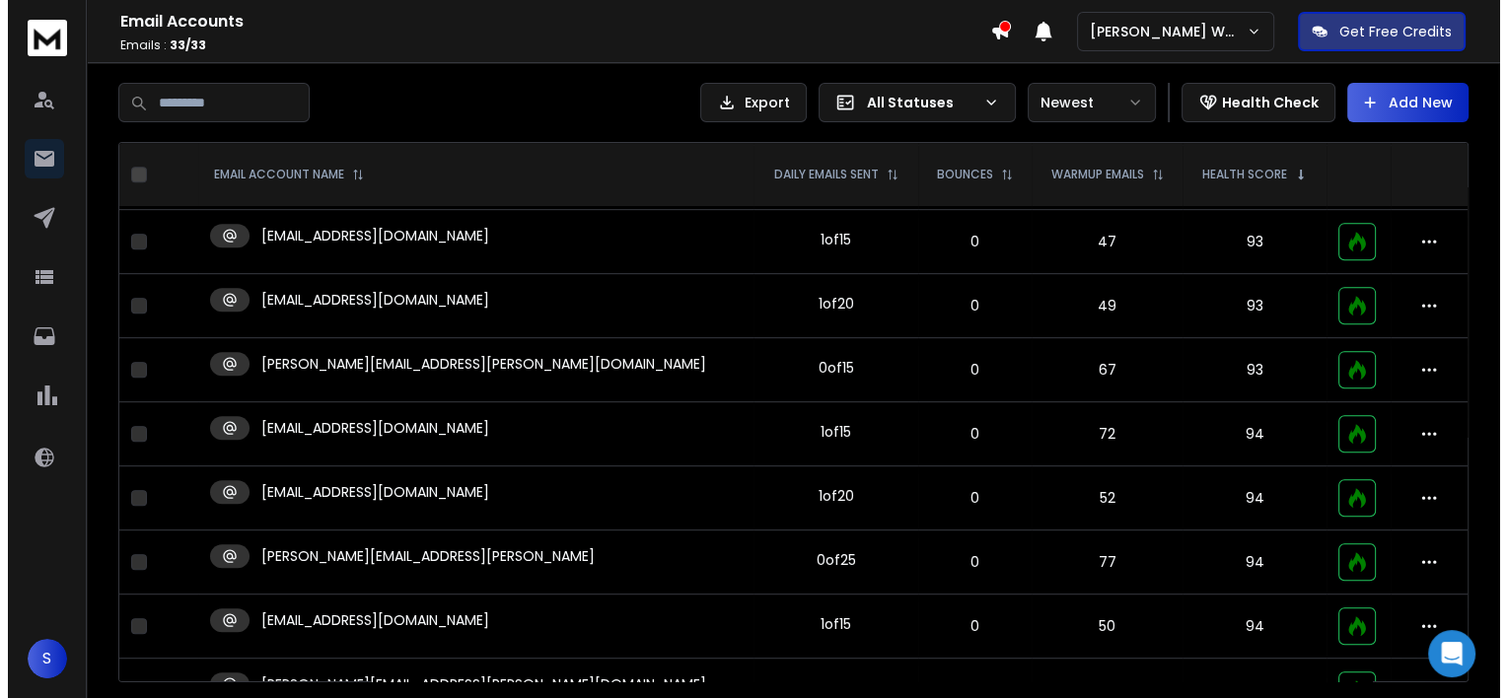
scroll to position [959, 0]
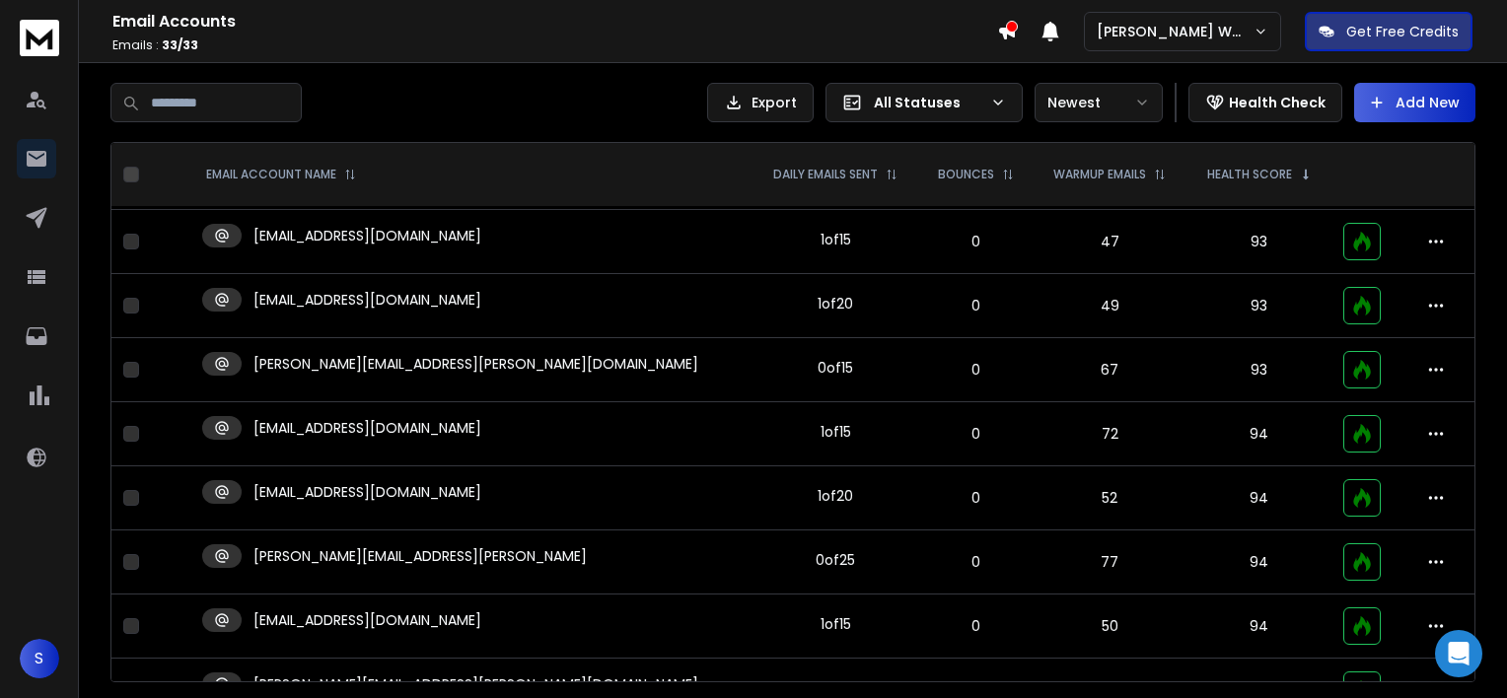
click at [1427, 555] on icon at bounding box center [1436, 562] width 18 height 18
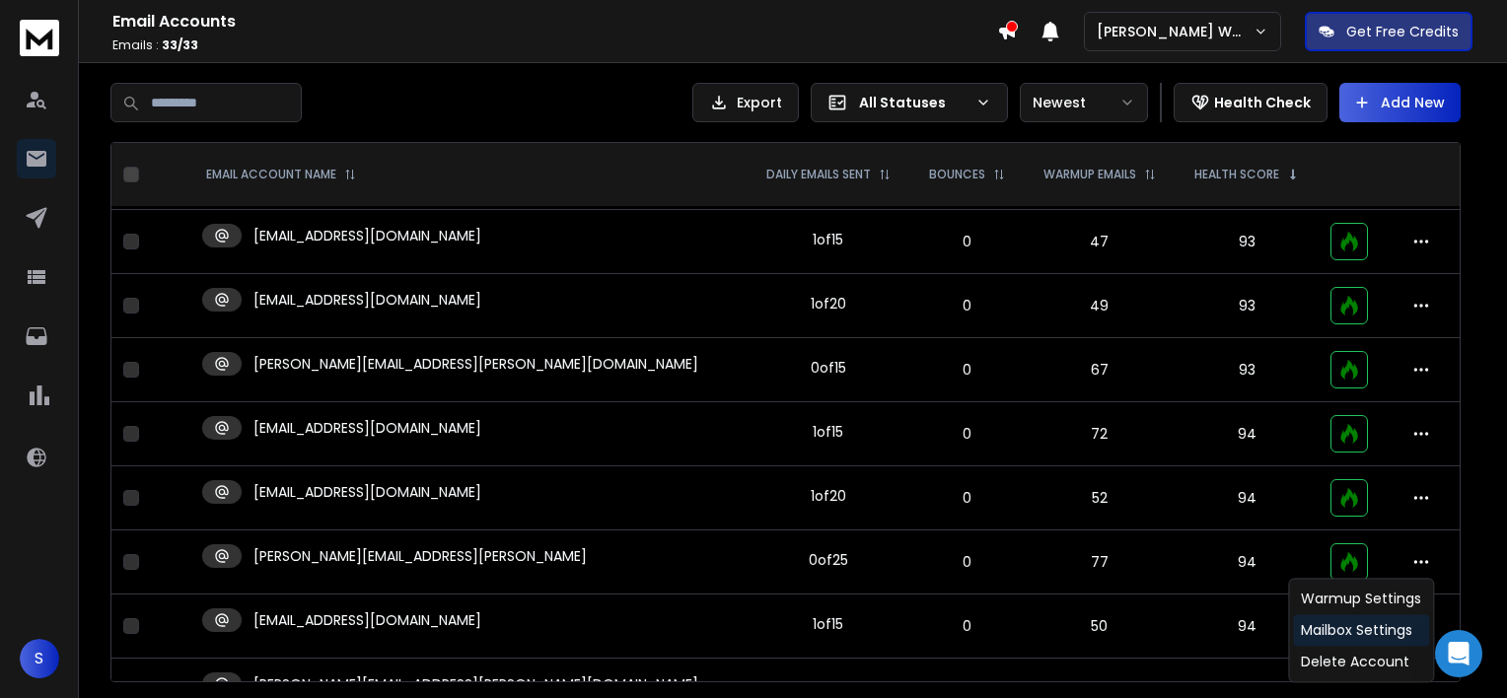
click at [1375, 627] on div "Mailbox Settings" at bounding box center [1361, 631] width 136 height 32
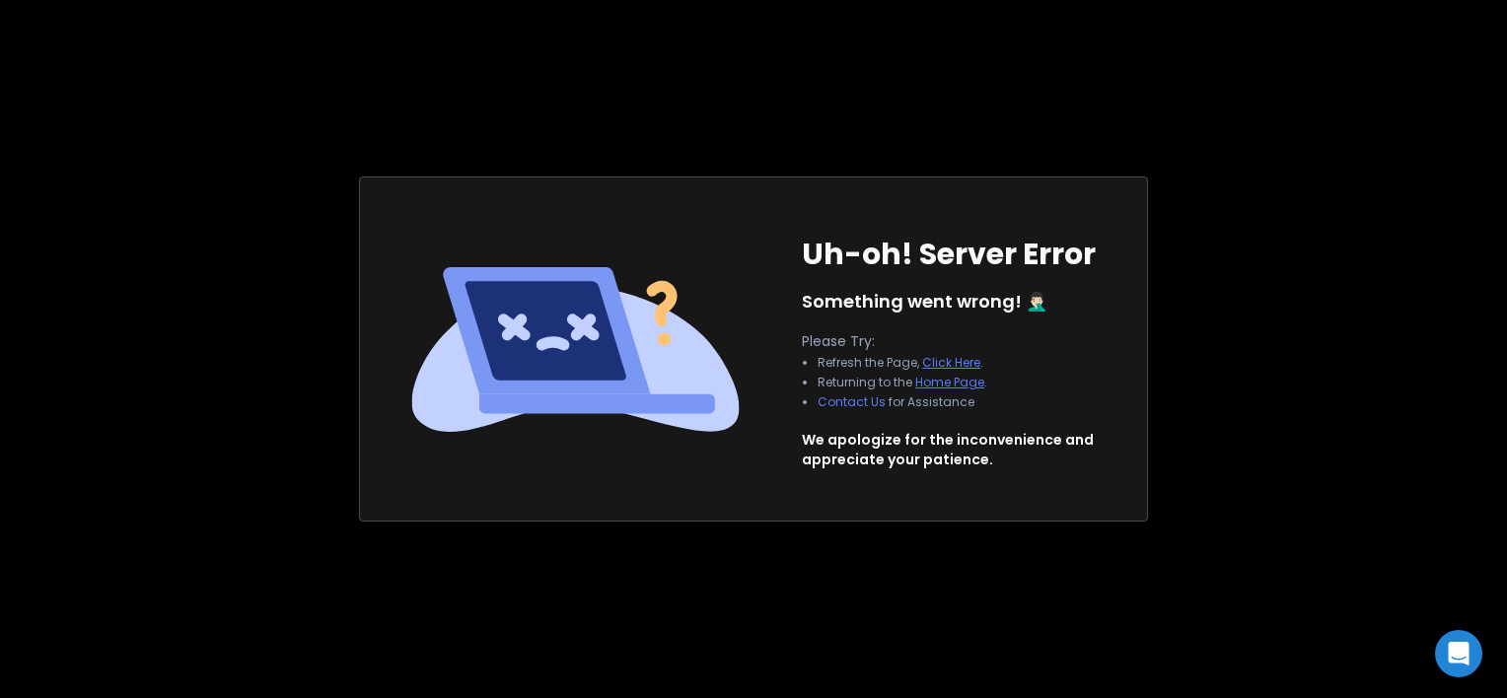
click at [979, 381] on link "Home Page" at bounding box center [949, 382] width 69 height 17
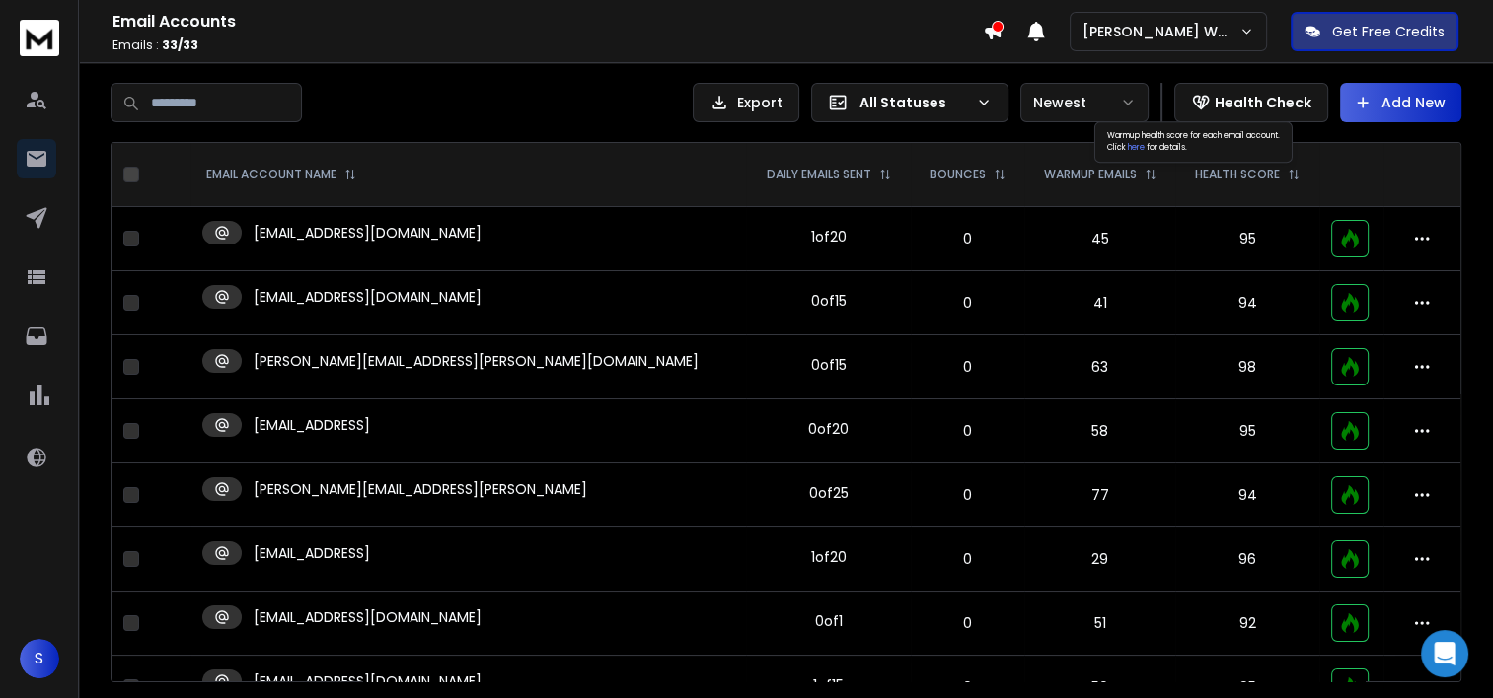
click at [1195, 178] on p "HEALTH SCORE" at bounding box center [1237, 175] width 85 height 16
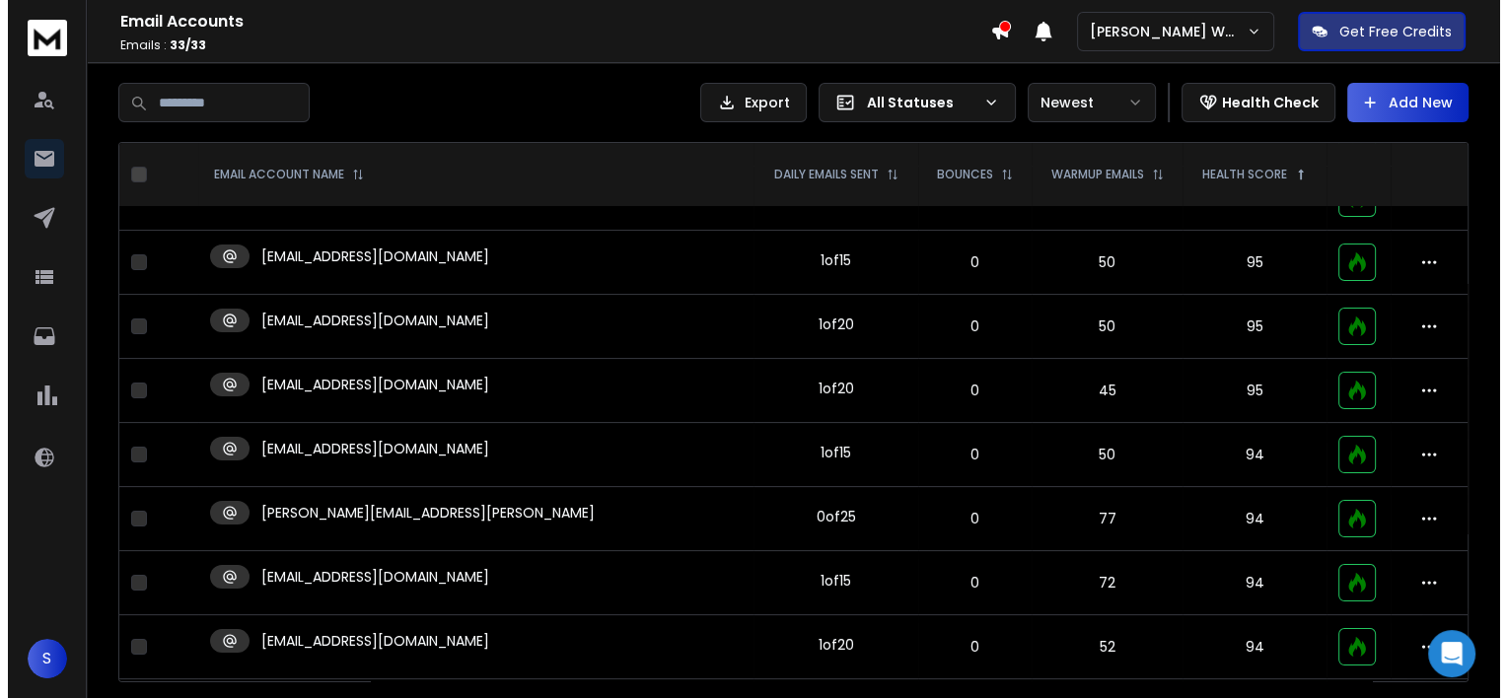
scroll to position [395, 0]
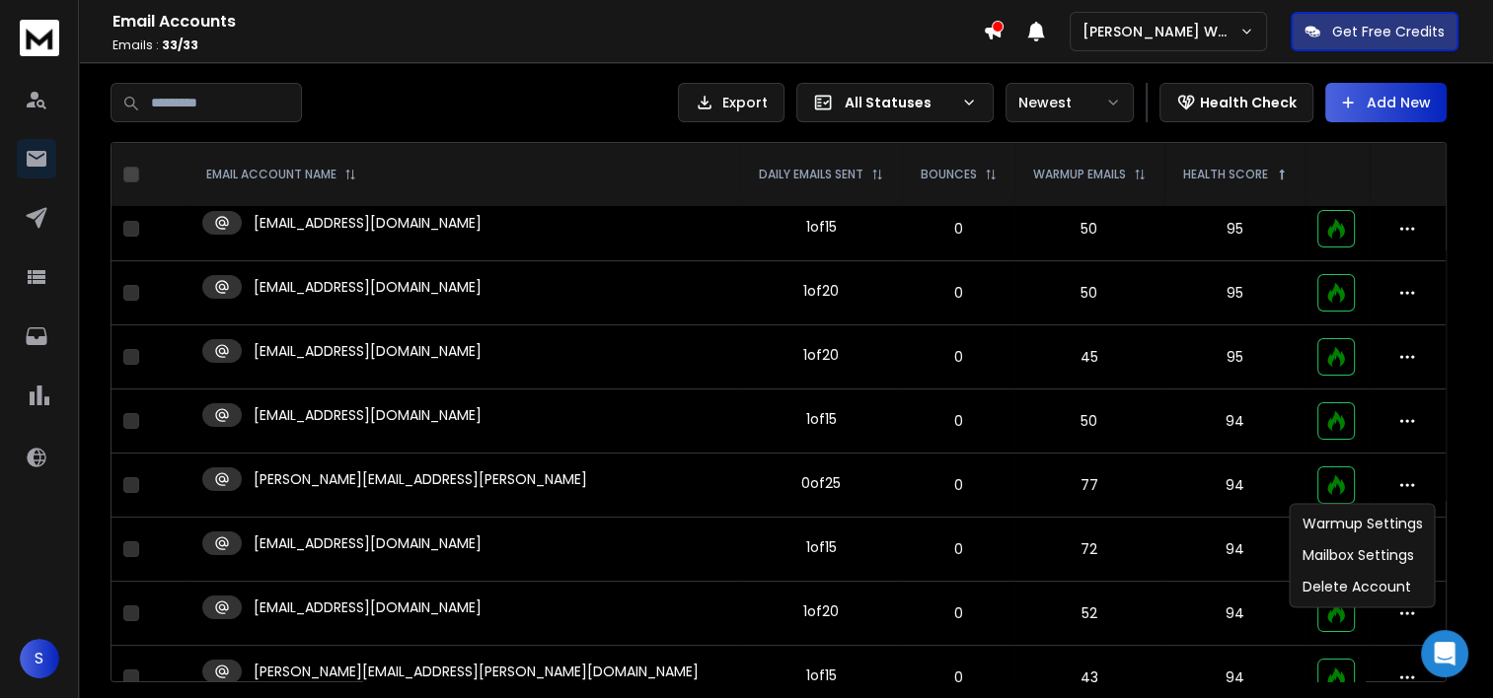
click at [1406, 484] on icon at bounding box center [1407, 485] width 18 height 18
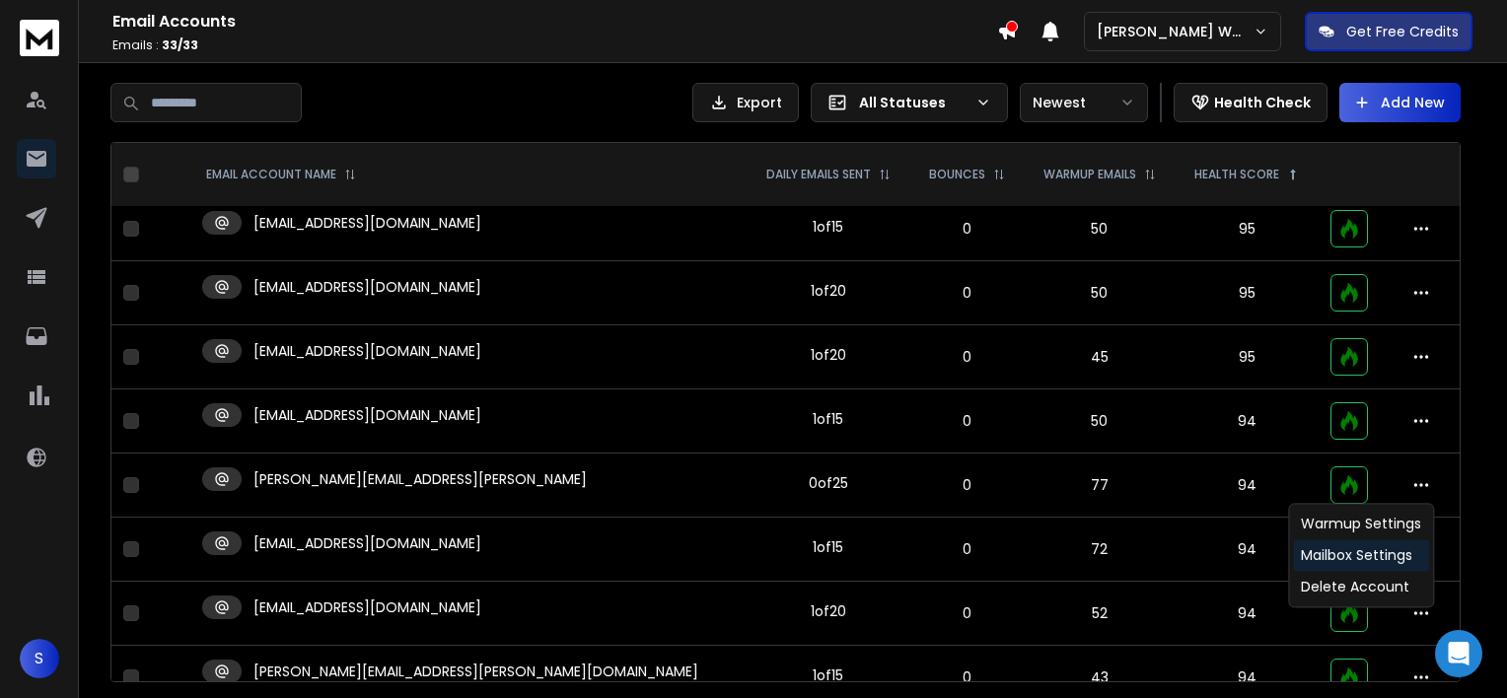
click at [1377, 552] on div "Mailbox Settings" at bounding box center [1361, 556] width 136 height 32
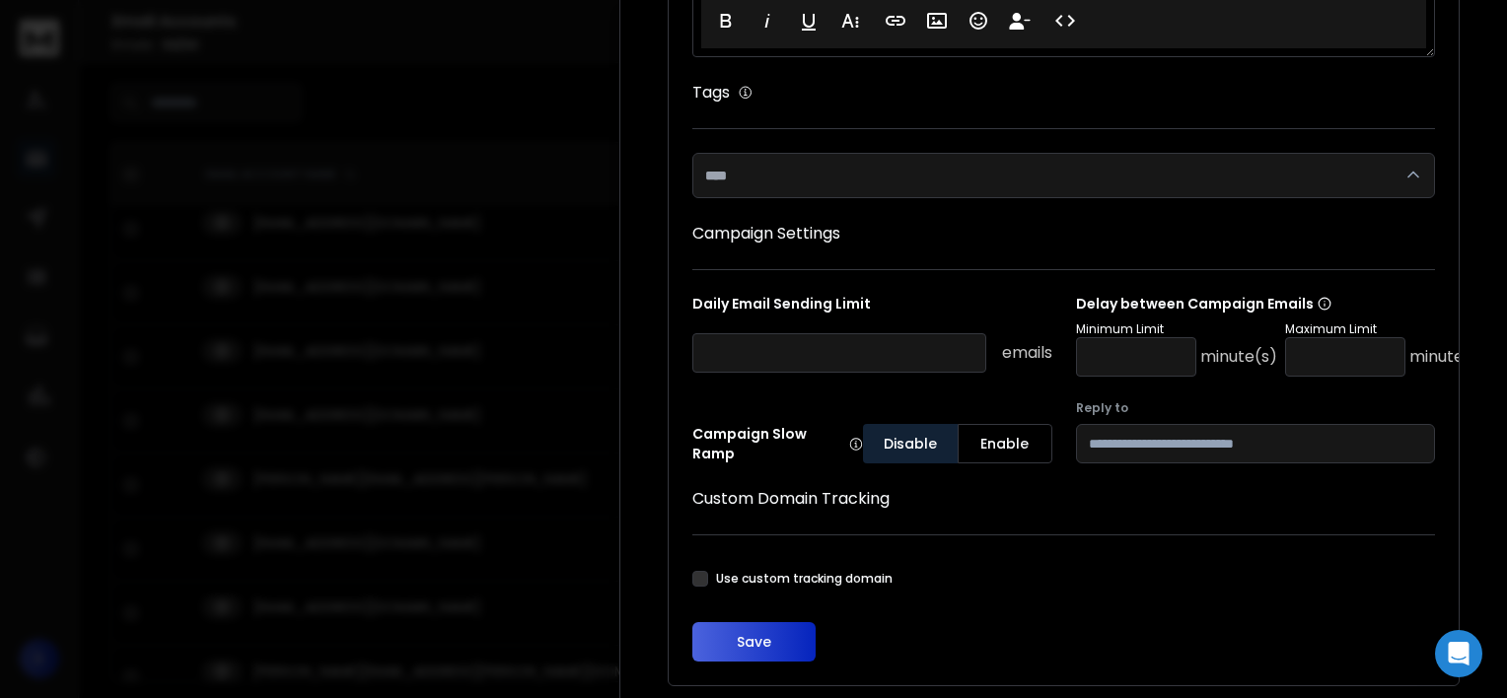
scroll to position [592, 0]
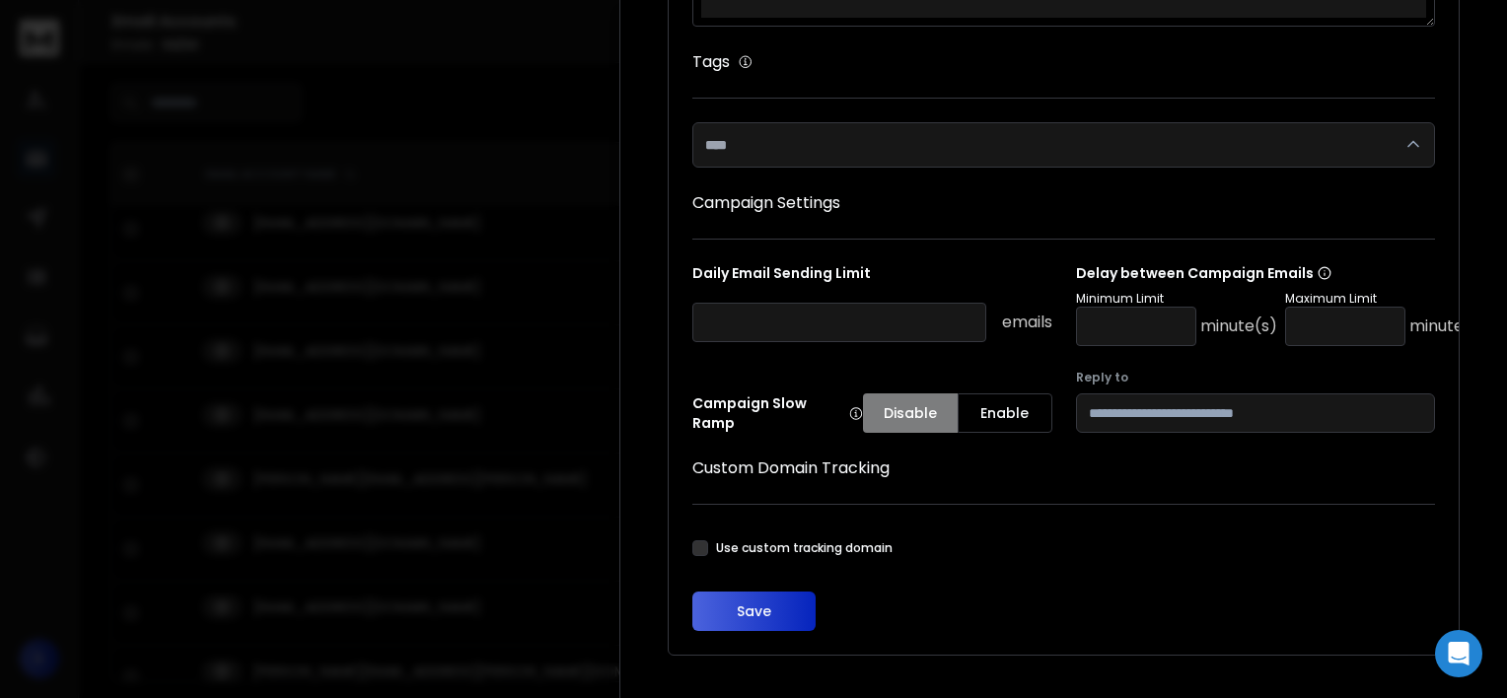
drag, startPoint x: 757, startPoint y: 328, endPoint x: 675, endPoint y: 300, distance: 86.4
click at [683, 299] on div "**********" at bounding box center [1064, 103] width 792 height 1105
type input "**"
click at [793, 612] on button "Save" at bounding box center [753, 611] width 123 height 39
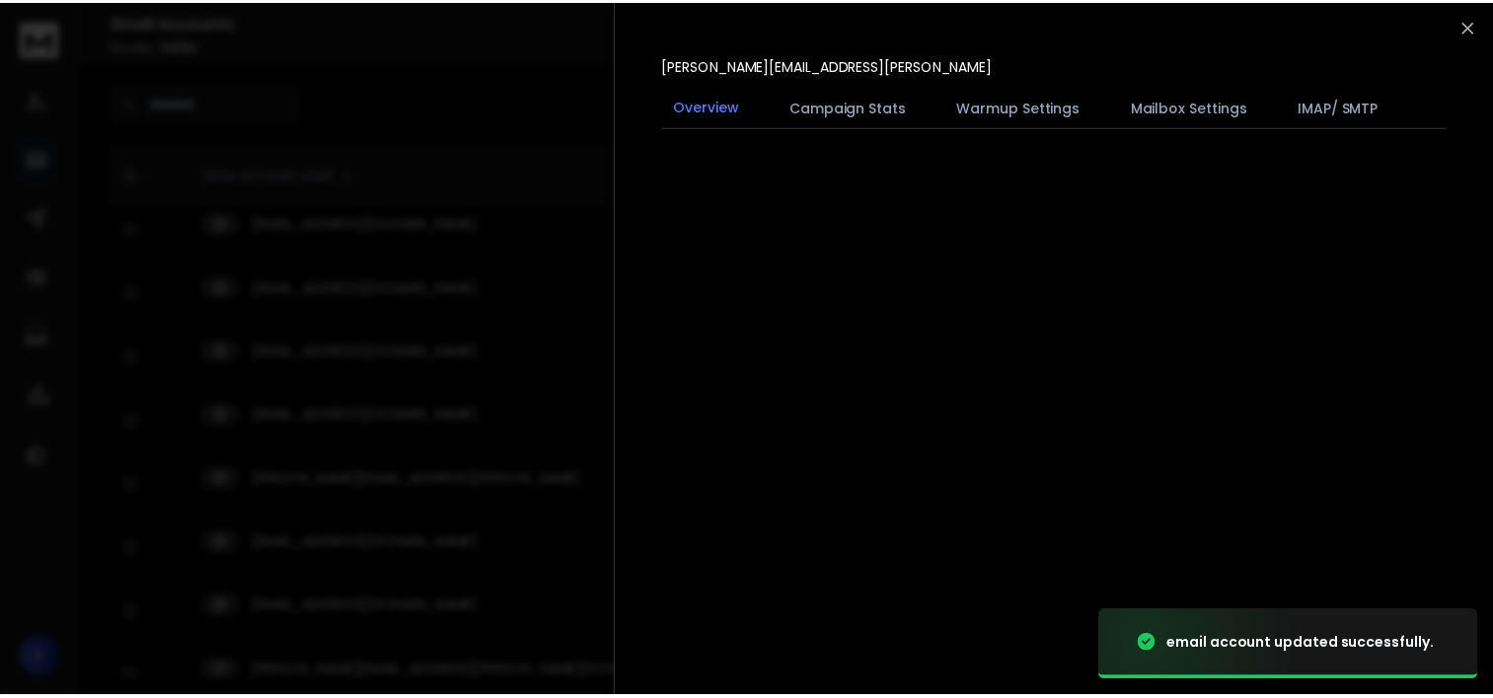
scroll to position [0, 0]
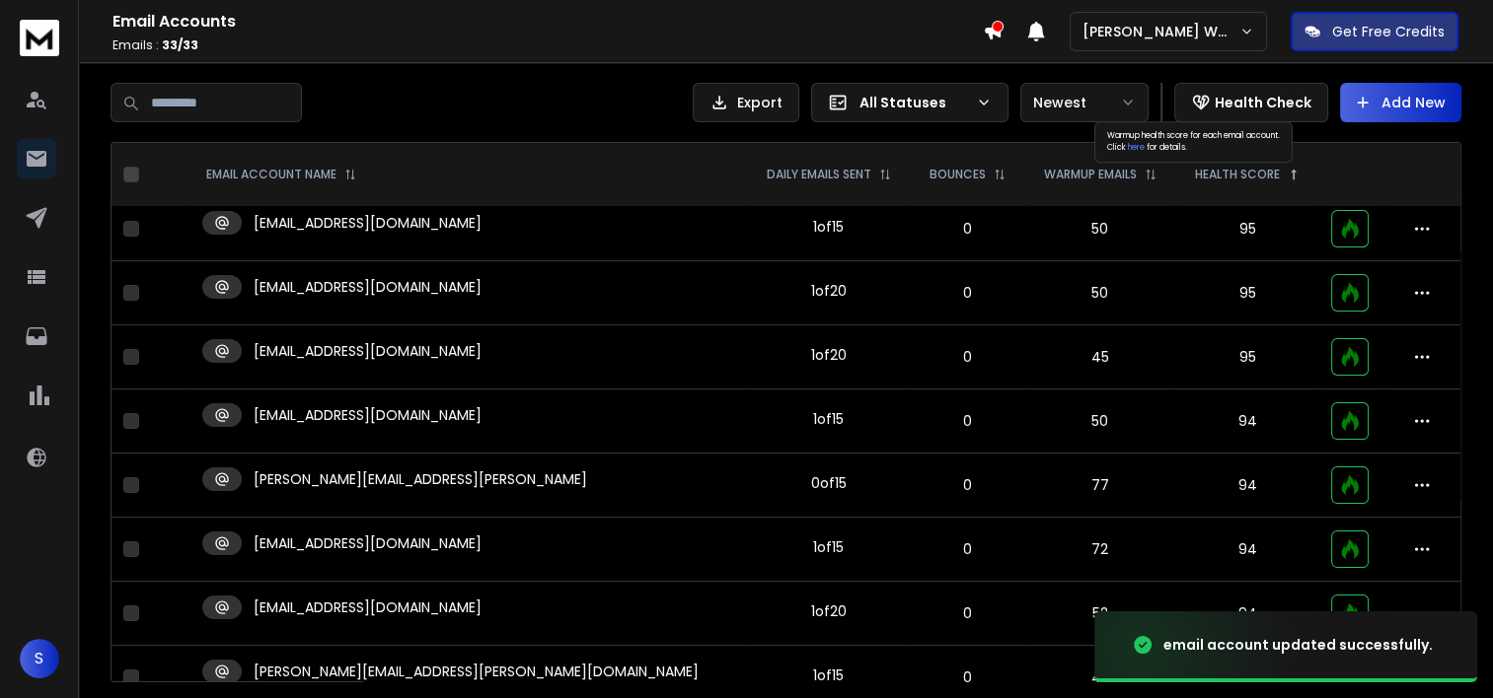
click at [1195, 171] on p "HEALTH SCORE" at bounding box center [1237, 175] width 85 height 16
